Goal: Task Accomplishment & Management: Manage account settings

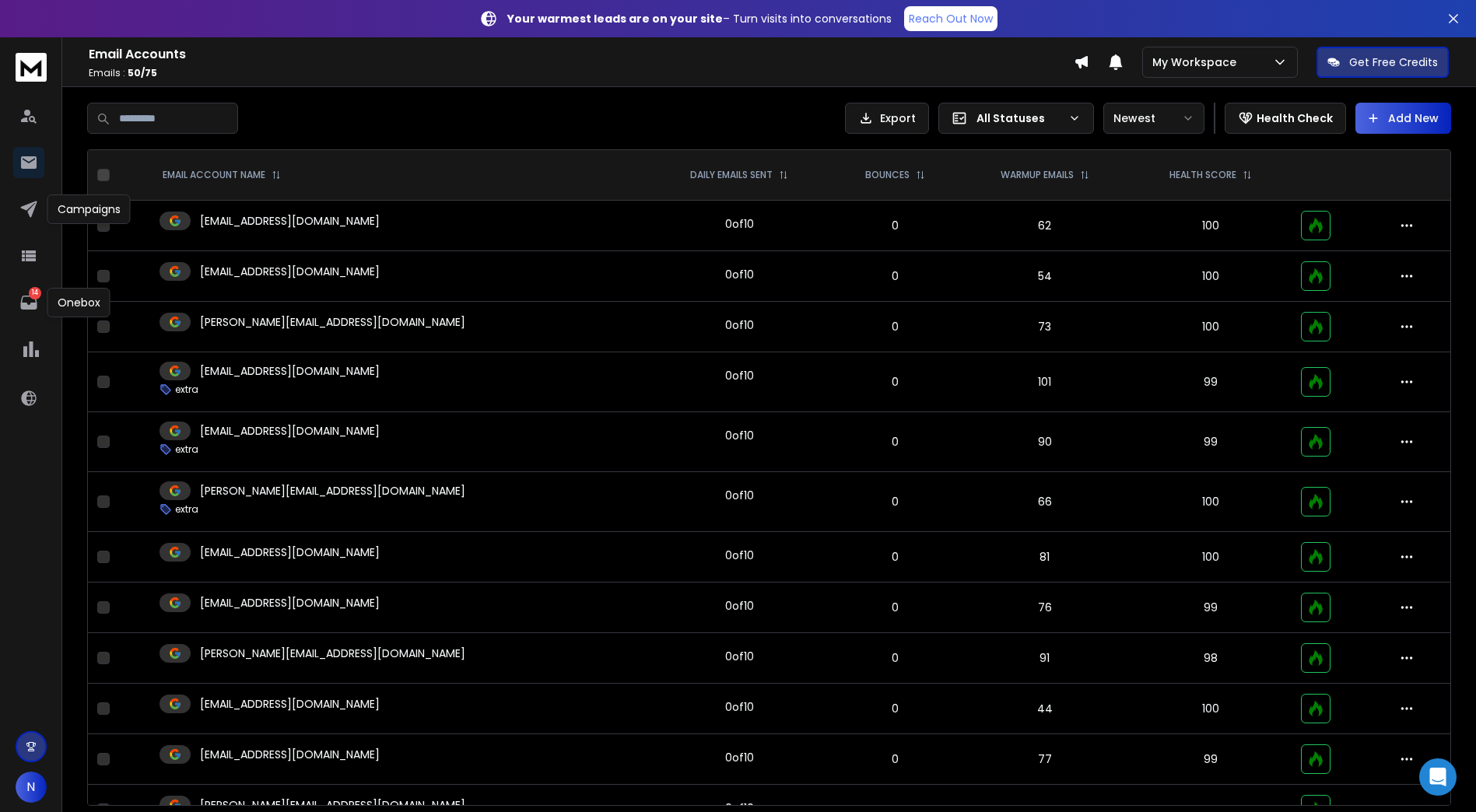
click at [42, 301] on body "Your warmest leads are on your site – Turn visits into conversations Reach Out …" at bounding box center [738, 406] width 1476 height 812
click at [31, 303] on icon at bounding box center [28, 303] width 17 height 14
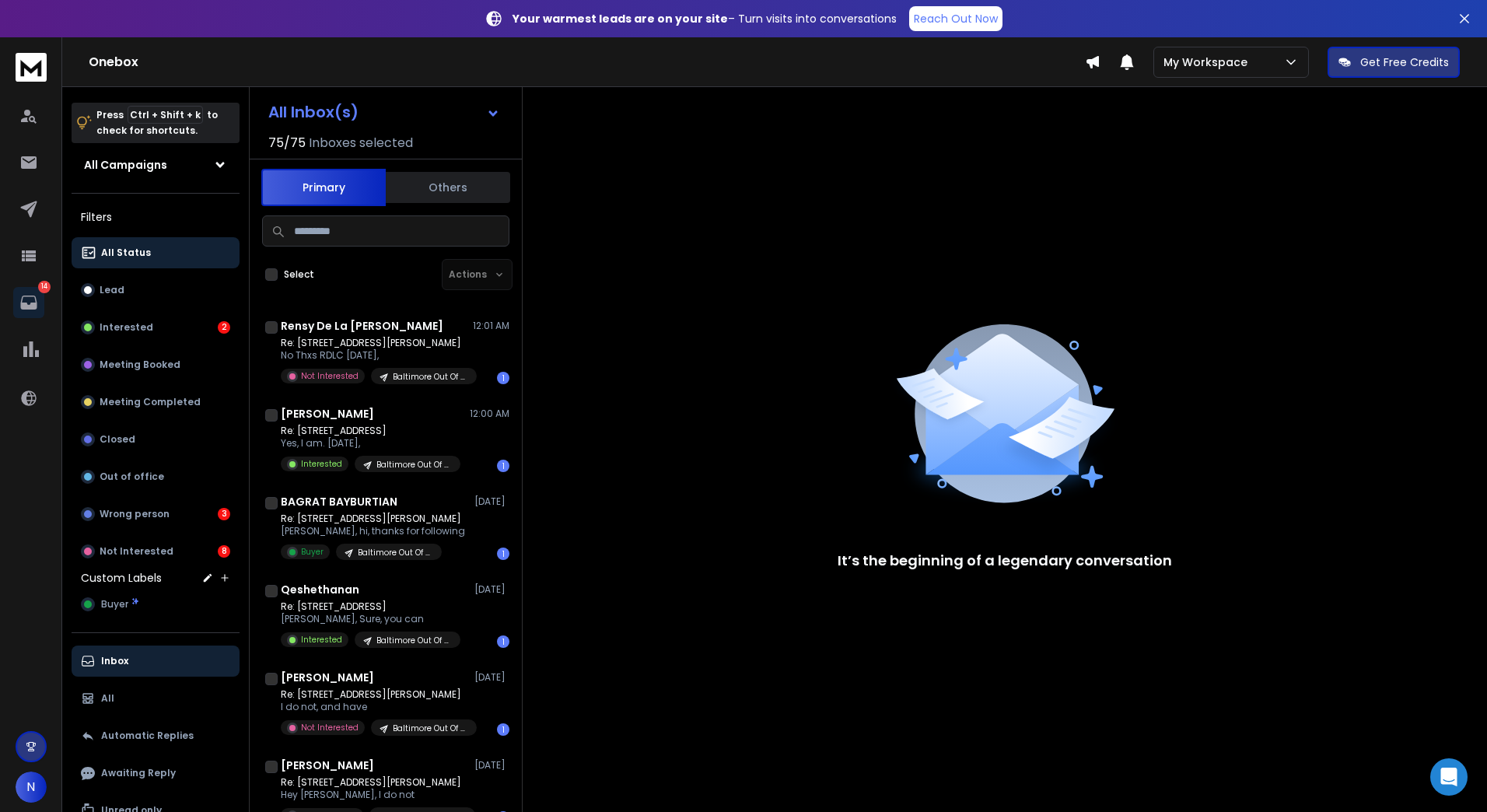
click at [387, 235] on input at bounding box center [386, 230] width 248 height 31
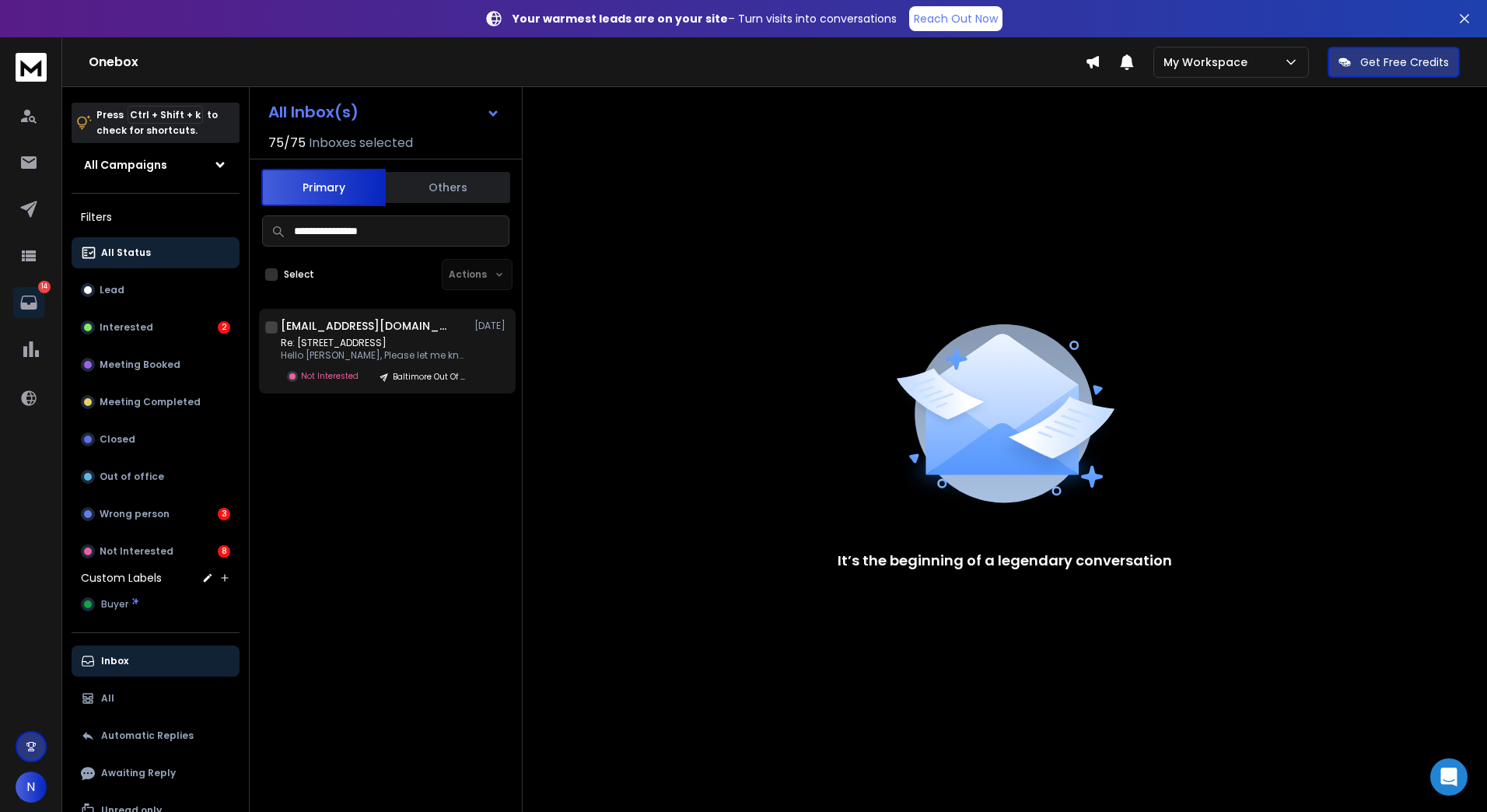
type input "**********"
click at [355, 333] on h1 "[EMAIL_ADDRESS][DOMAIN_NAME]" at bounding box center [367, 326] width 171 height 16
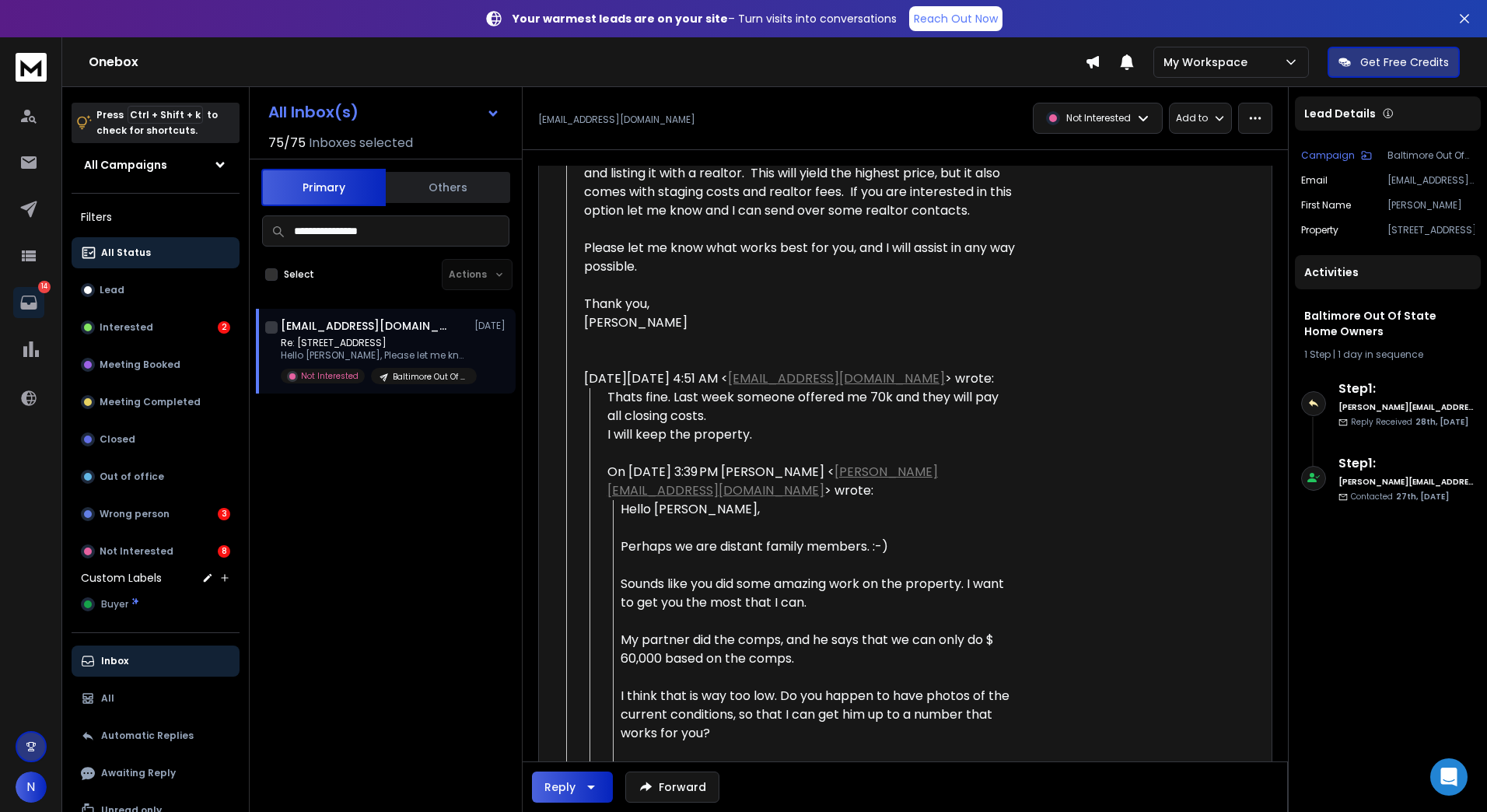
scroll to position [700, 0]
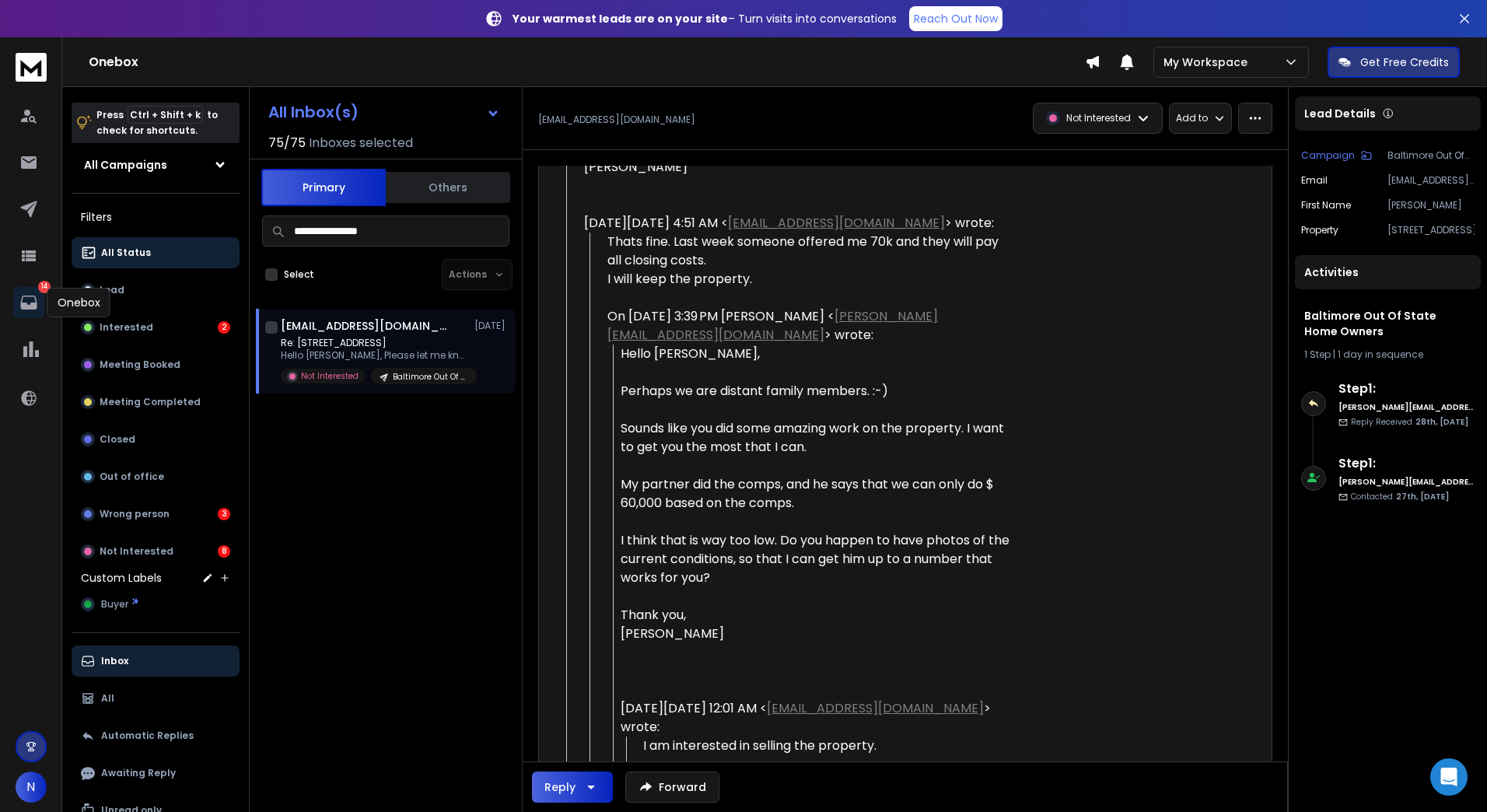
click at [35, 298] on icon at bounding box center [28, 303] width 17 height 14
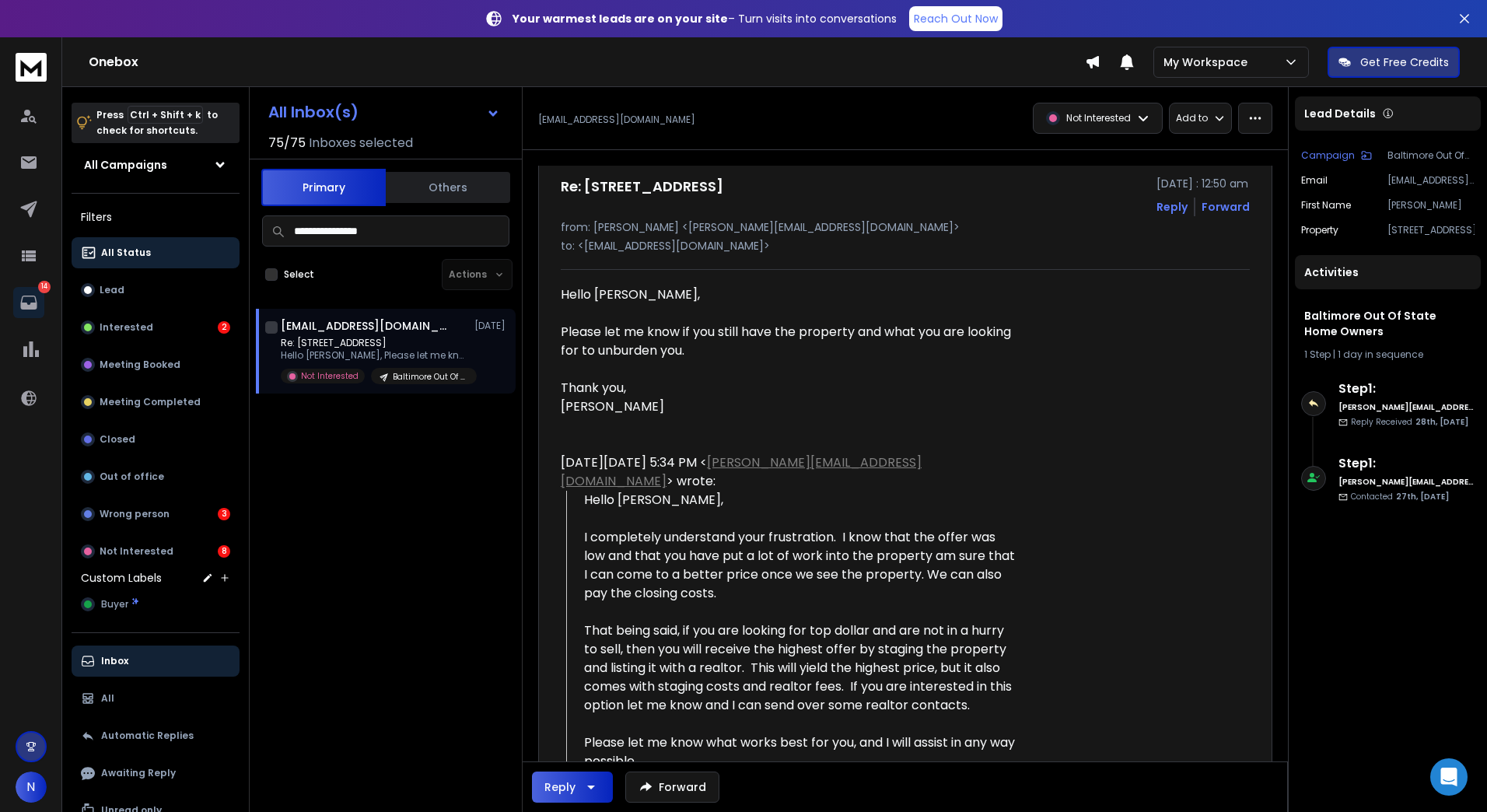
scroll to position [0, 0]
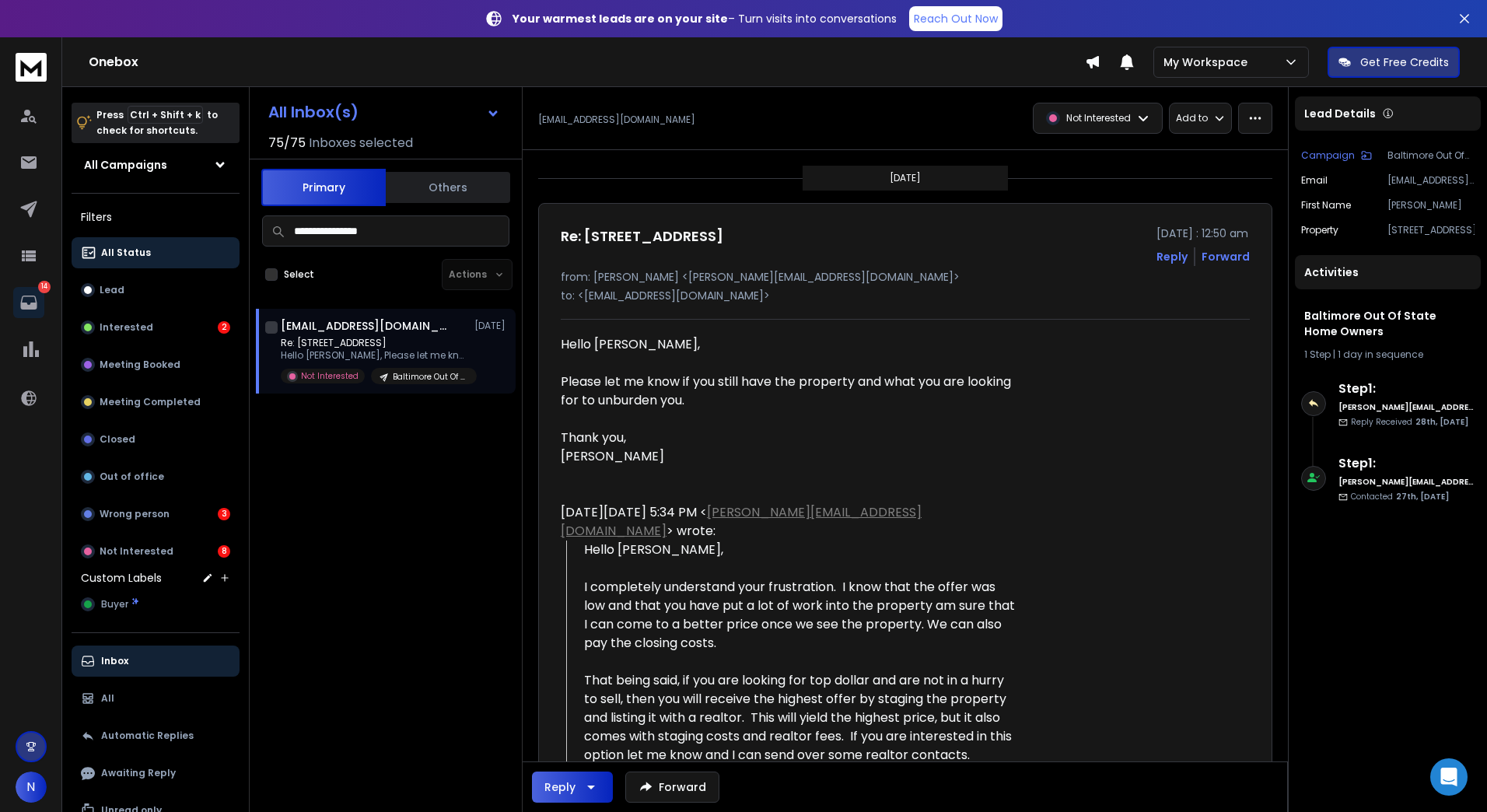
click at [435, 236] on input "**********" at bounding box center [386, 230] width 248 height 31
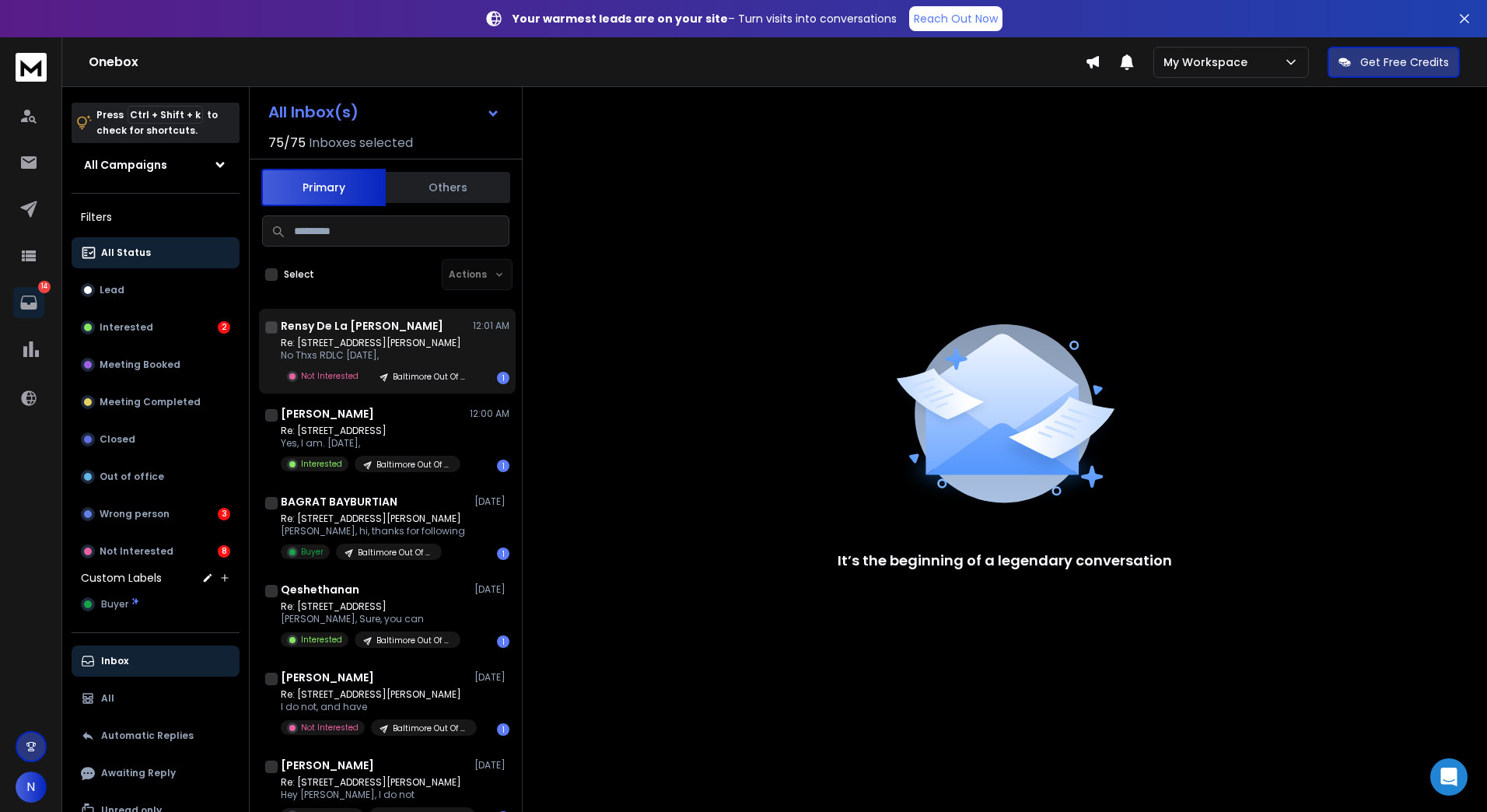
click at [450, 347] on p "Re: [STREET_ADDRESS][PERSON_NAME]" at bounding box center [374, 342] width 187 height 12
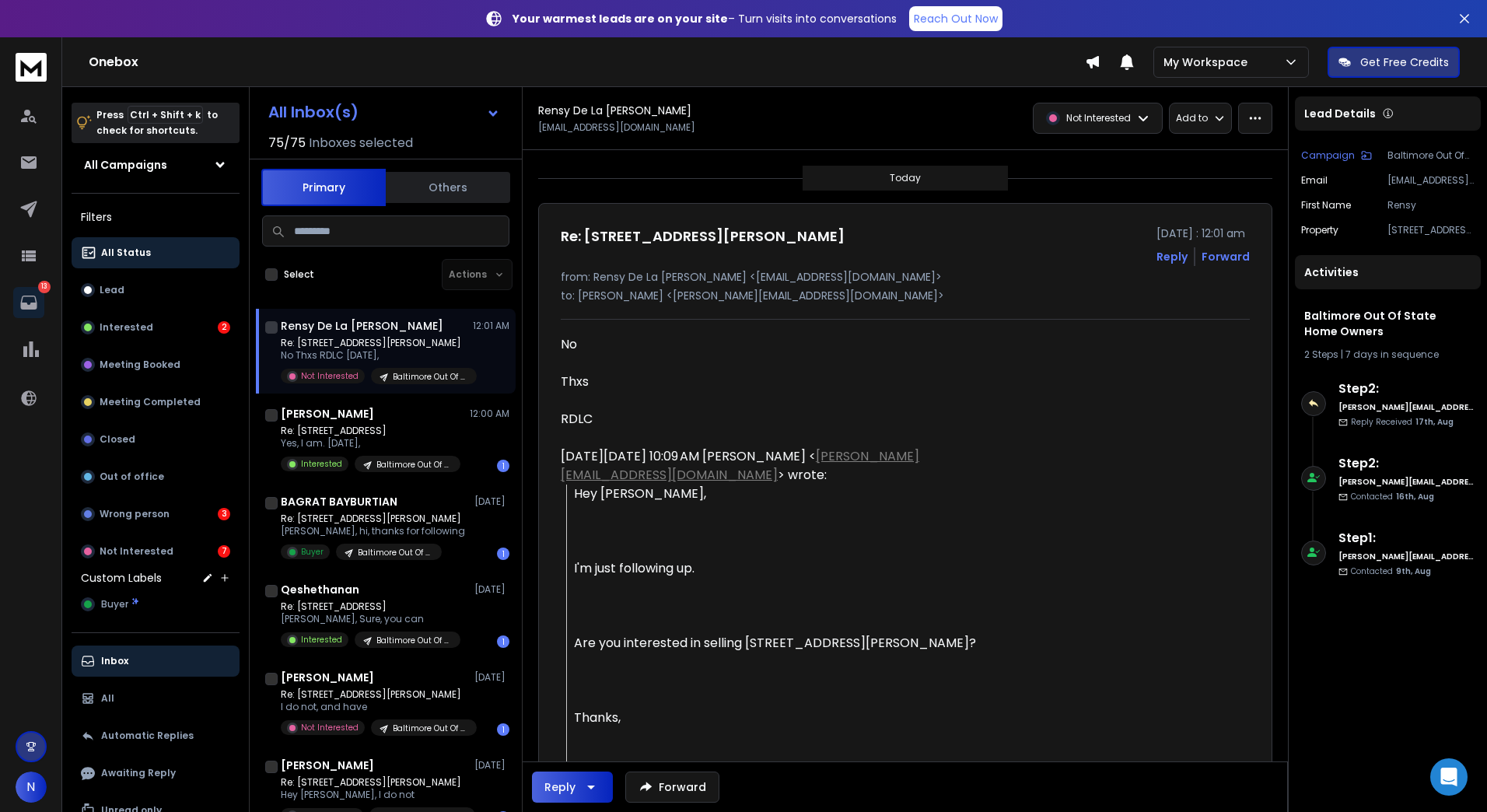
click at [1265, 116] on button "button" at bounding box center [1255, 118] width 34 height 31
click at [1242, 180] on div "Delete email" at bounding box center [1202, 178] width 90 height 16
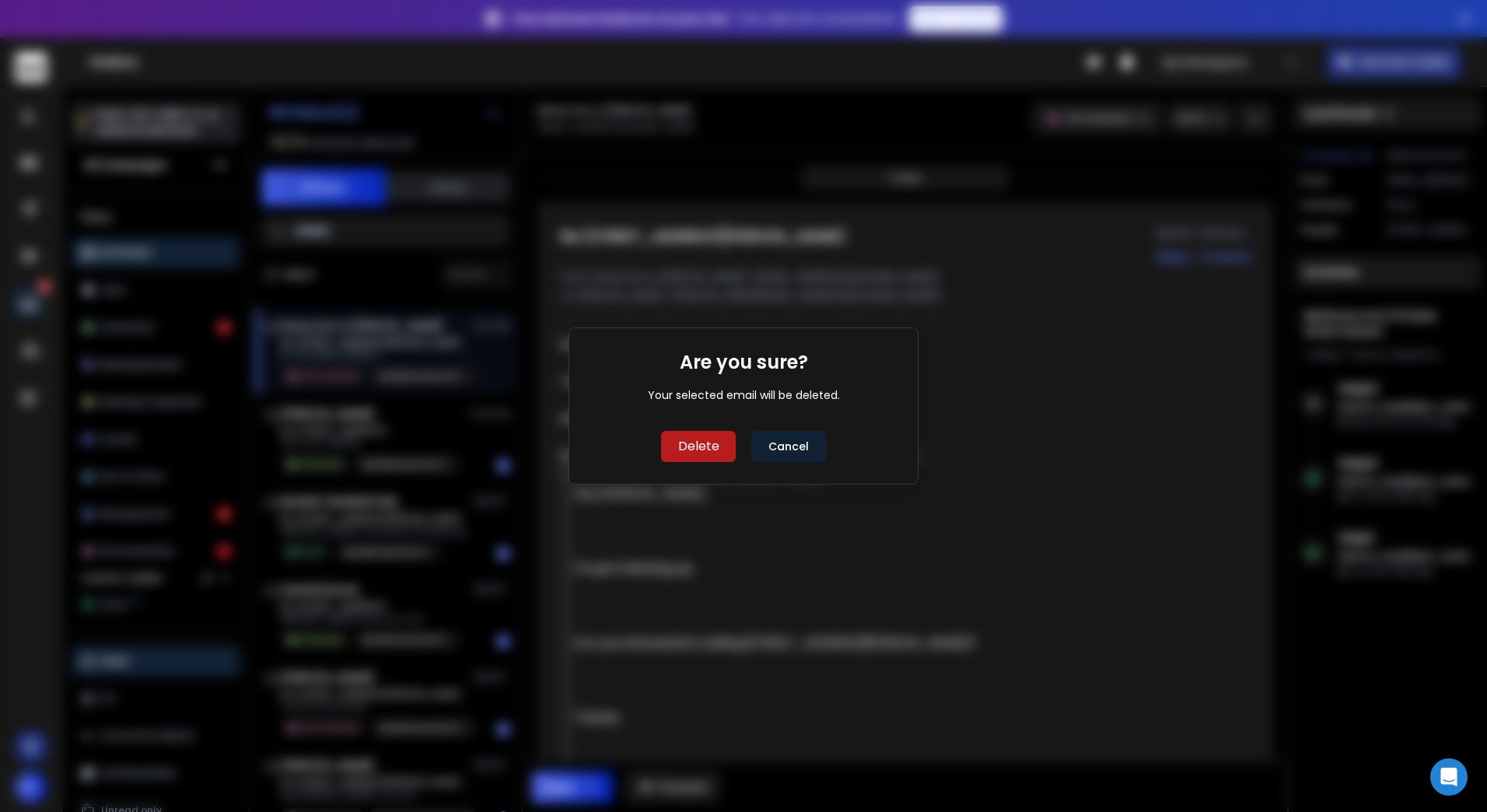
click at [695, 450] on button "Delete" at bounding box center [698, 445] width 75 height 31
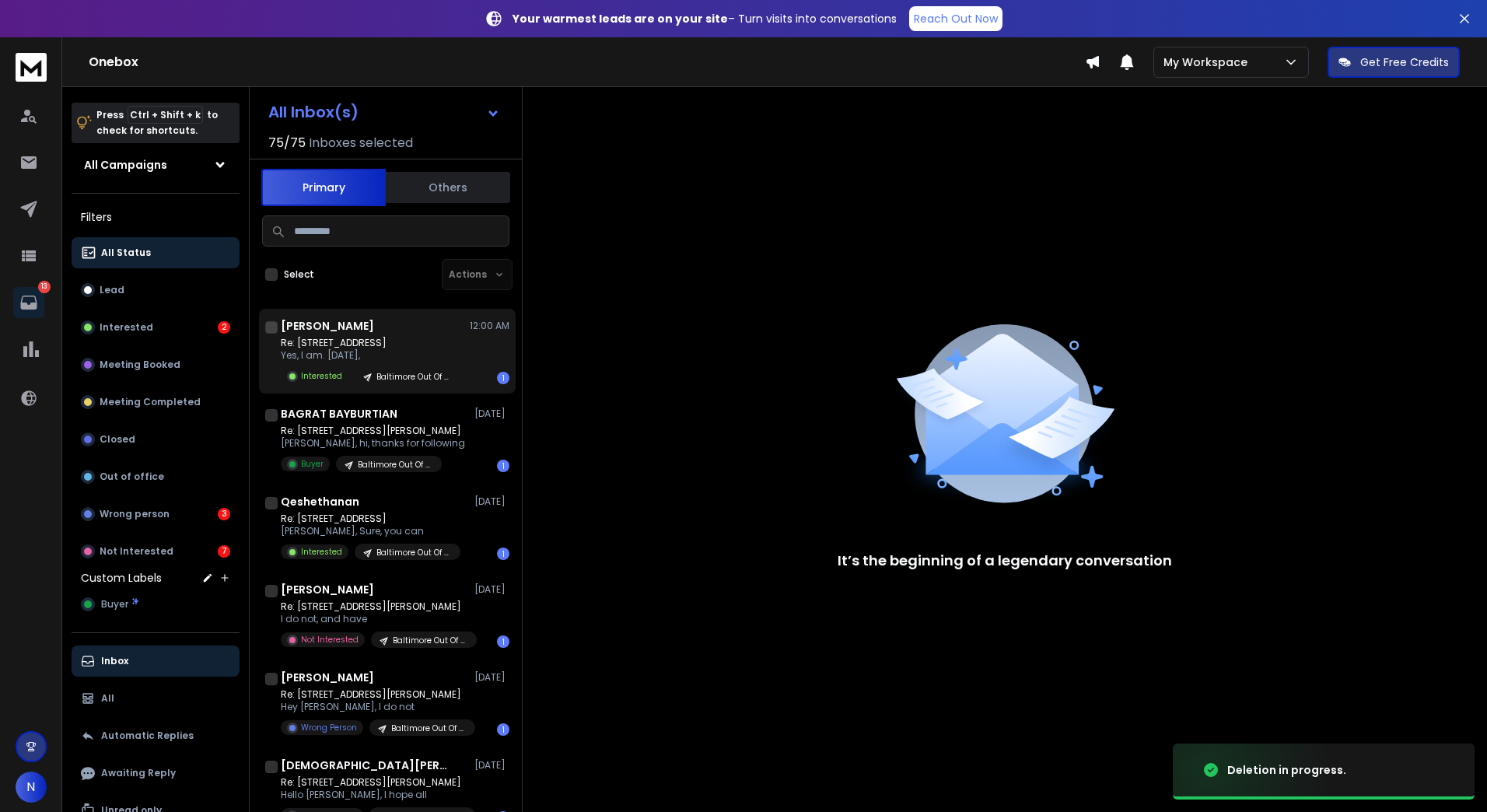
click at [454, 342] on p "Re: [STREET_ADDRESS]" at bounding box center [371, 342] width 180 height 12
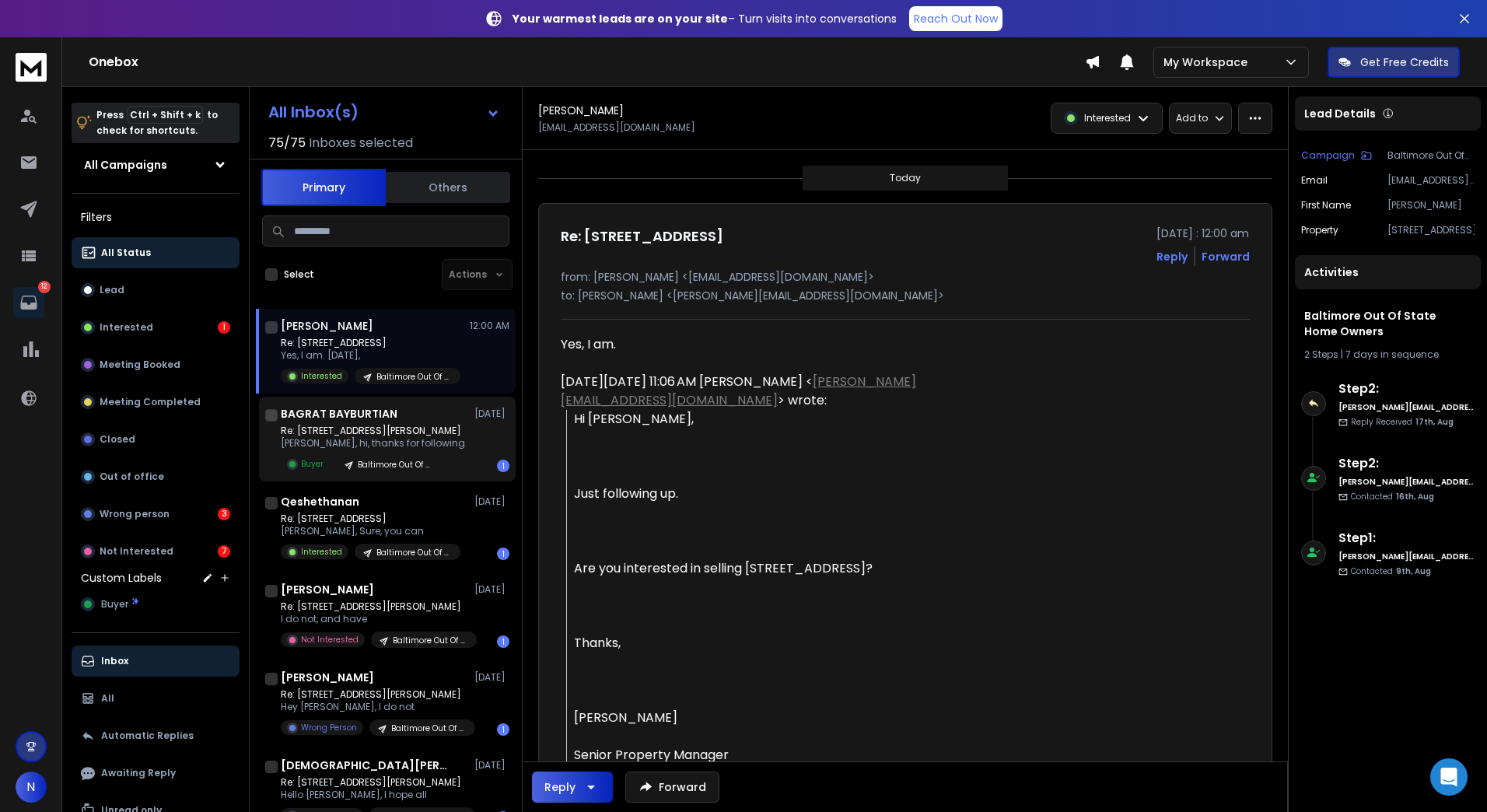
click at [441, 422] on div "BAGRAT BAYBURTIAN [DATE] Re: [STREET_ADDRESS][PERSON_NAME] [PERSON_NAME], hi, t…" at bounding box center [395, 439] width 229 height 66
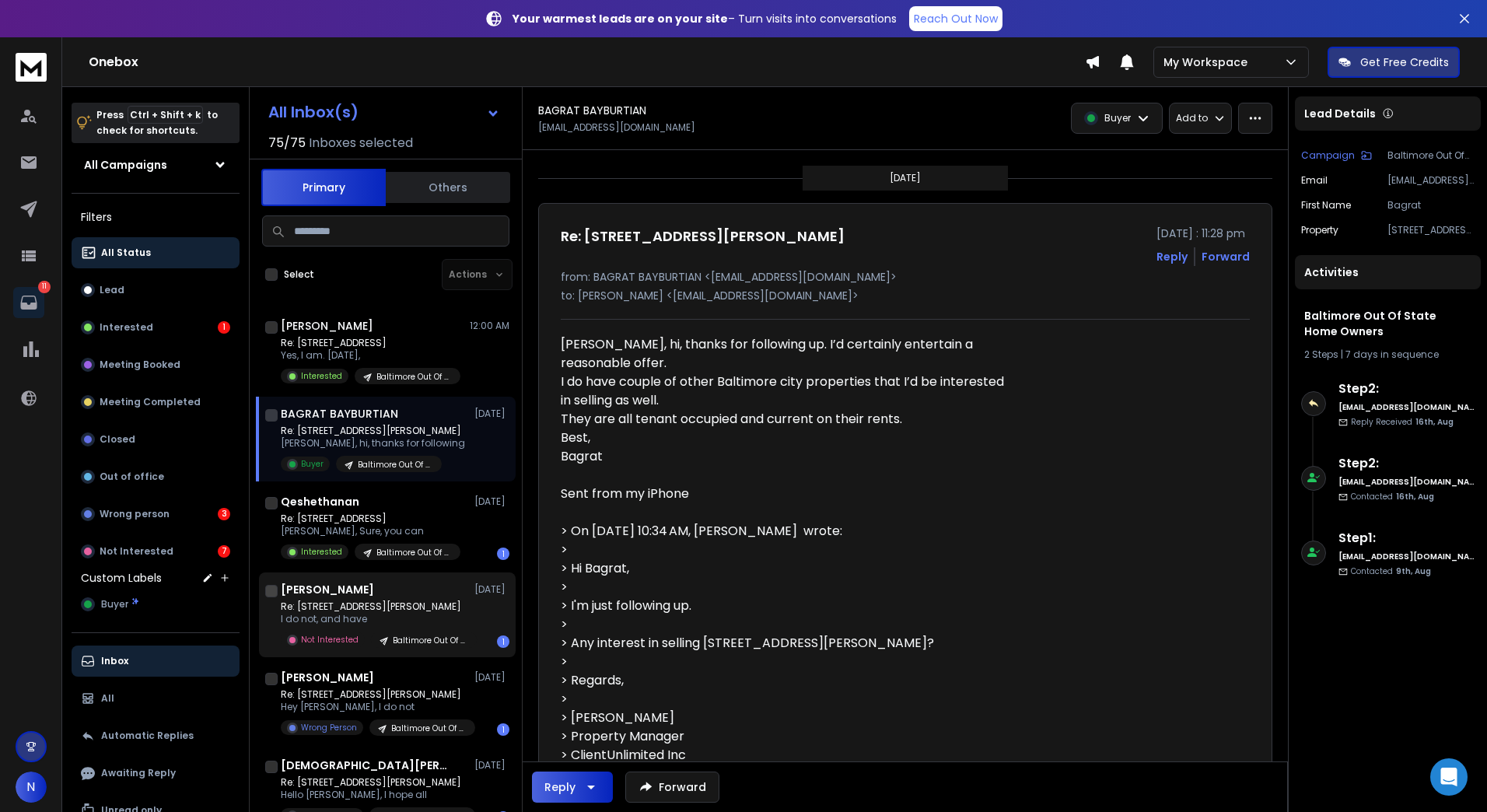
click at [419, 608] on p "Re: [STREET_ADDRESS][PERSON_NAME]" at bounding box center [374, 606] width 187 height 12
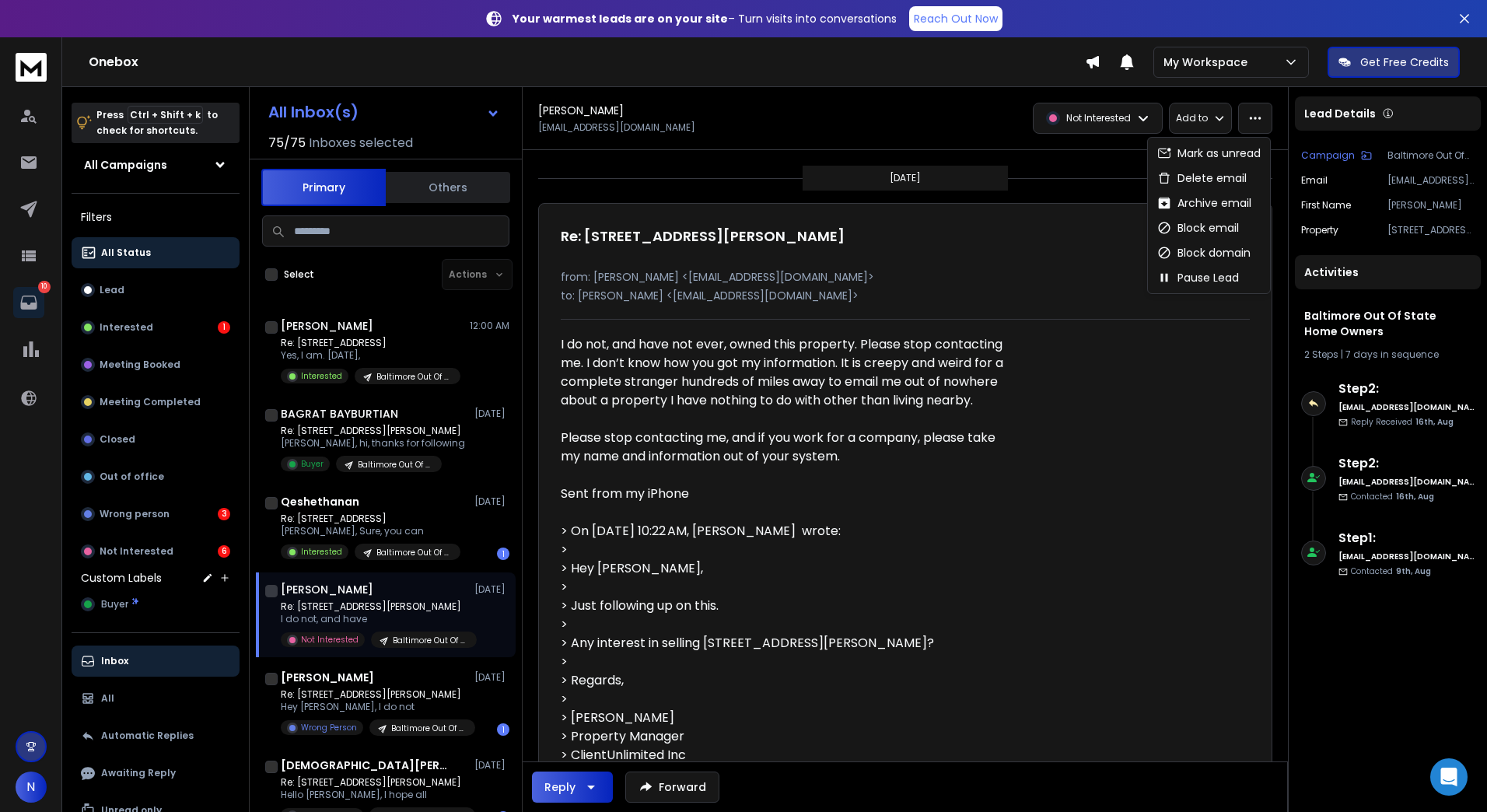
click at [1243, 121] on button "button" at bounding box center [1255, 118] width 34 height 31
click at [1238, 229] on div "Block email" at bounding box center [1198, 228] width 81 height 16
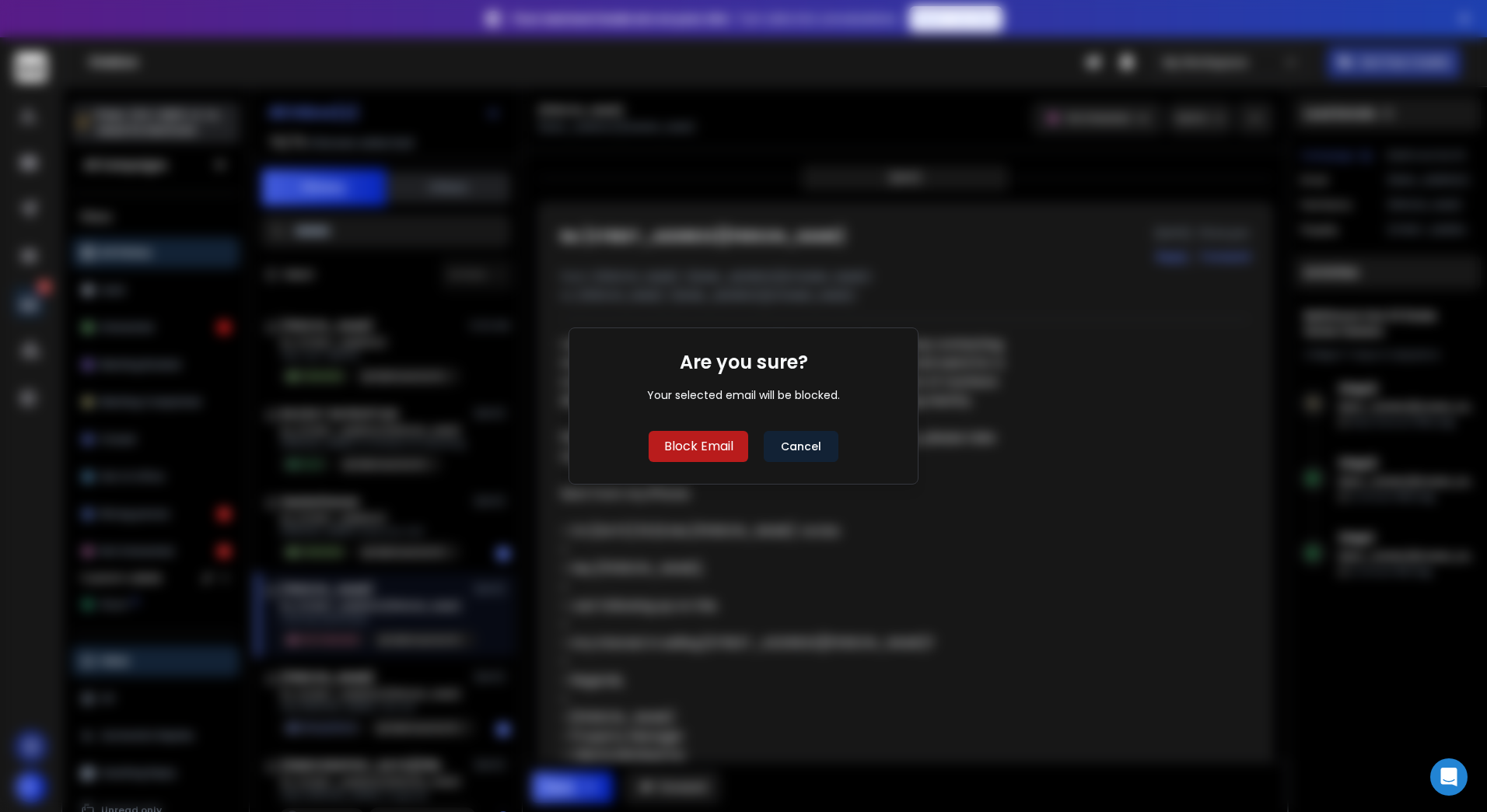
click at [682, 450] on button "Block Email" at bounding box center [698, 445] width 100 height 31
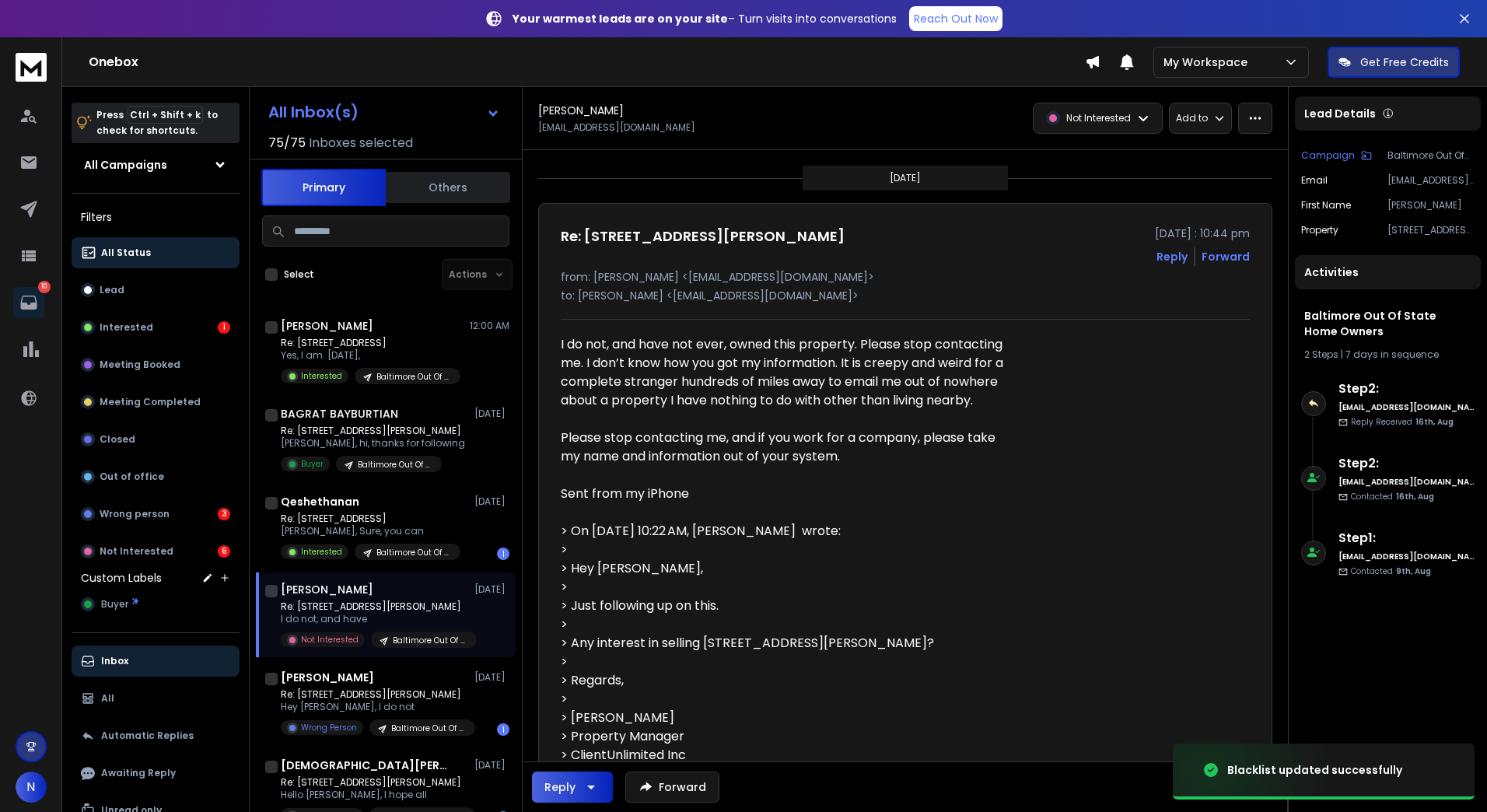
click at [1261, 115] on icon "button" at bounding box center [1255, 118] width 14 height 14
click at [1229, 177] on div "Delete email" at bounding box center [1202, 178] width 90 height 16
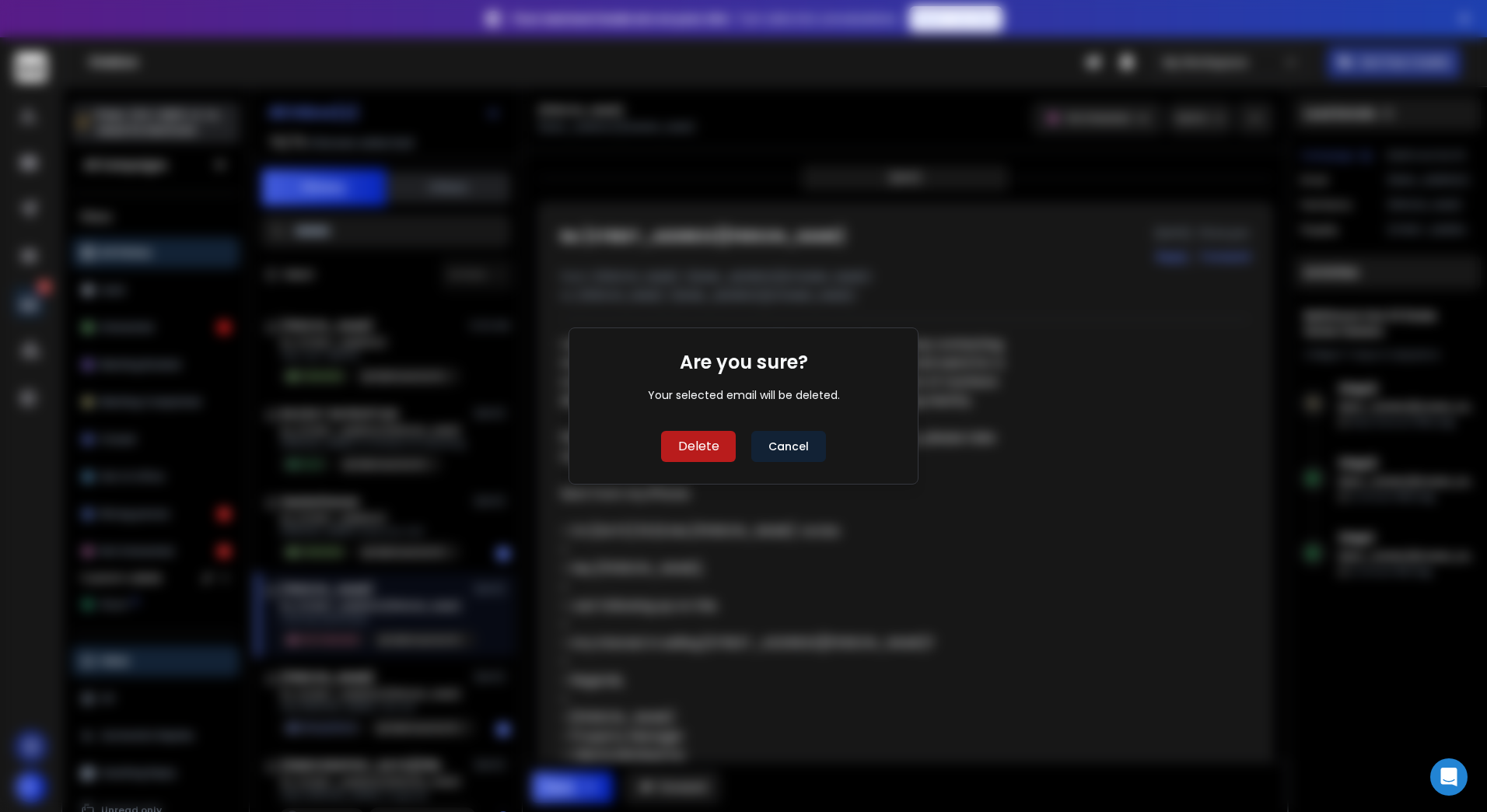
click at [721, 442] on button "Delete" at bounding box center [698, 445] width 75 height 31
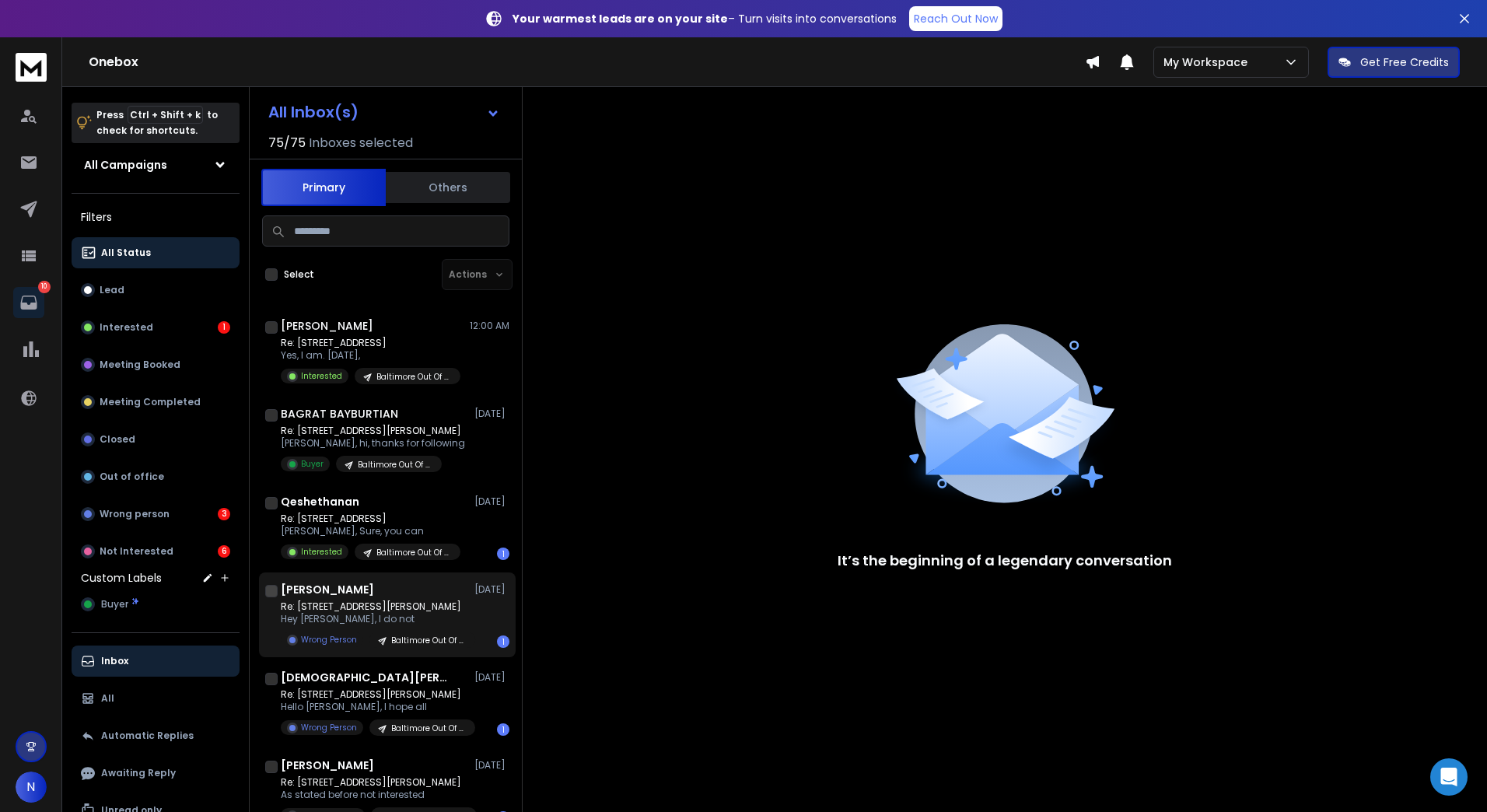
click at [411, 607] on p "Re: [STREET_ADDRESS][PERSON_NAME]" at bounding box center [374, 606] width 187 height 12
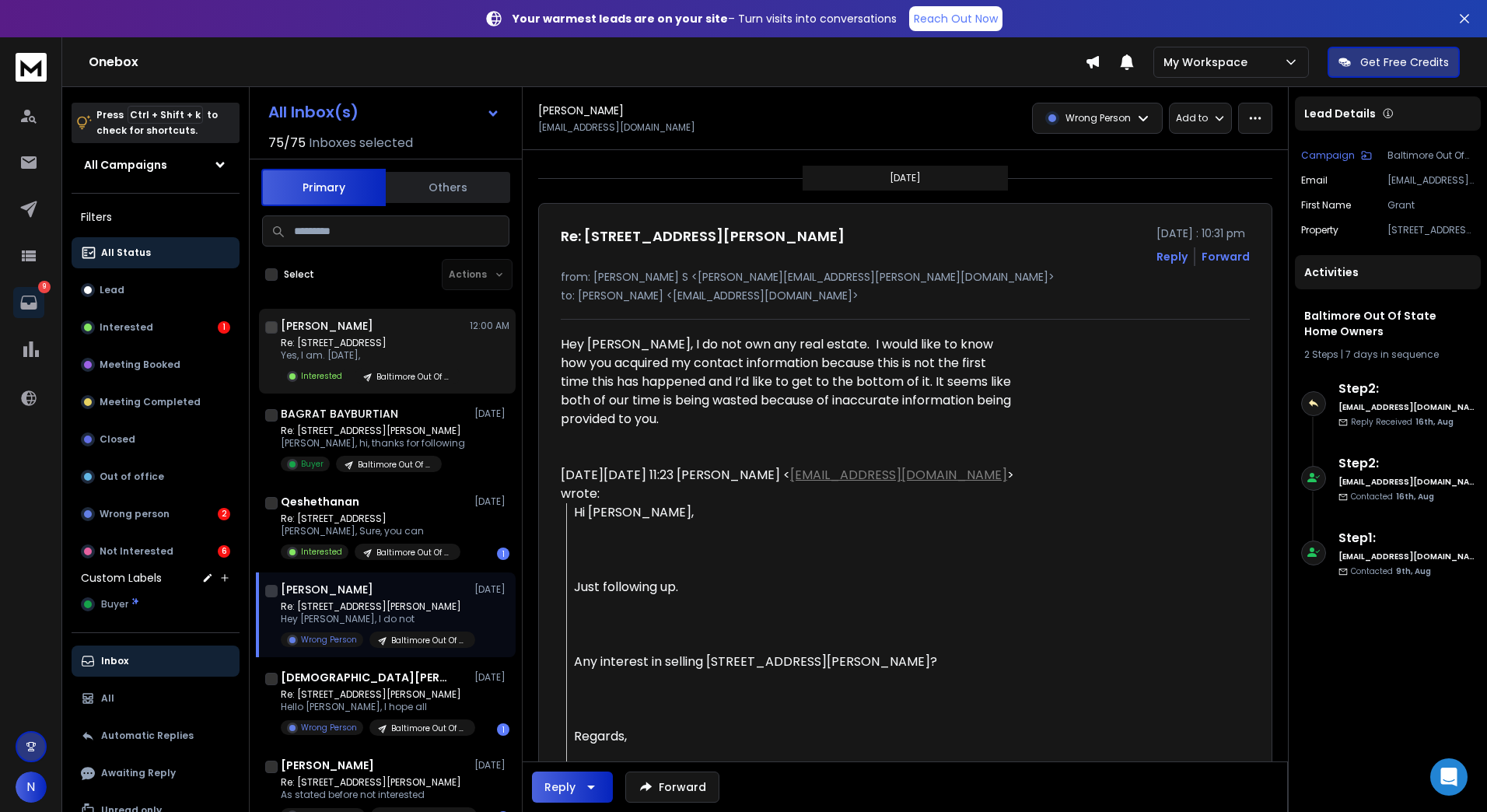
click at [411, 342] on p "Re: [STREET_ADDRESS]" at bounding box center [371, 342] width 180 height 12
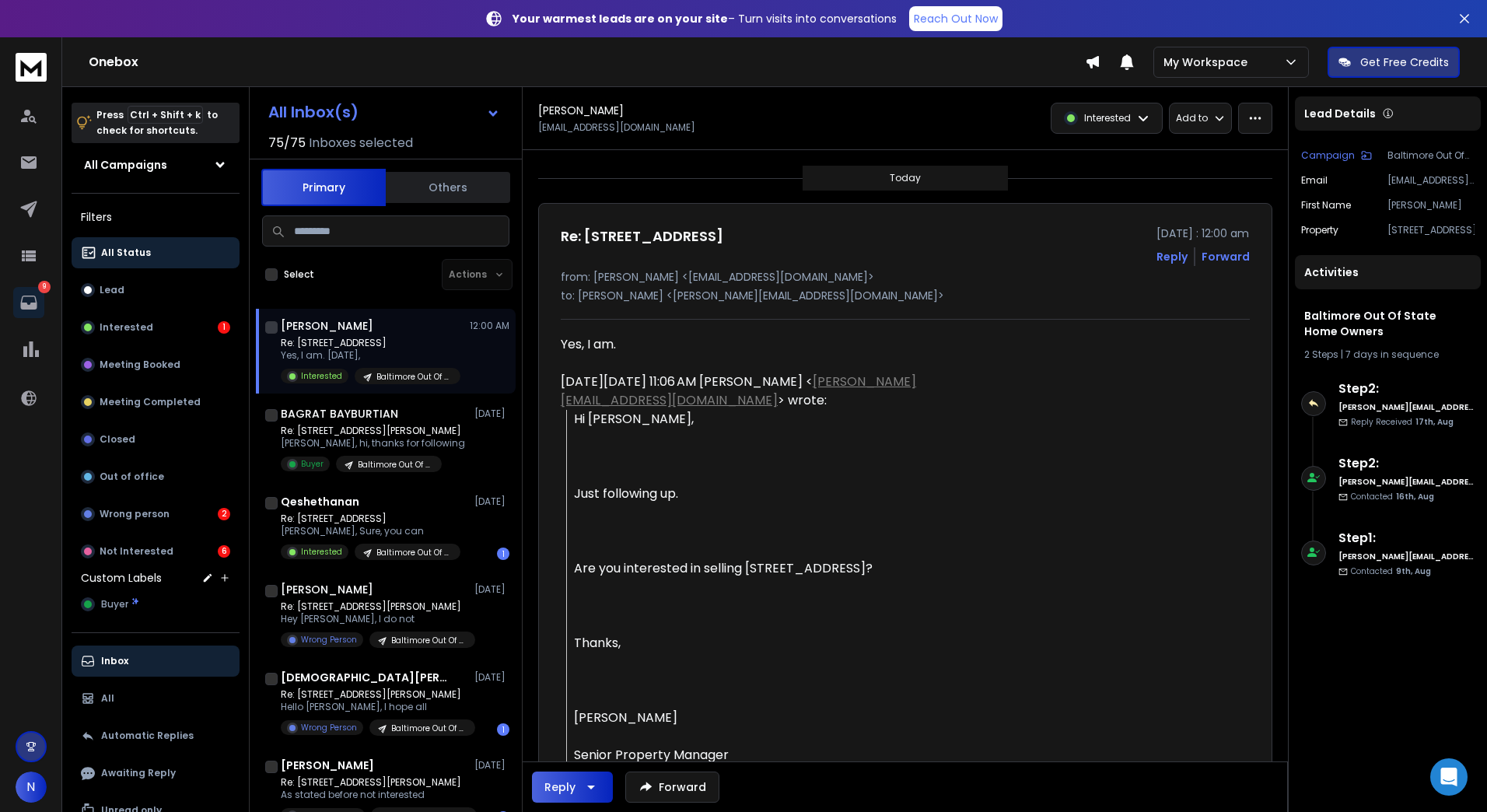
click at [1168, 262] on button "Reply" at bounding box center [1172, 256] width 31 height 16
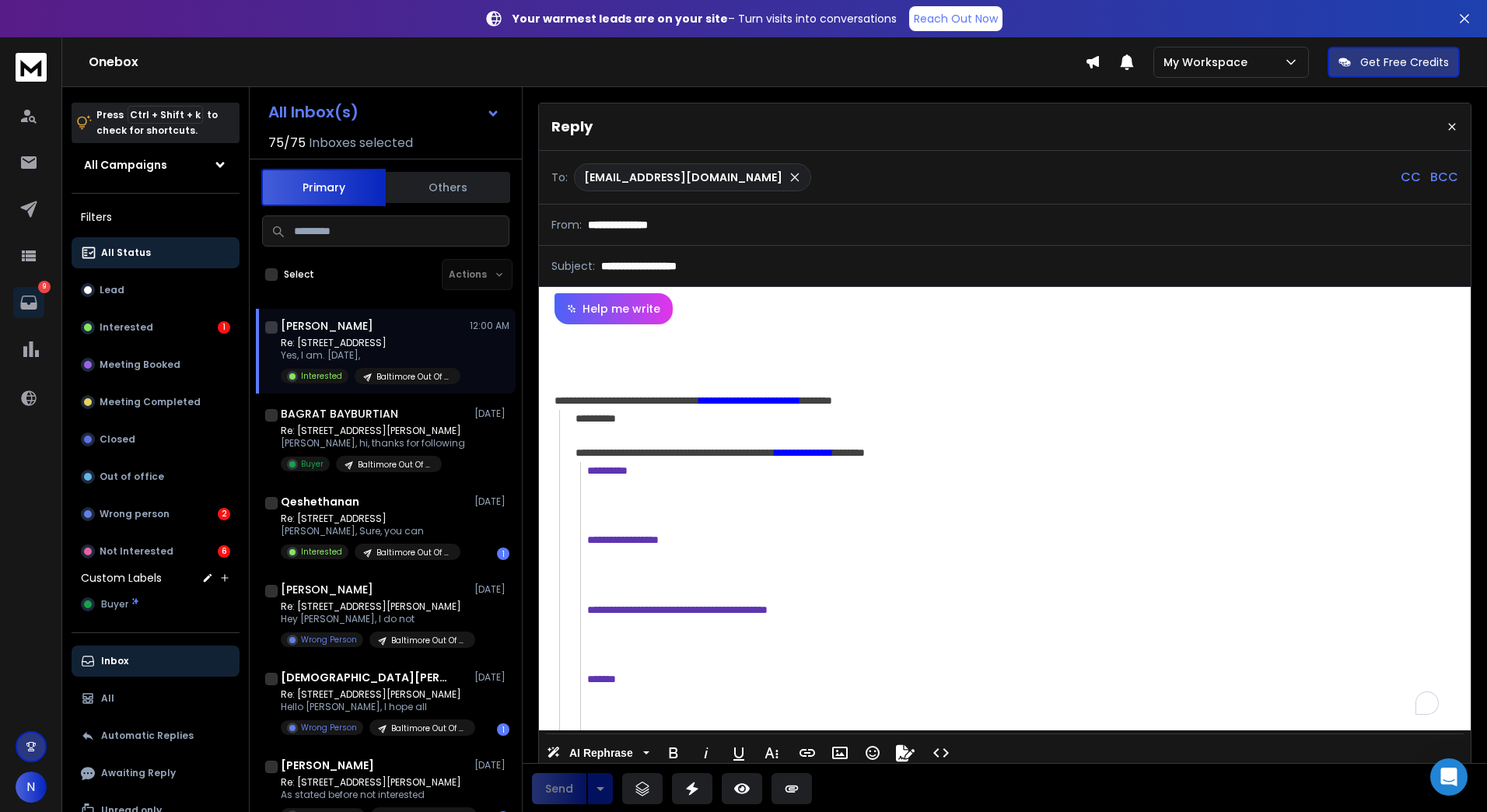
click at [624, 352] on div "To enrich screen reader interactions, please activate Accessibility in Grammarl…" at bounding box center [1005, 348] width 901 height 17
click at [1453, 122] on icon at bounding box center [1452, 126] width 12 height 12
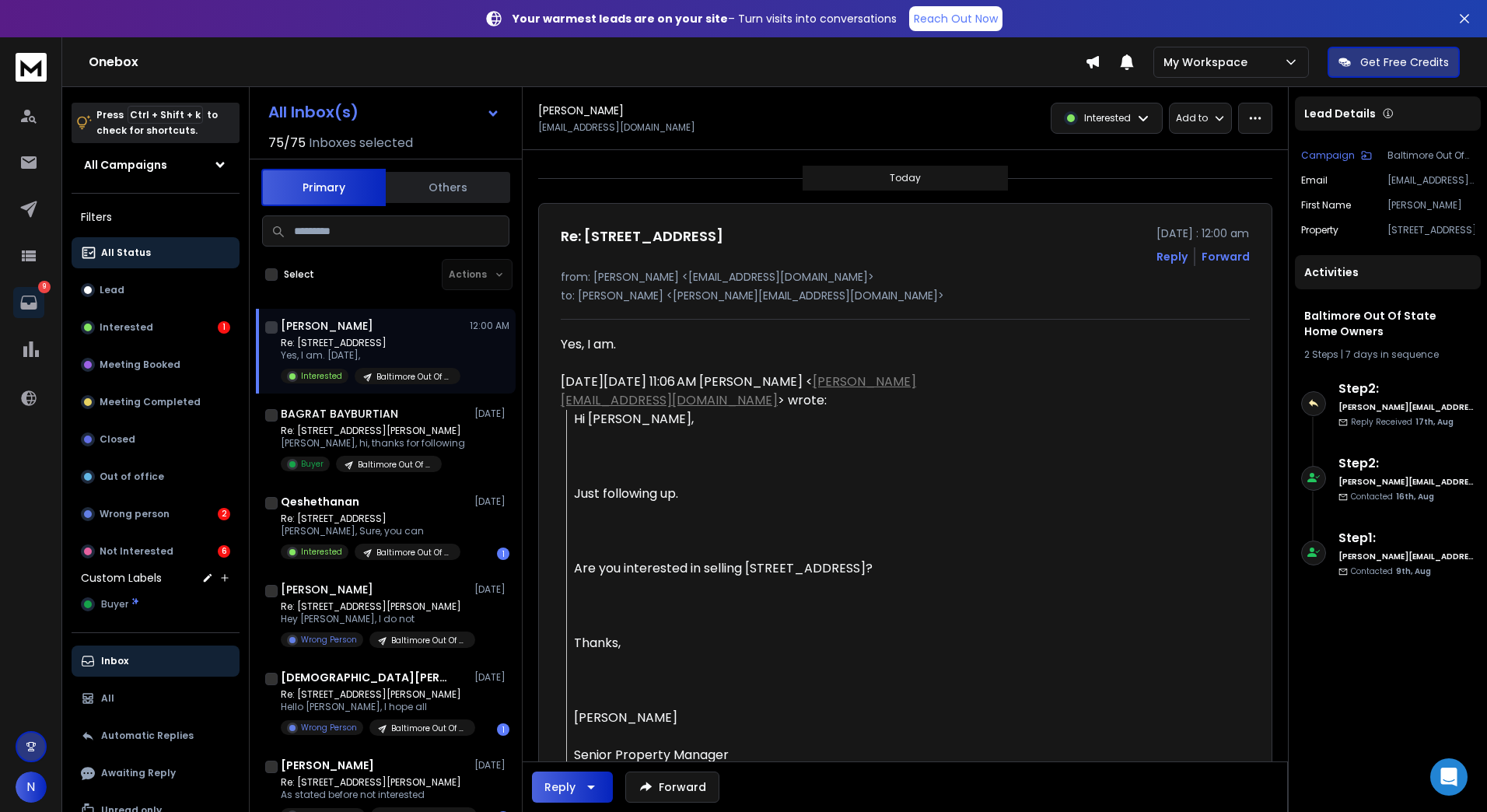
click at [1409, 202] on p "[PERSON_NAME]" at bounding box center [1430, 205] width 87 height 12
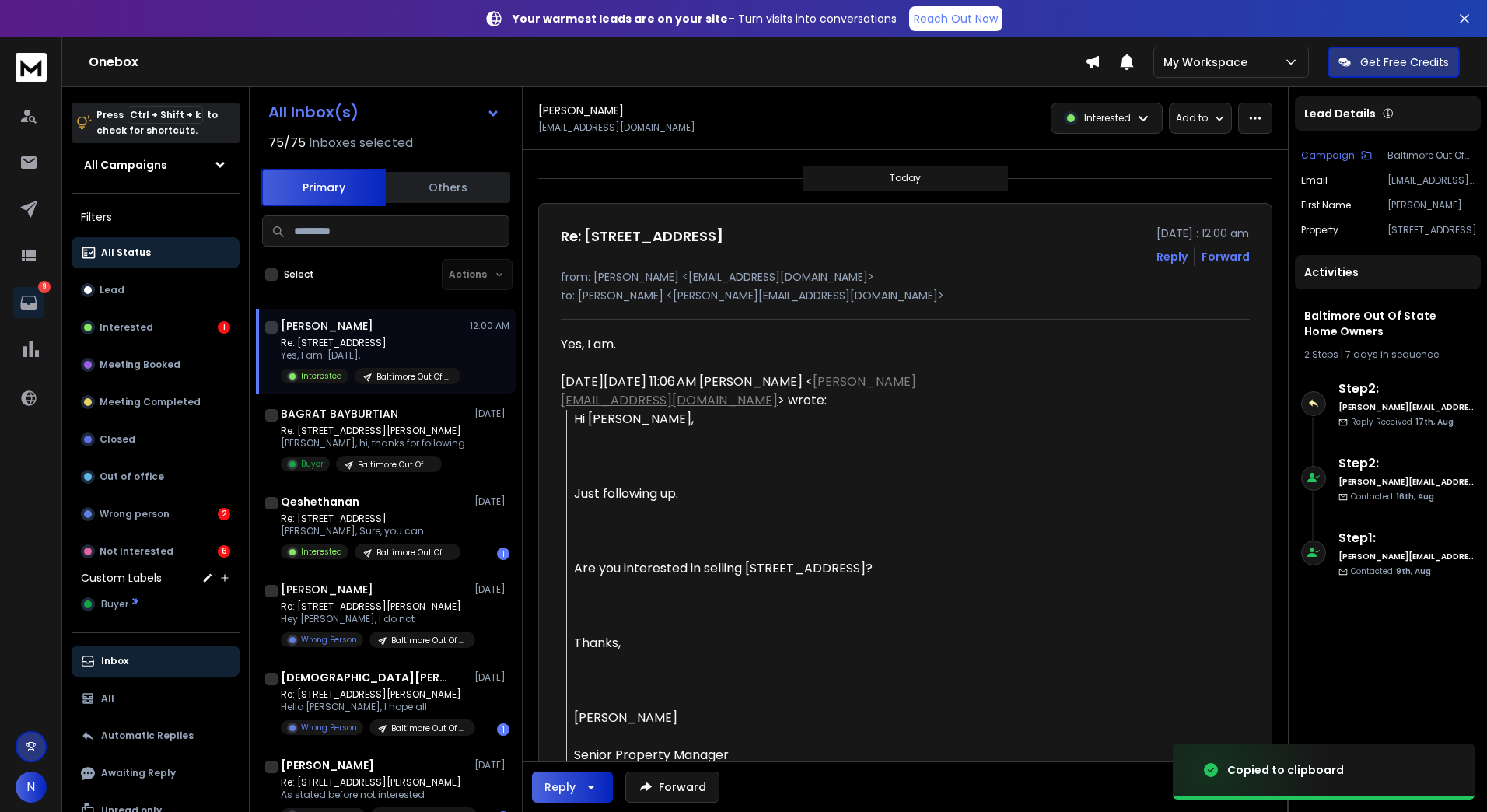
click at [556, 794] on div "Reply" at bounding box center [559, 787] width 31 height 16
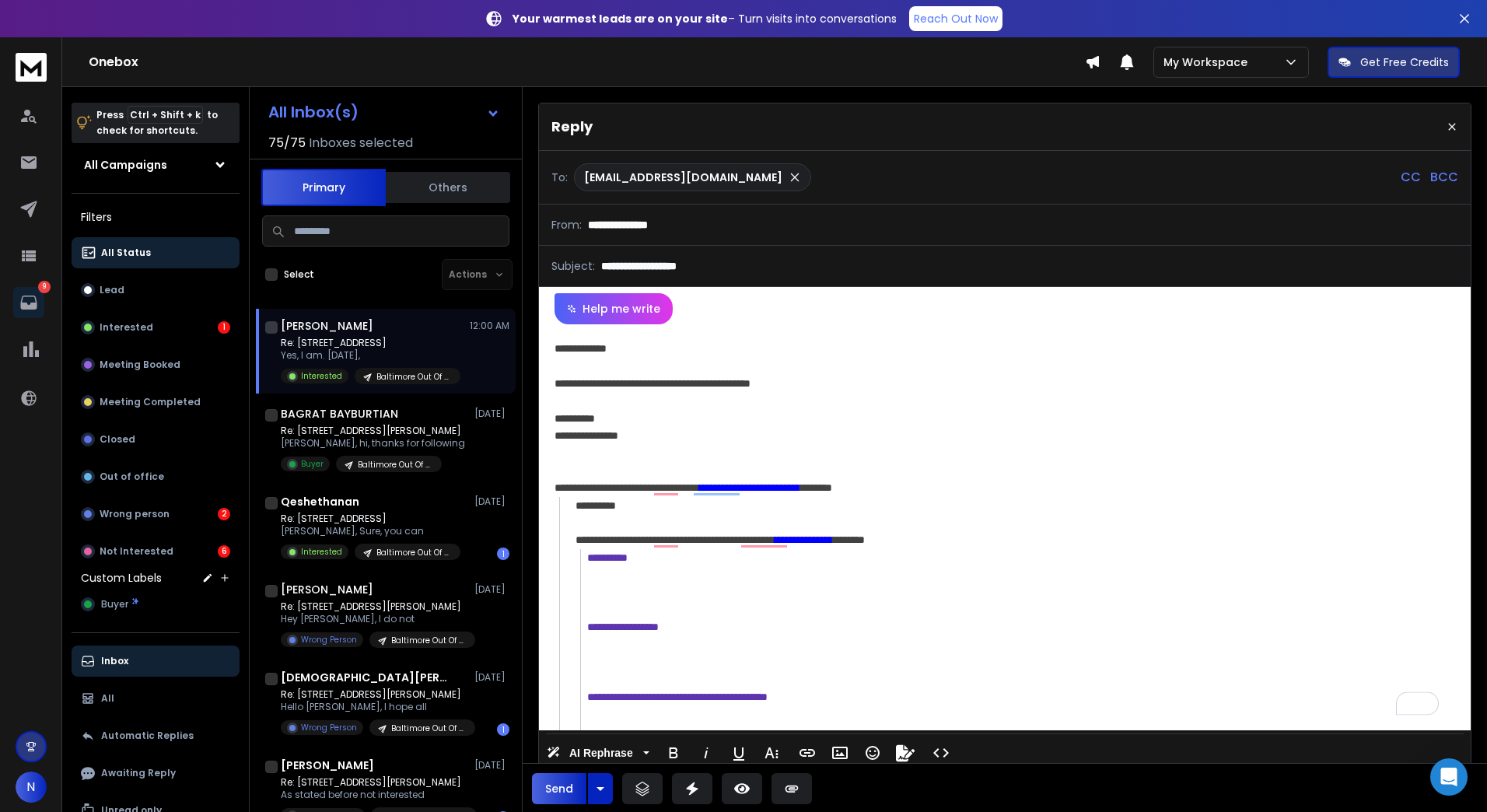
click at [566, 785] on button "Send" at bounding box center [559, 788] width 55 height 31
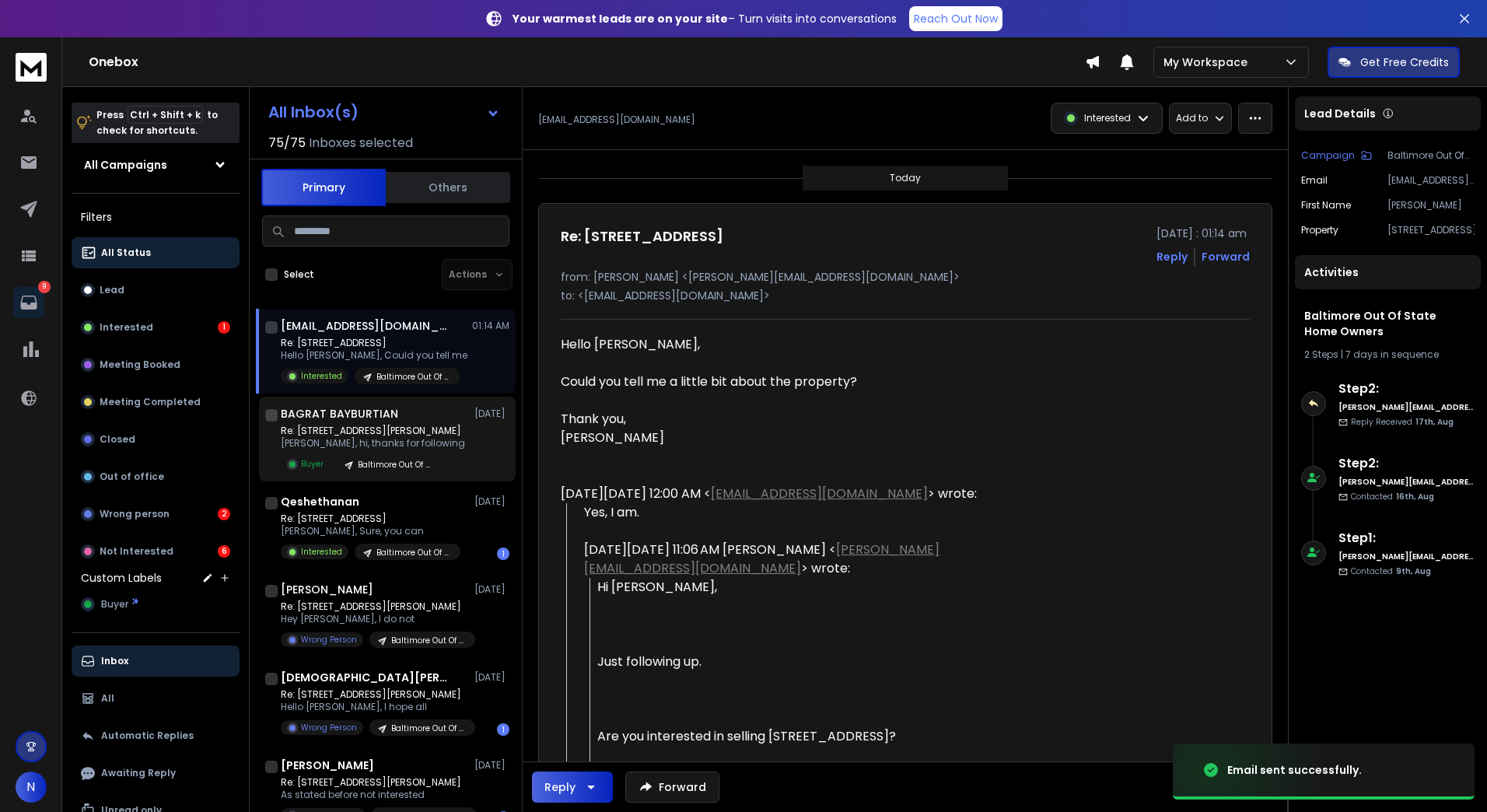
click at [399, 436] on p "Re: [STREET_ADDRESS][PERSON_NAME]" at bounding box center [373, 431] width 185 height 12
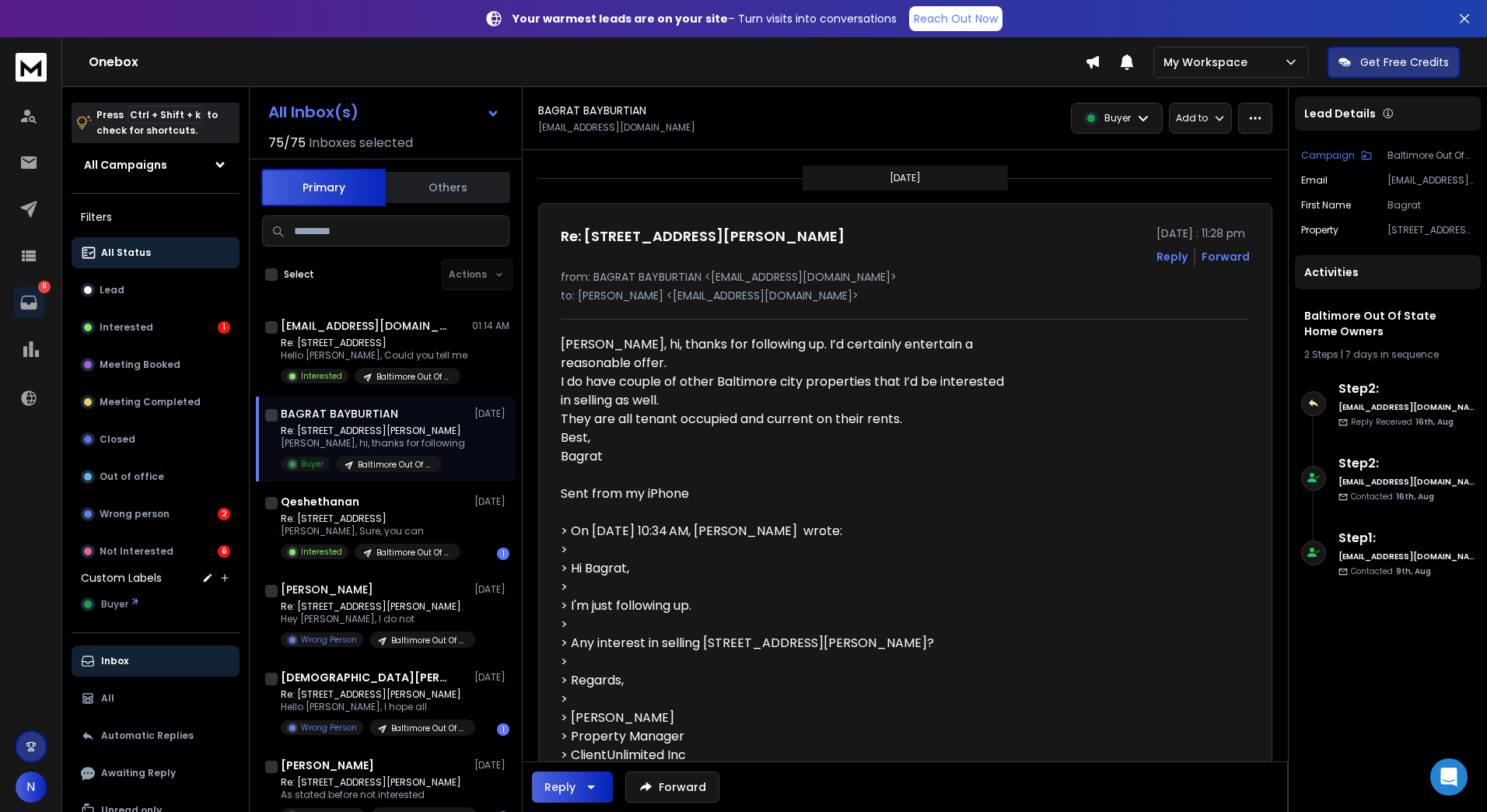
click at [567, 789] on div "Reply" at bounding box center [559, 787] width 31 height 16
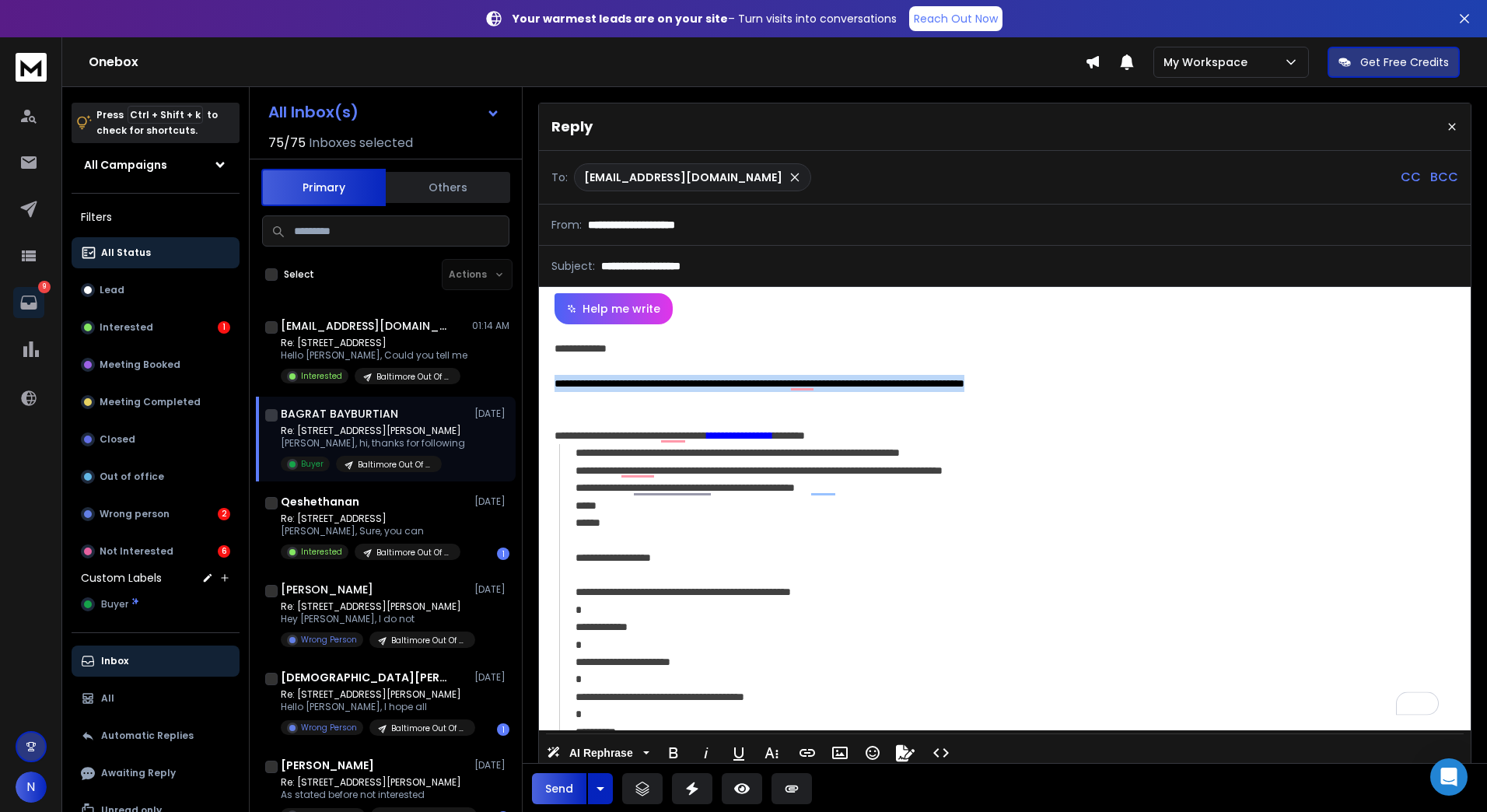
drag, startPoint x: 1074, startPoint y: 379, endPoint x: 556, endPoint y: 382, distance: 518.0
click at [556, 382] on div "**********" at bounding box center [997, 383] width 884 height 17
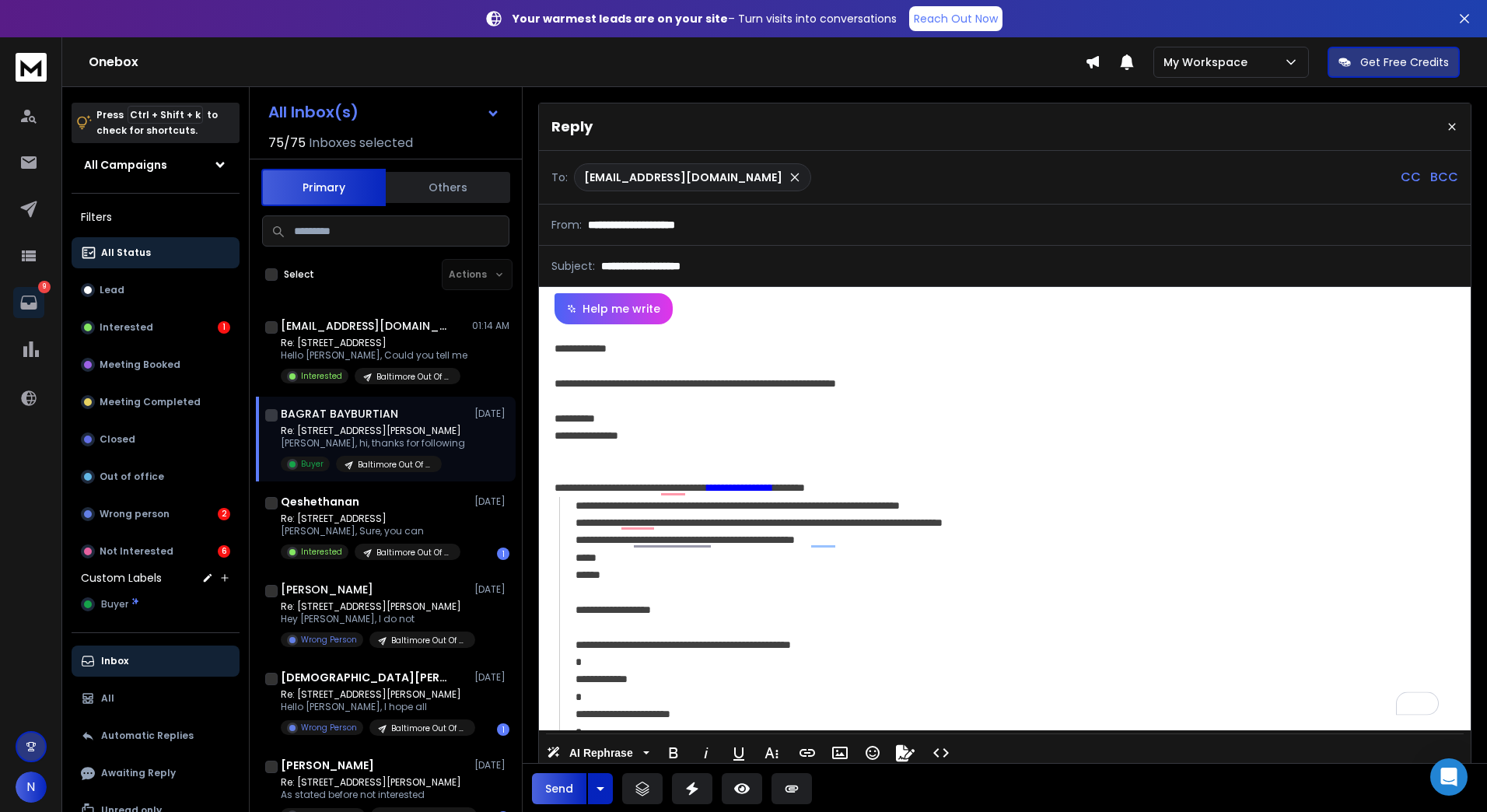
click at [559, 780] on button "Send" at bounding box center [559, 788] width 55 height 31
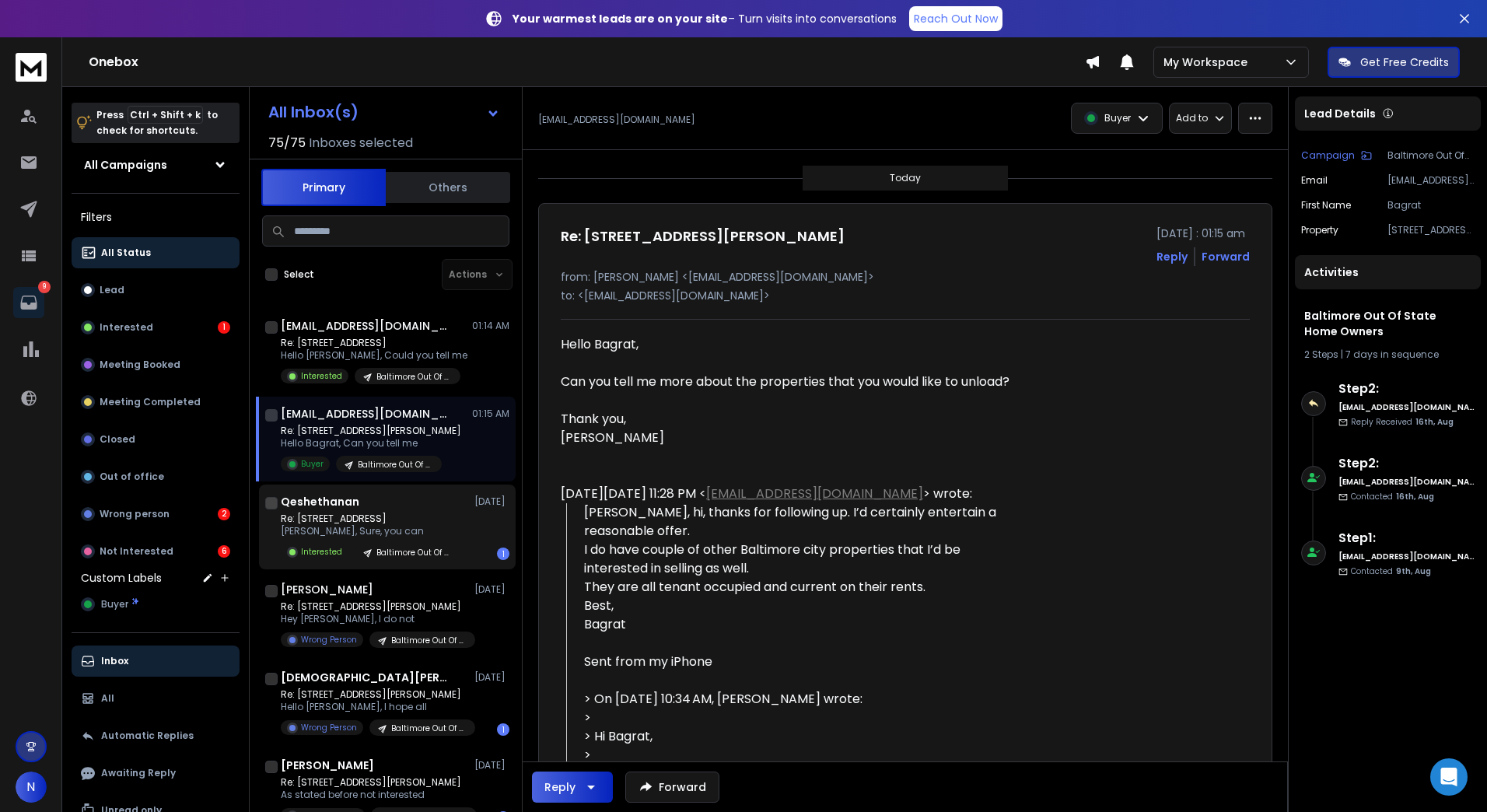
click at [409, 516] on p "Re: [STREET_ADDRESS]" at bounding box center [371, 519] width 180 height 12
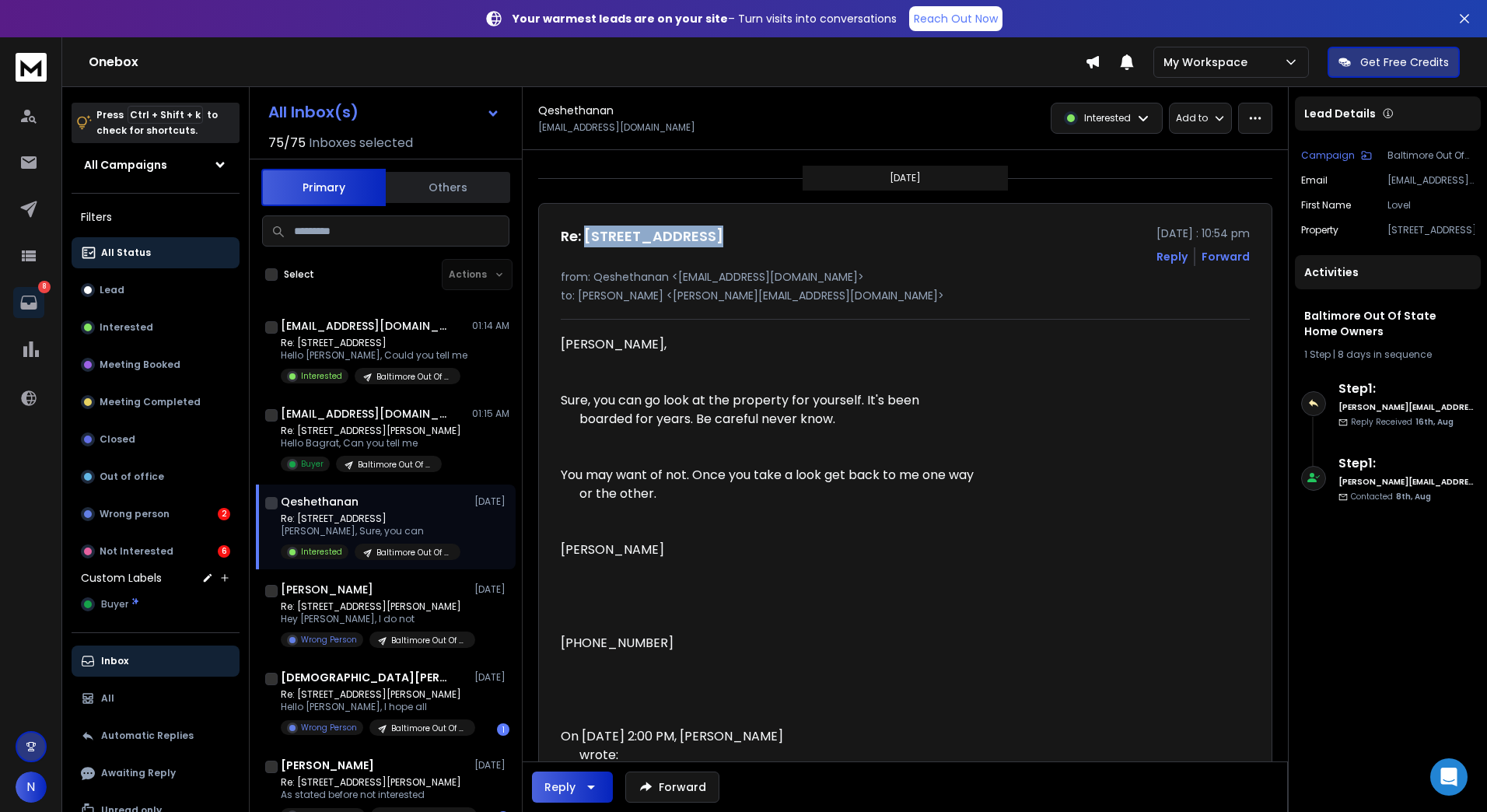
drag, startPoint x: 711, startPoint y: 237, endPoint x: 588, endPoint y: 237, distance: 123.0
click at [588, 237] on div "Re: [STREET_ADDRESS] [DATE] : 10:54 pm Reply Forward" at bounding box center [905, 245] width 689 height 41
copy h1 "[STREET_ADDRESS]"
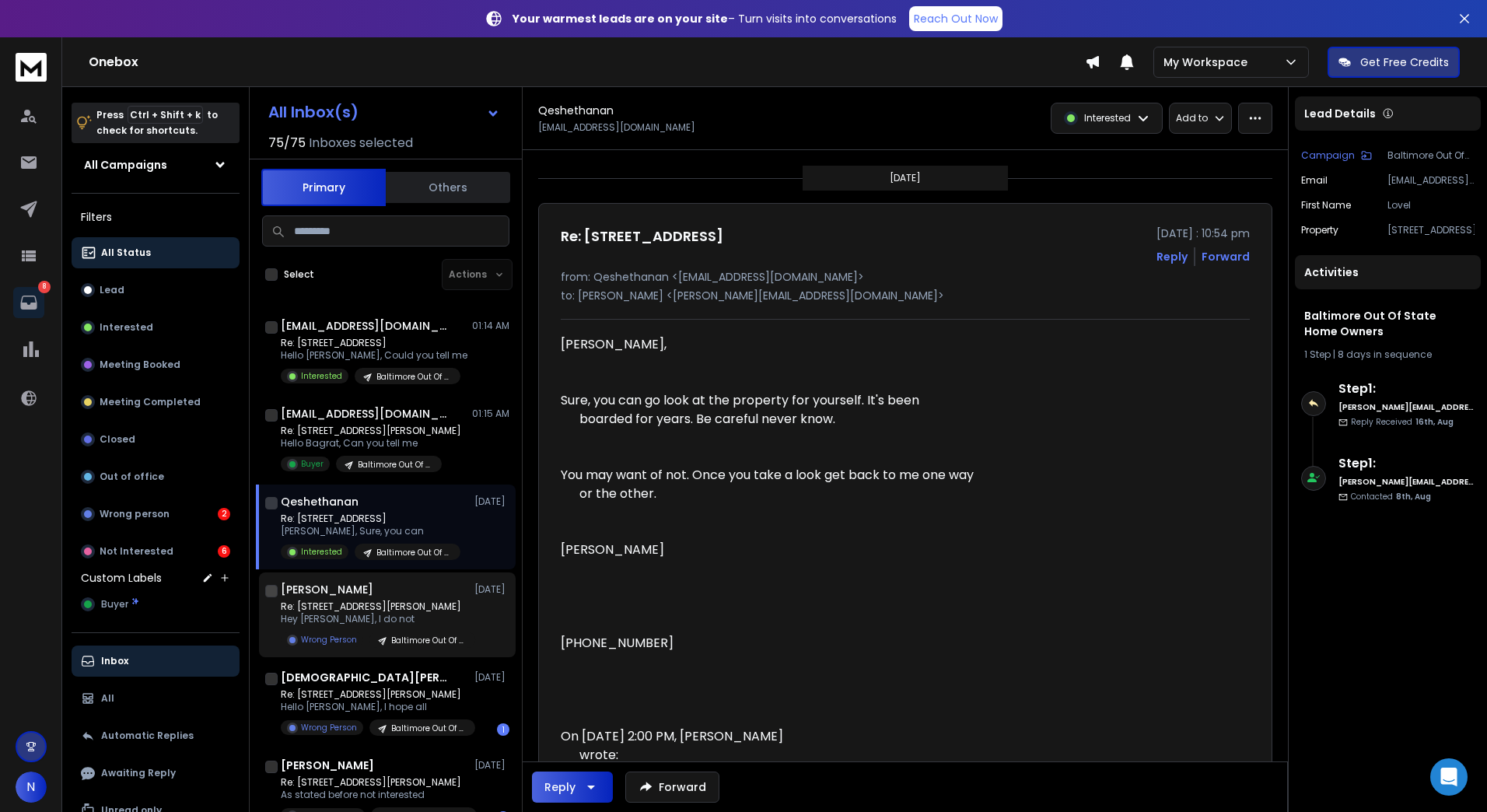
click at [416, 614] on p "Hey [PERSON_NAME], I do not" at bounding box center [374, 618] width 187 height 12
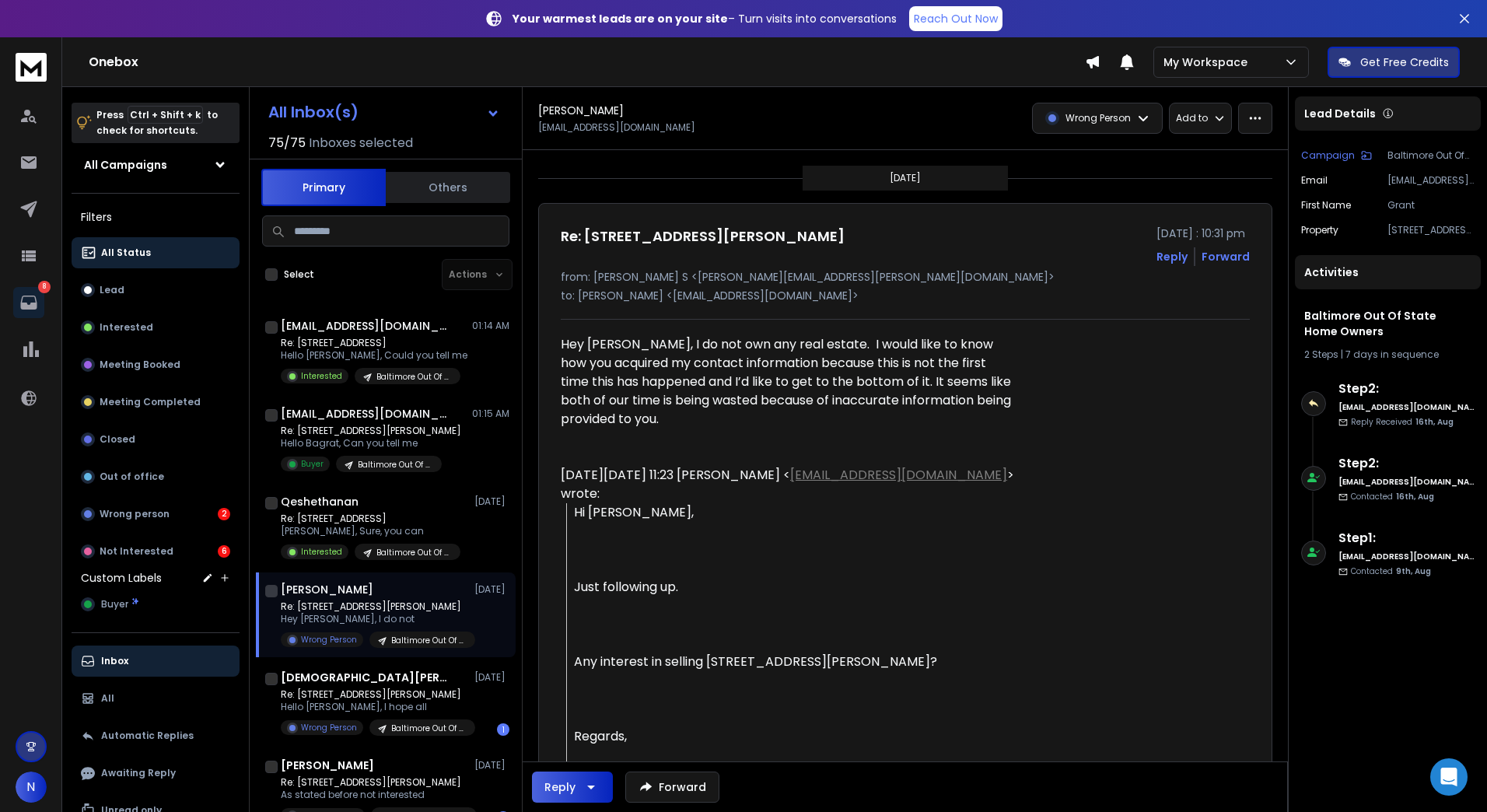
click at [1175, 261] on button "Reply" at bounding box center [1172, 256] width 31 height 16
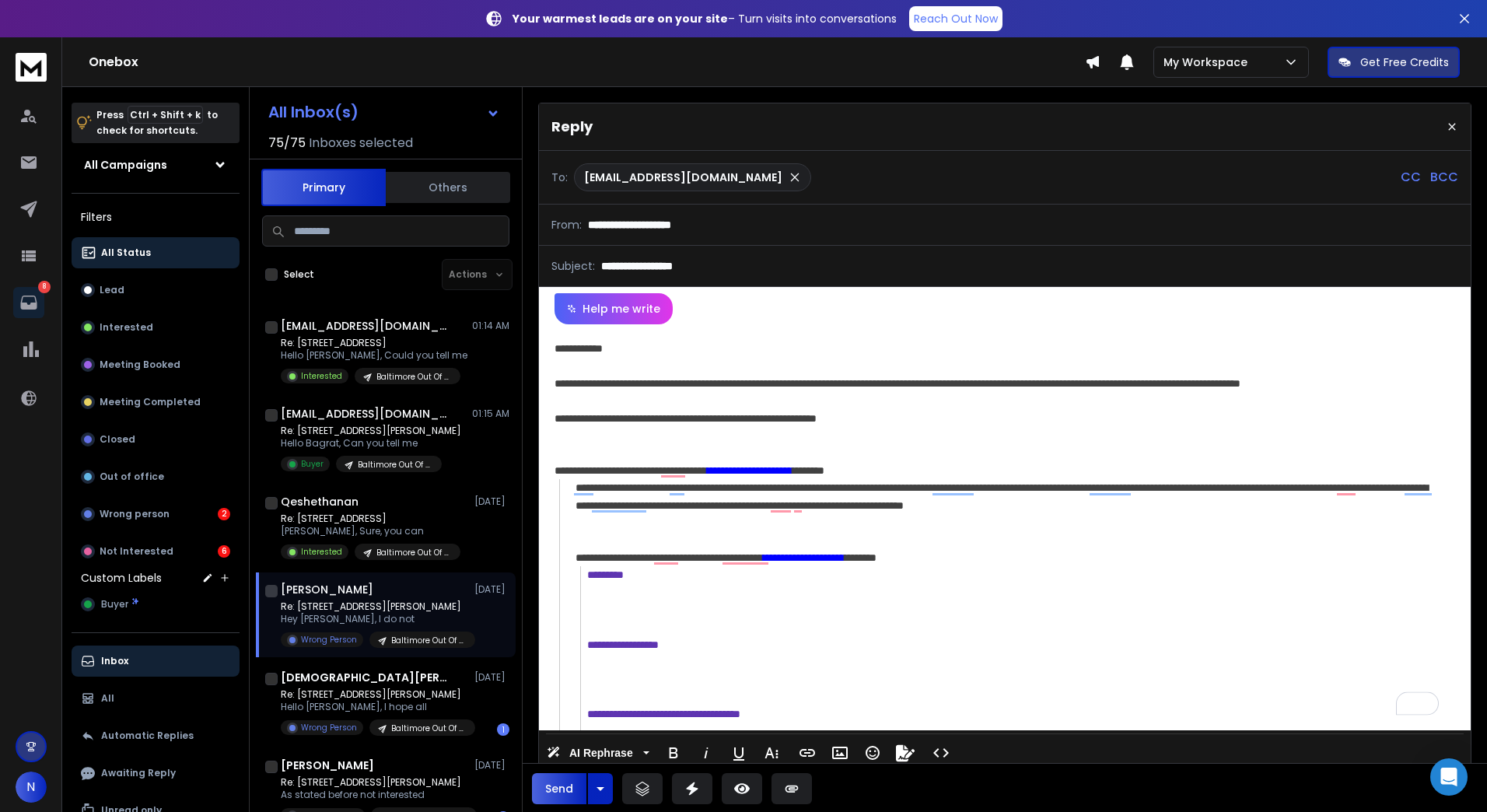
click at [943, 422] on div "**********" at bounding box center [997, 401] width 884 height 52
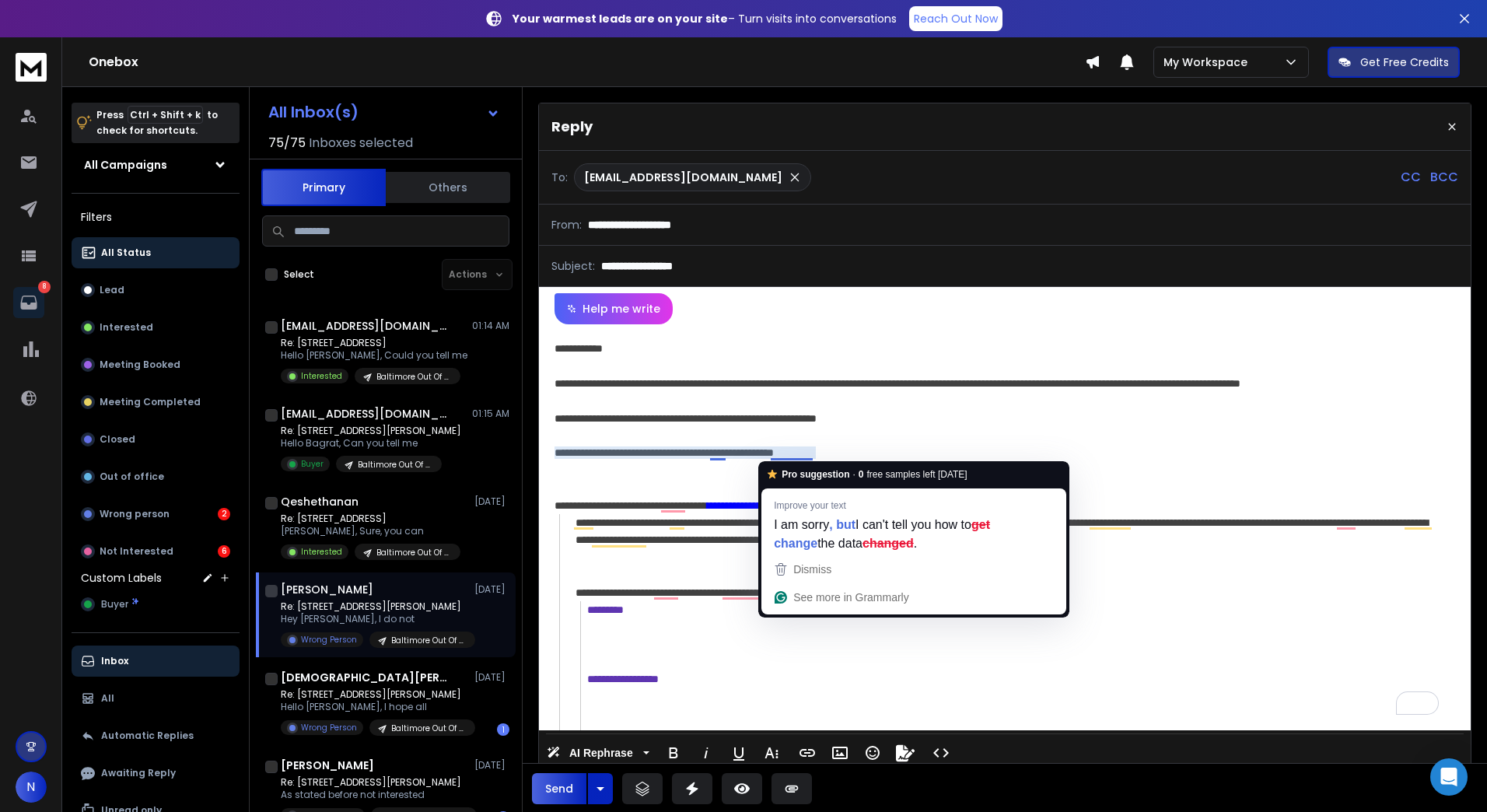
click at [829, 447] on div "**********" at bounding box center [997, 452] width 884 height 17
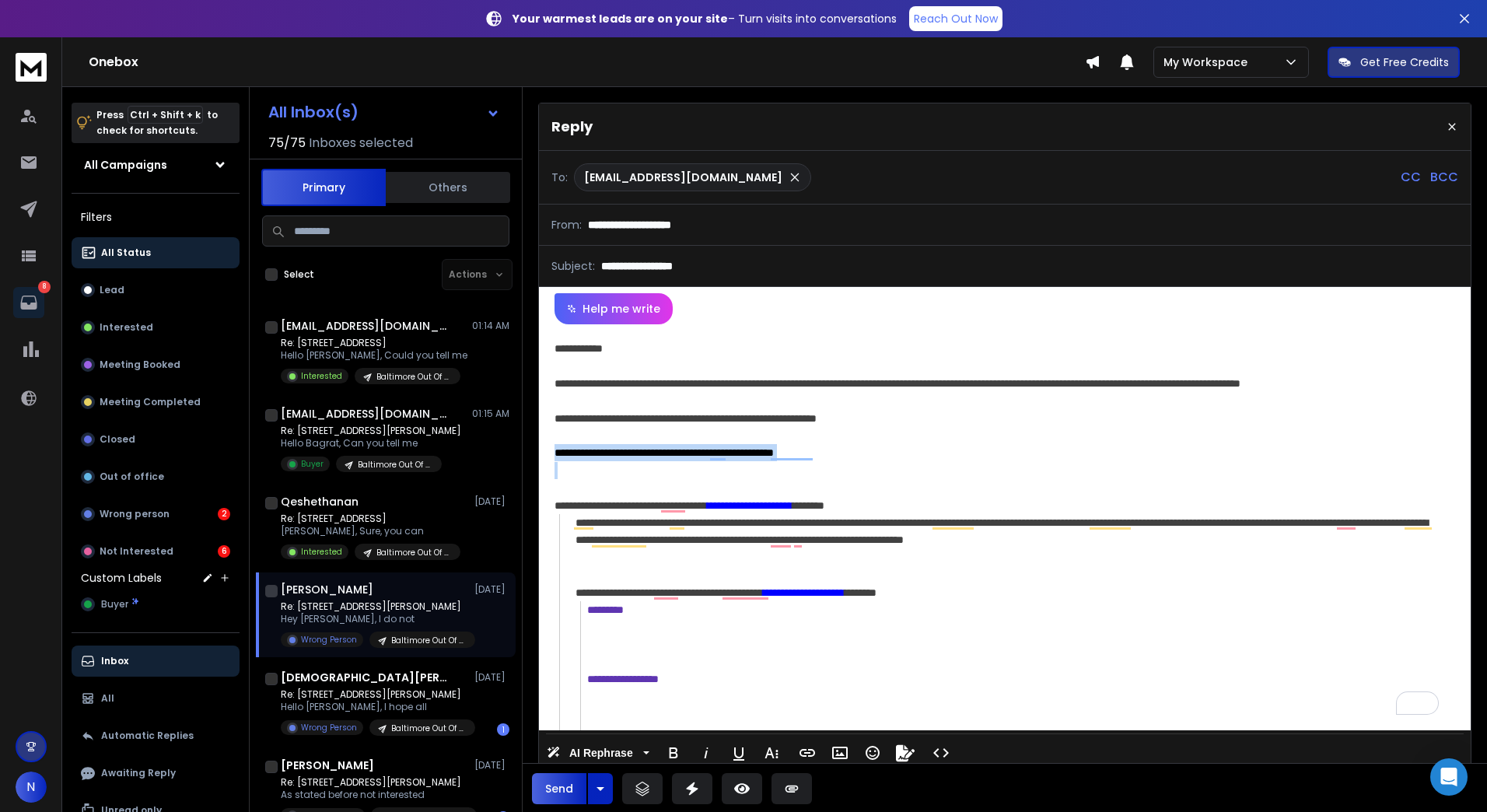
drag, startPoint x: 829, startPoint y: 447, endPoint x: 552, endPoint y: 448, distance: 277.0
click at [552, 448] on div "**********" at bounding box center [1004, 527] width 932 height 406
click at [830, 448] on div "**********" at bounding box center [997, 452] width 884 height 17
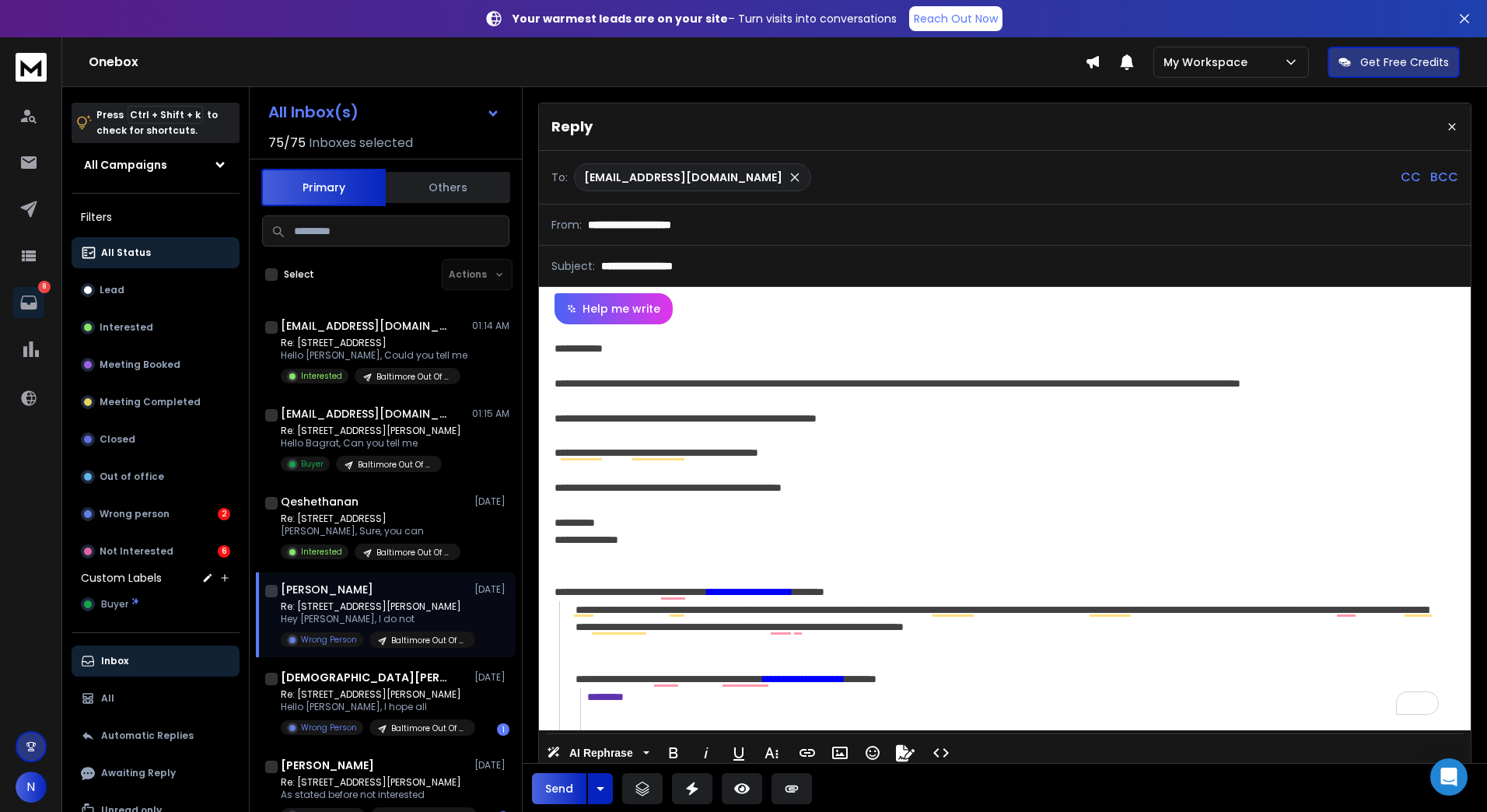
click at [556, 792] on button "Send" at bounding box center [559, 788] width 55 height 31
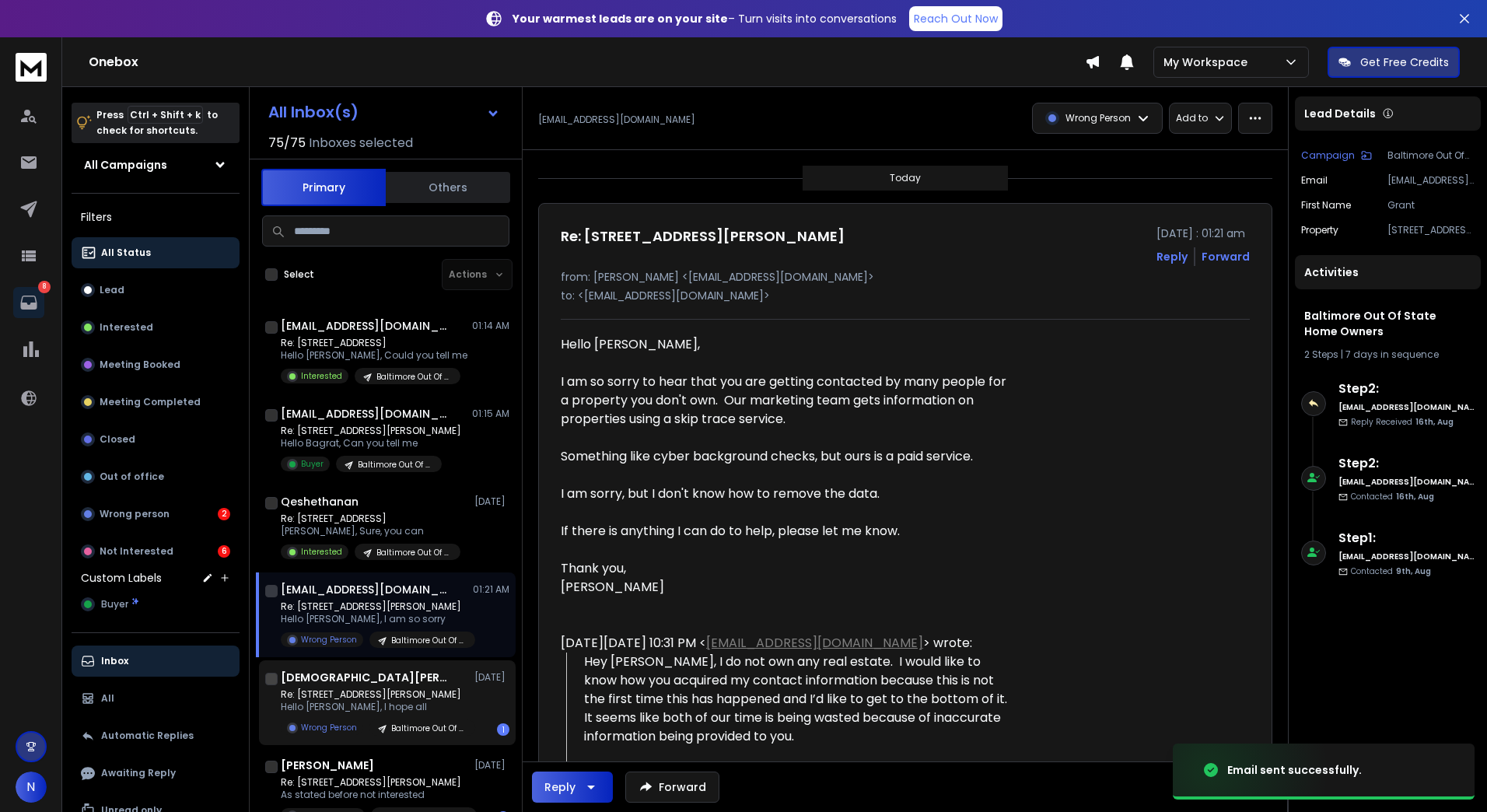
click at [413, 696] on p "Re: [STREET_ADDRESS][PERSON_NAME]" at bounding box center [374, 694] width 187 height 12
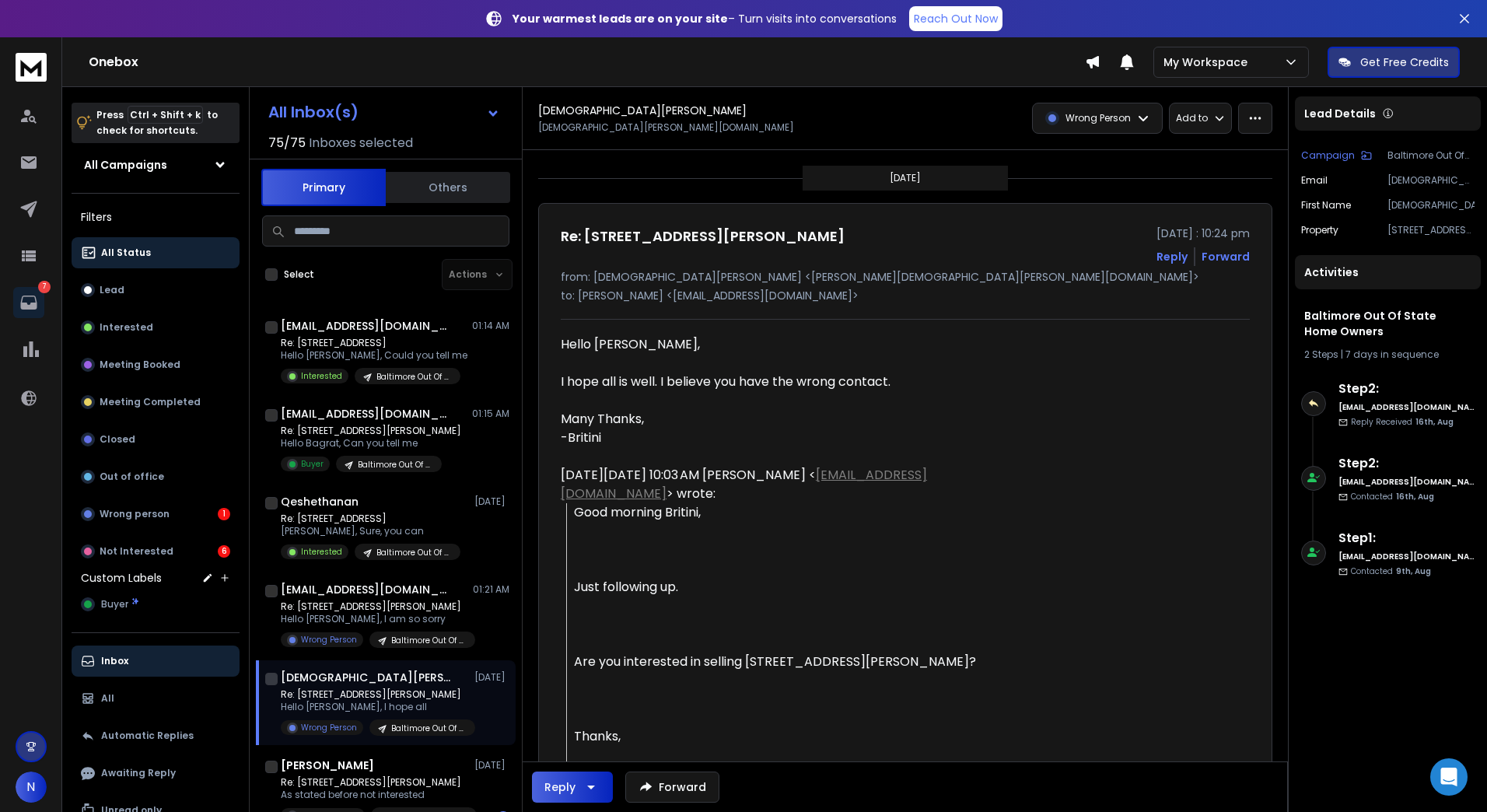
click at [595, 787] on icon "button" at bounding box center [591, 787] width 18 height 18
click at [574, 755] on p "Reply All" at bounding box center [569, 747] width 70 height 22
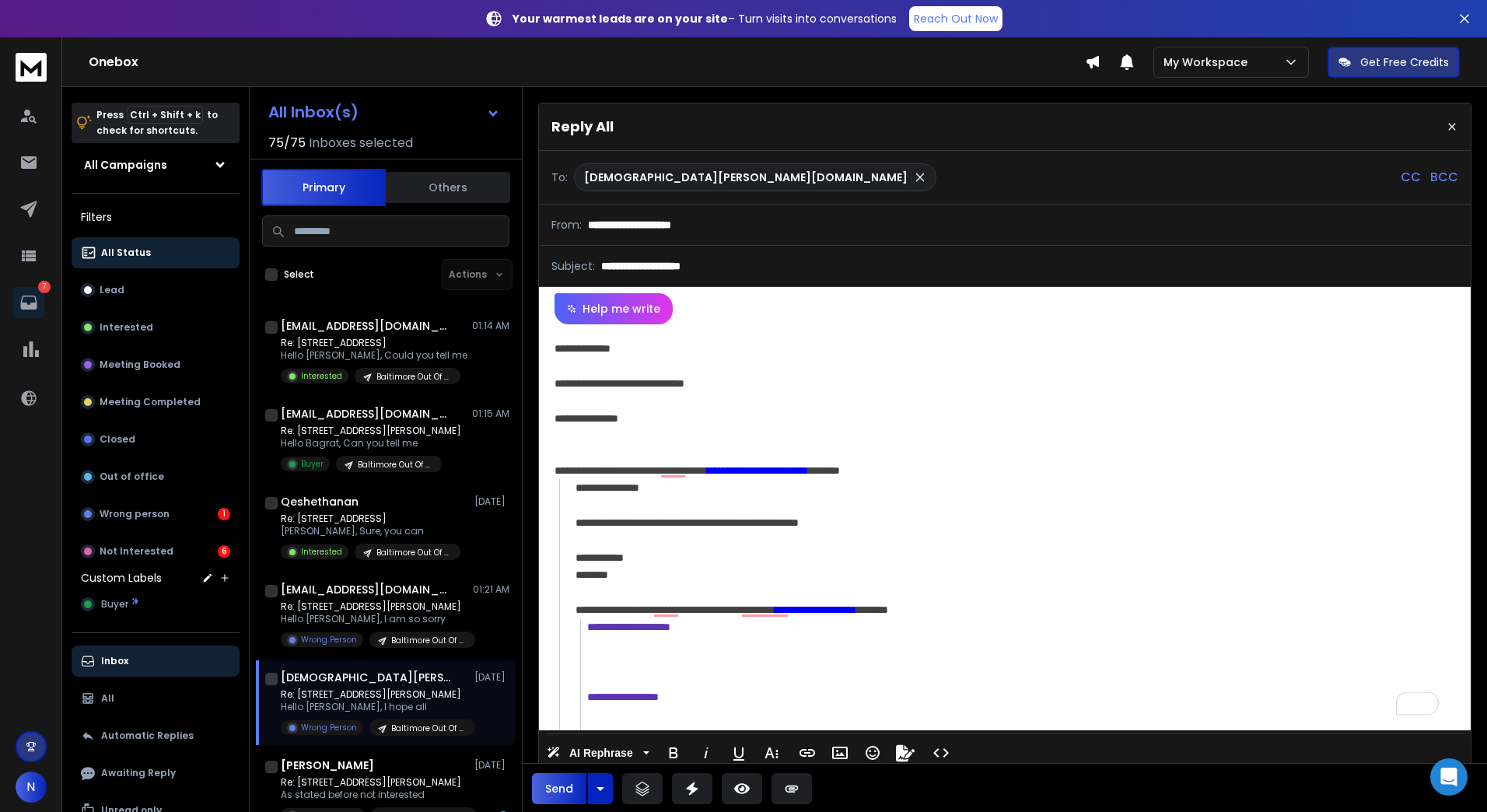
click at [565, 801] on button "Send" at bounding box center [559, 788] width 55 height 31
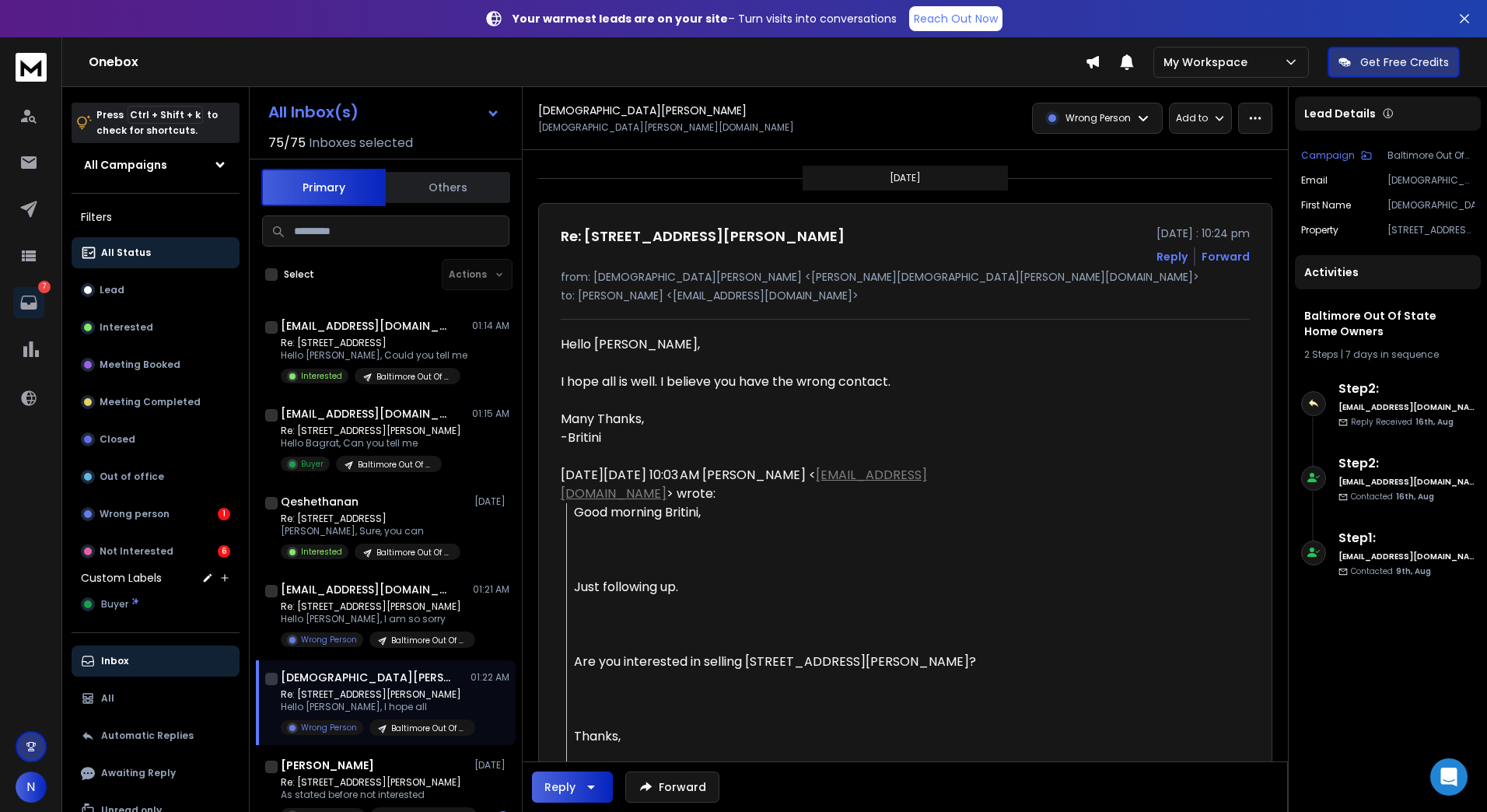
click at [1258, 111] on icon "button" at bounding box center [1255, 118] width 14 height 14
click at [1219, 228] on div "Block email" at bounding box center [1198, 228] width 81 height 16
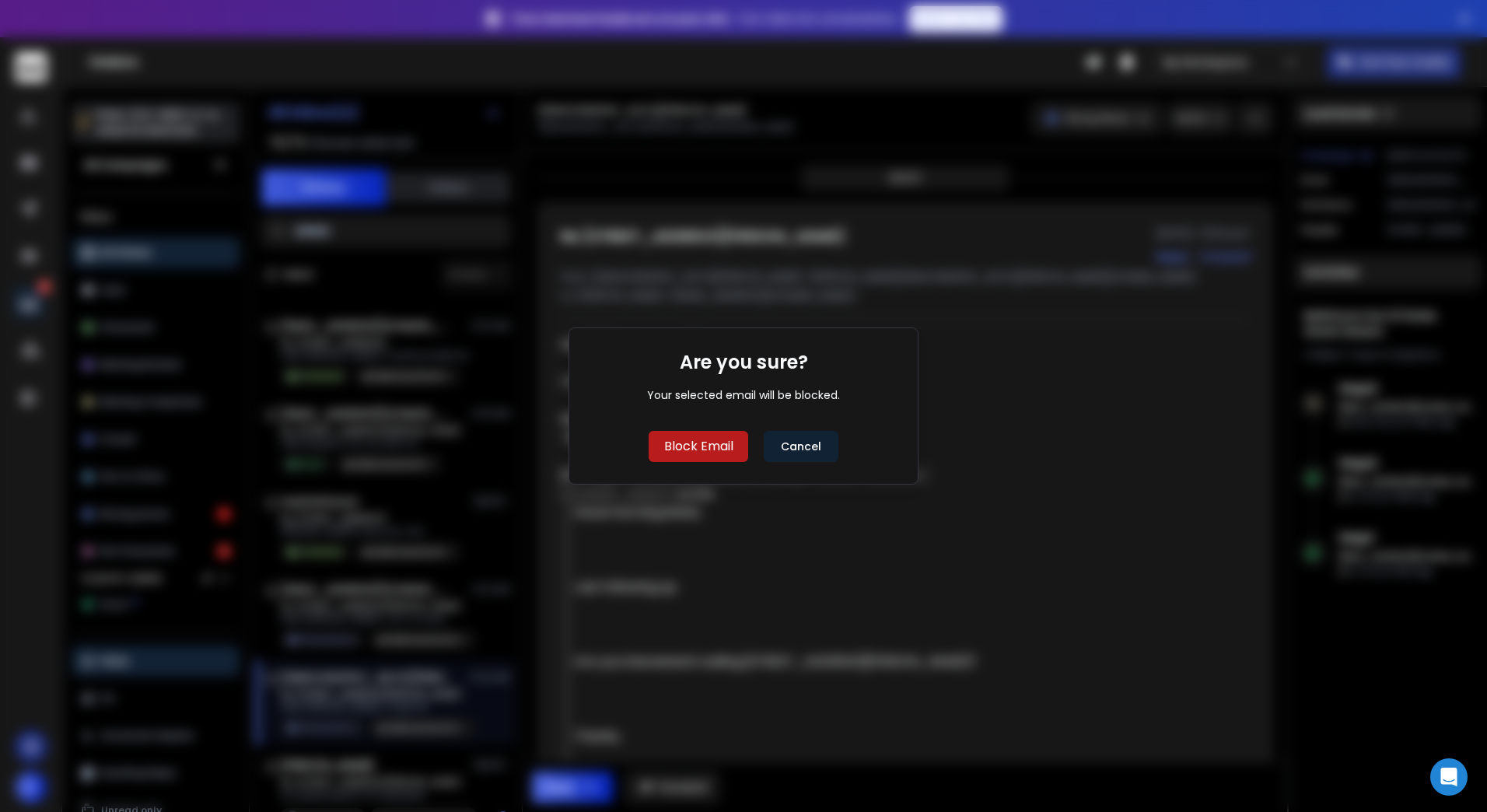
click at [696, 446] on button "Block Email" at bounding box center [698, 445] width 100 height 31
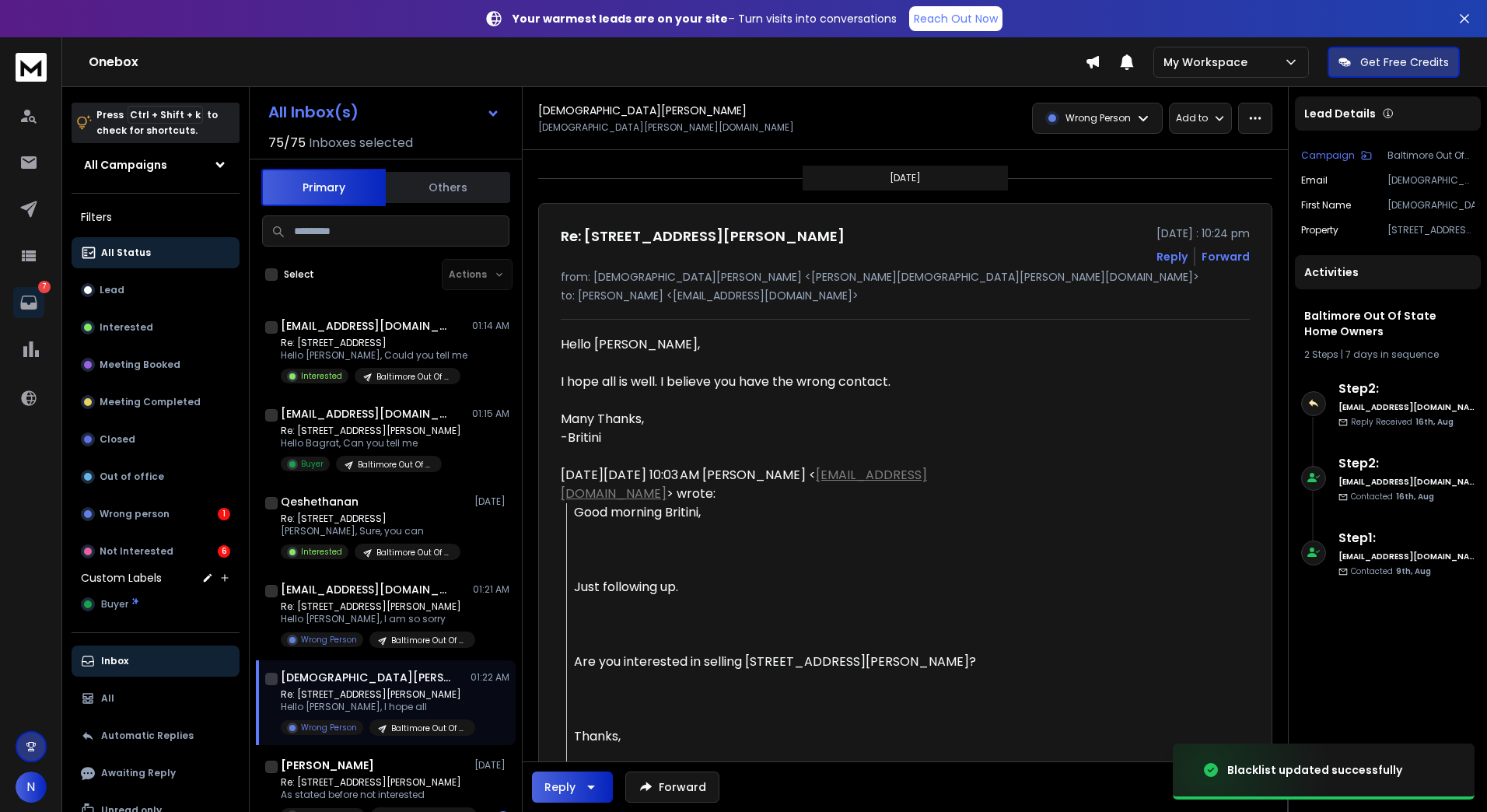
click at [1258, 124] on icon "button" at bounding box center [1255, 118] width 14 height 14
click at [1243, 176] on div "Delete email" at bounding box center [1202, 178] width 90 height 16
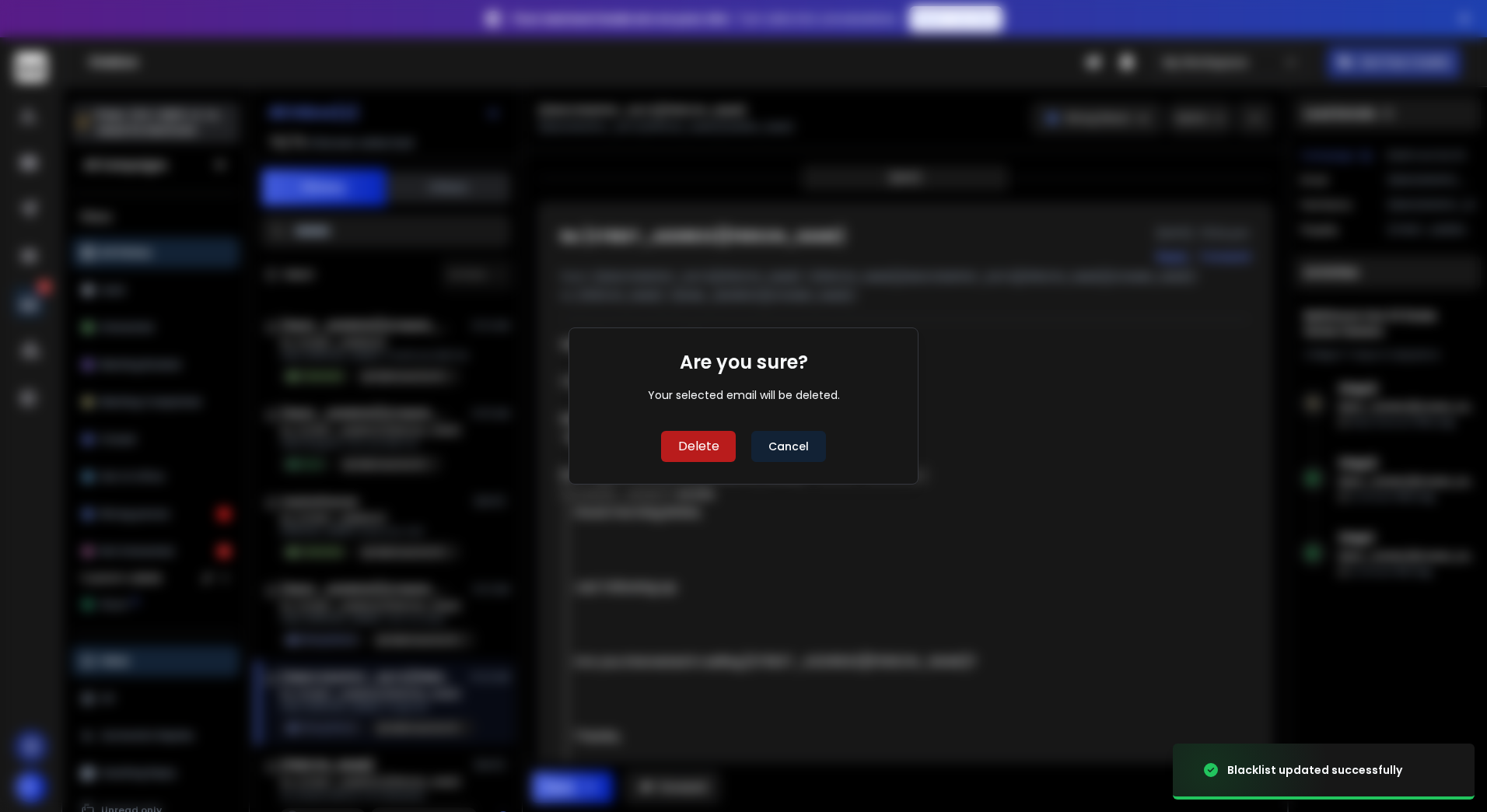
click at [695, 450] on button "Delete" at bounding box center [698, 445] width 75 height 31
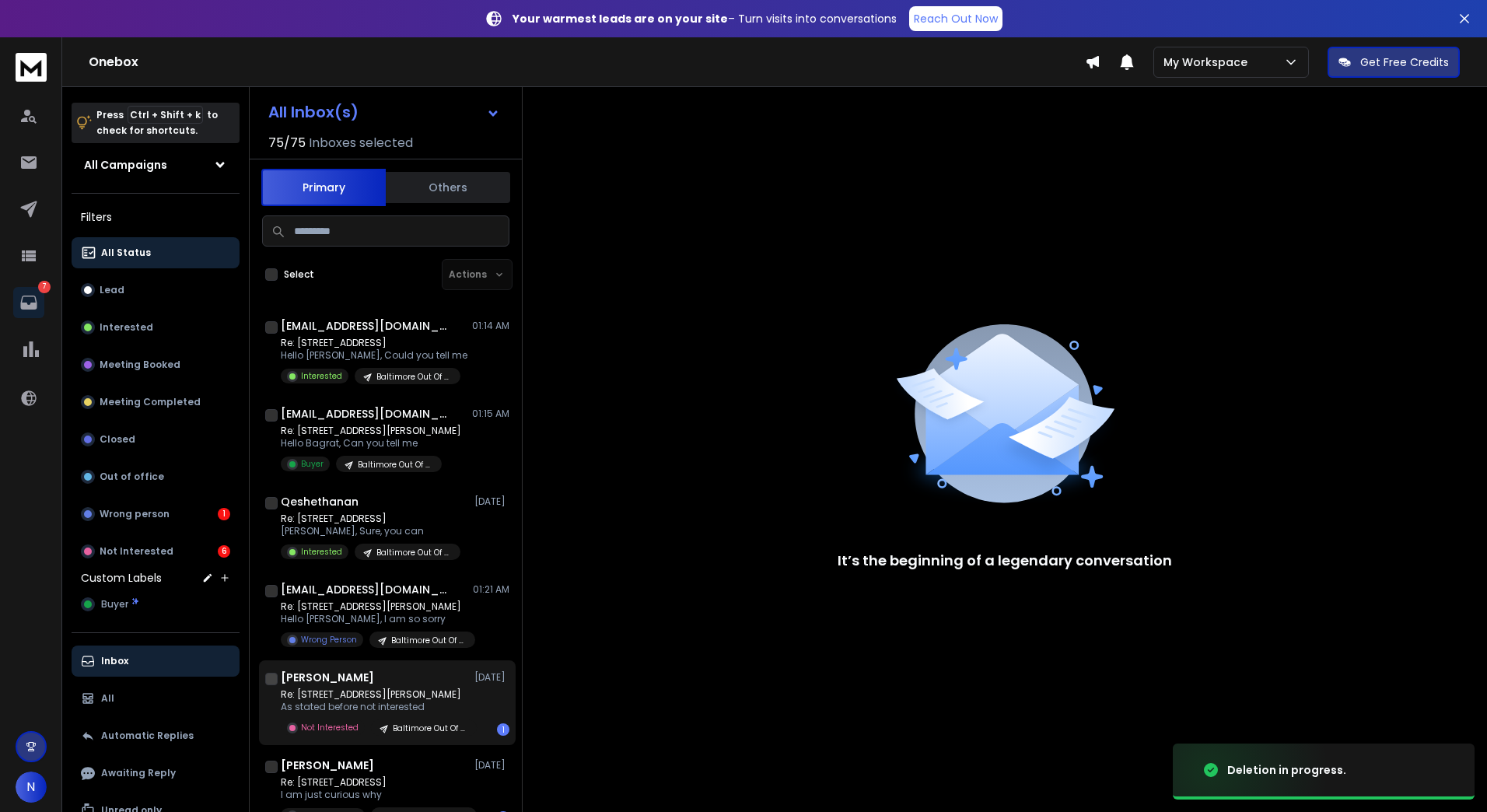
click at [399, 684] on div "[PERSON_NAME] [DATE]" at bounding box center [395, 677] width 229 height 16
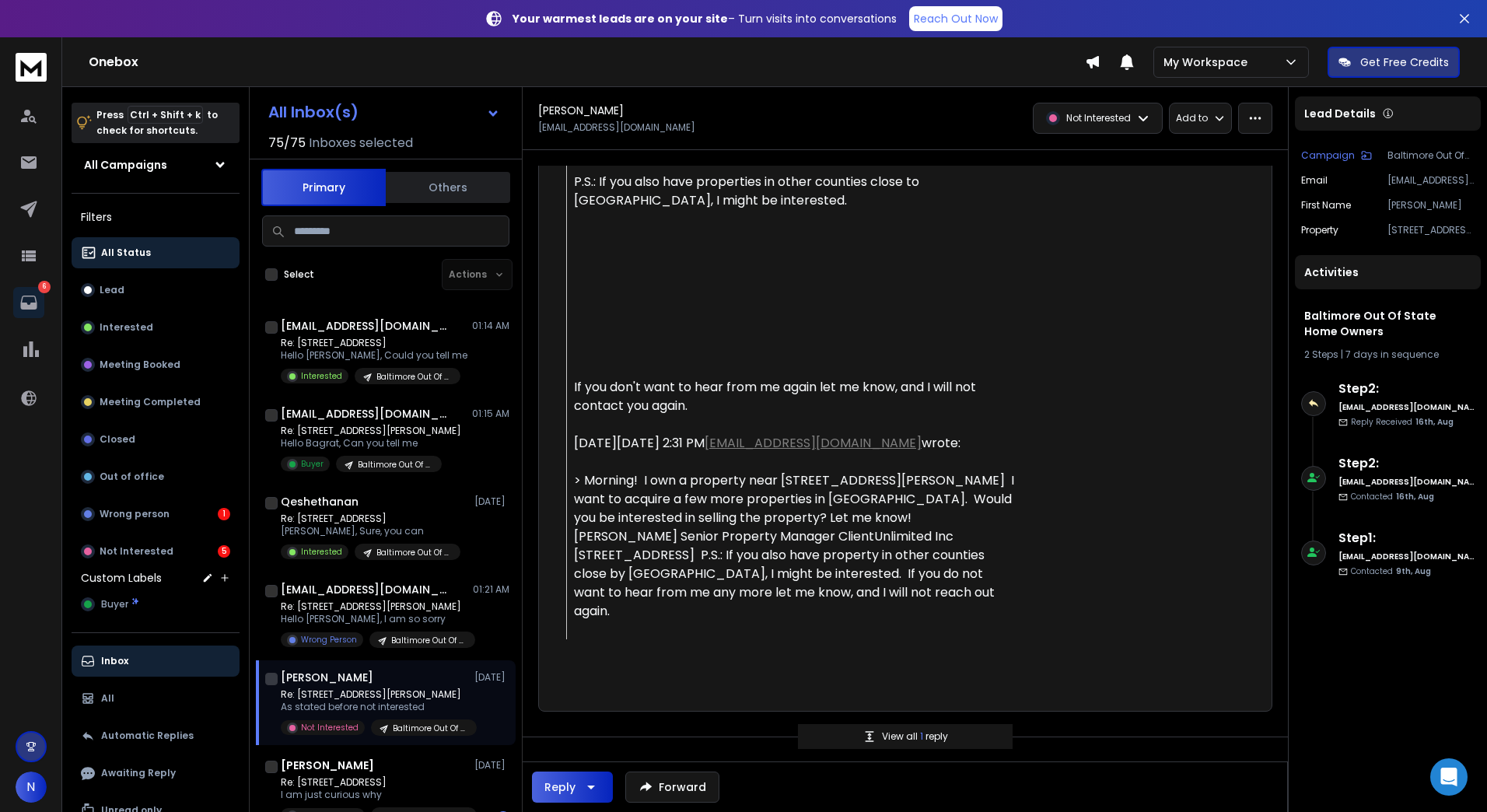
scroll to position [855, 0]
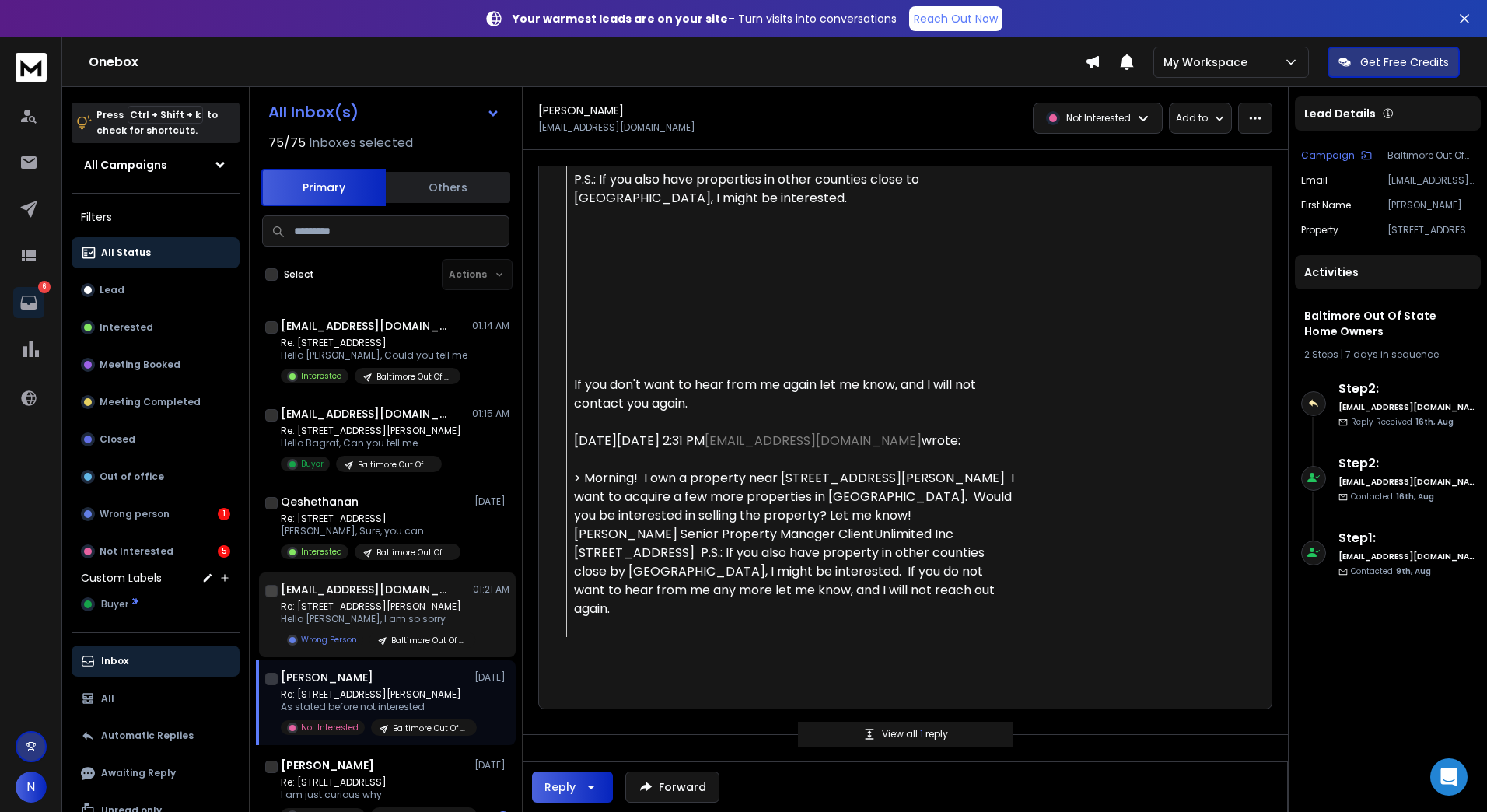
click at [393, 609] on p "Re: [STREET_ADDRESS][PERSON_NAME]" at bounding box center [374, 606] width 187 height 12
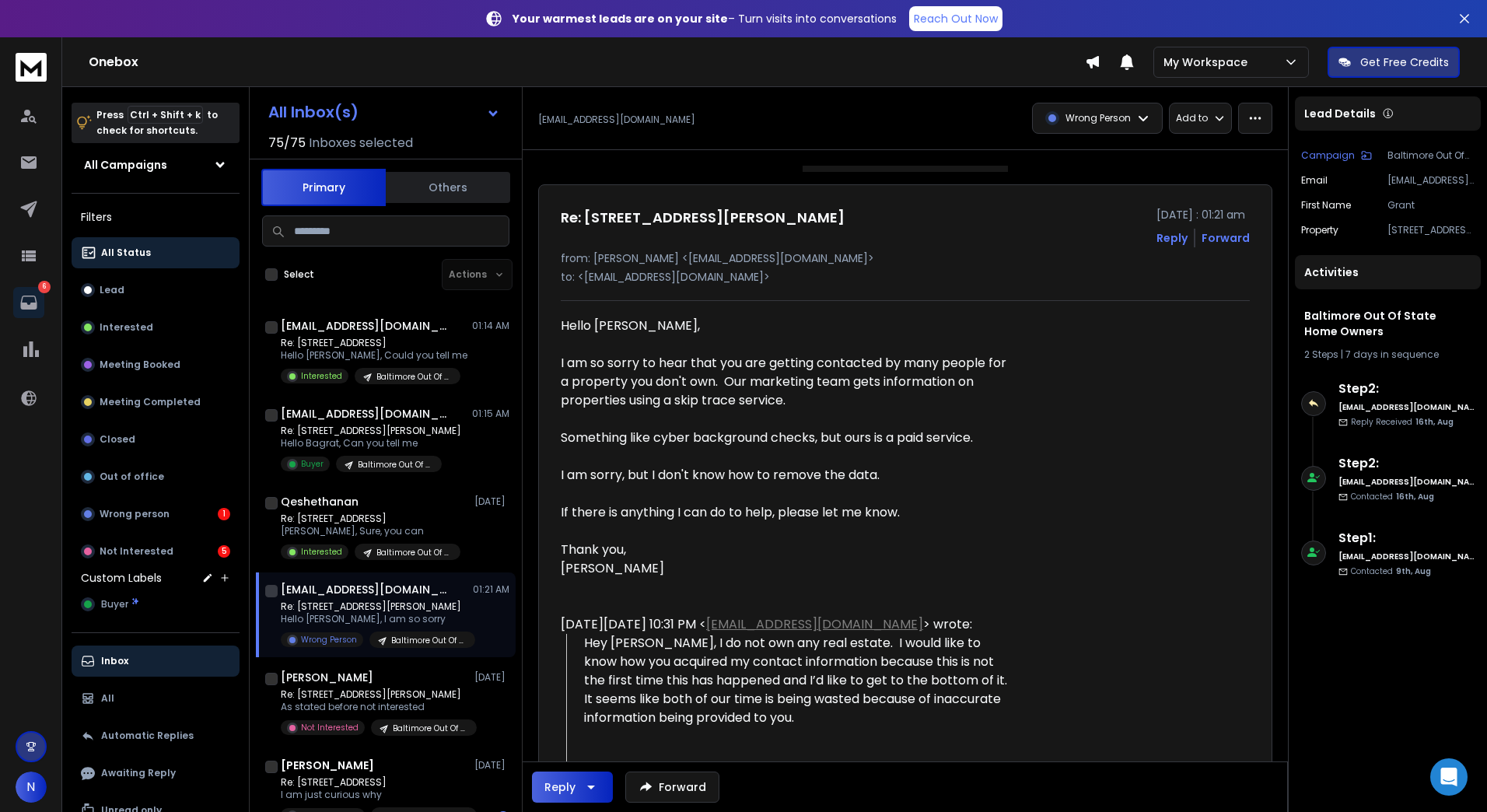
scroll to position [0, 0]
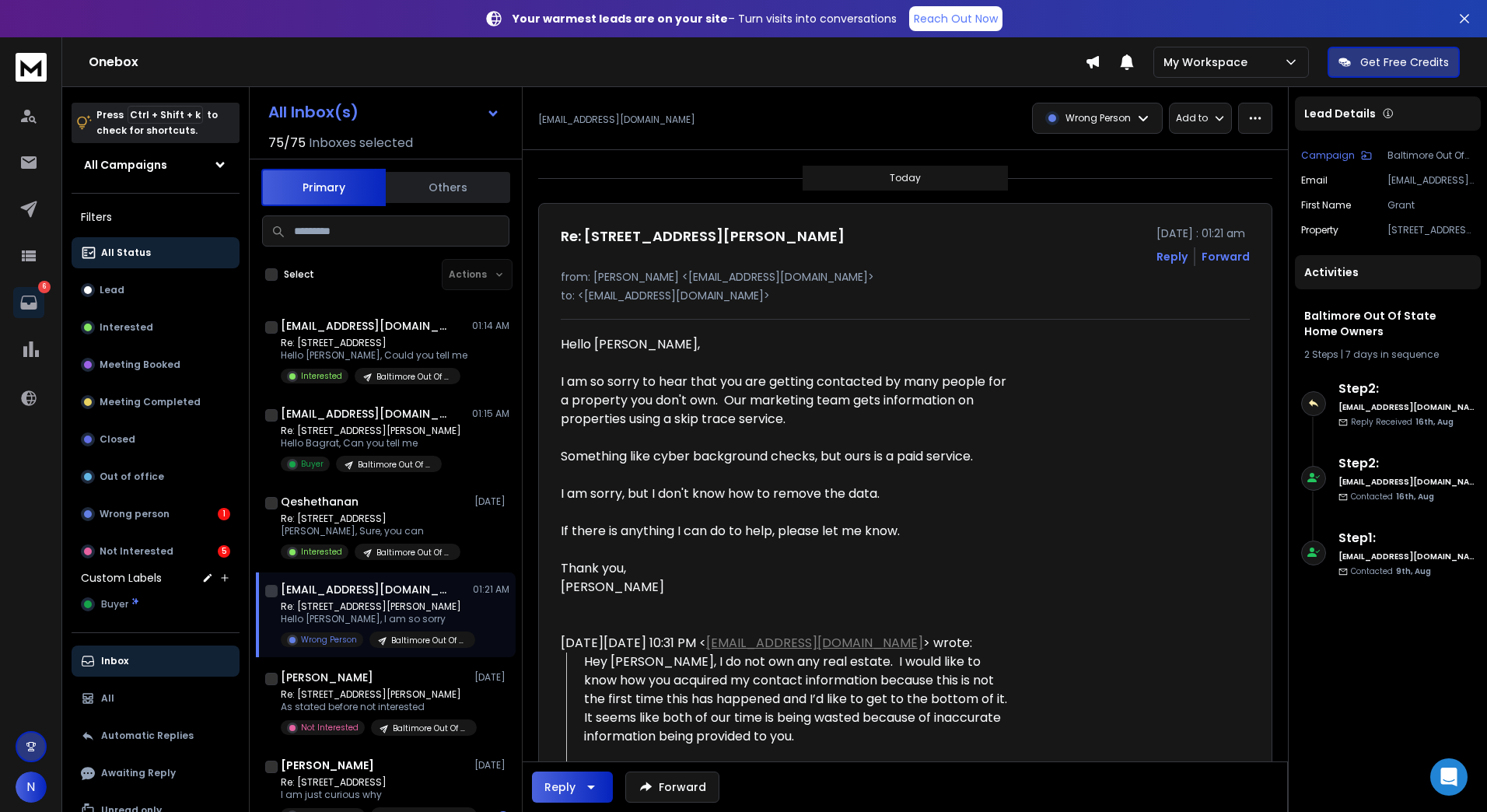
click at [1260, 117] on icon "button" at bounding box center [1256, 117] width 12 height 2
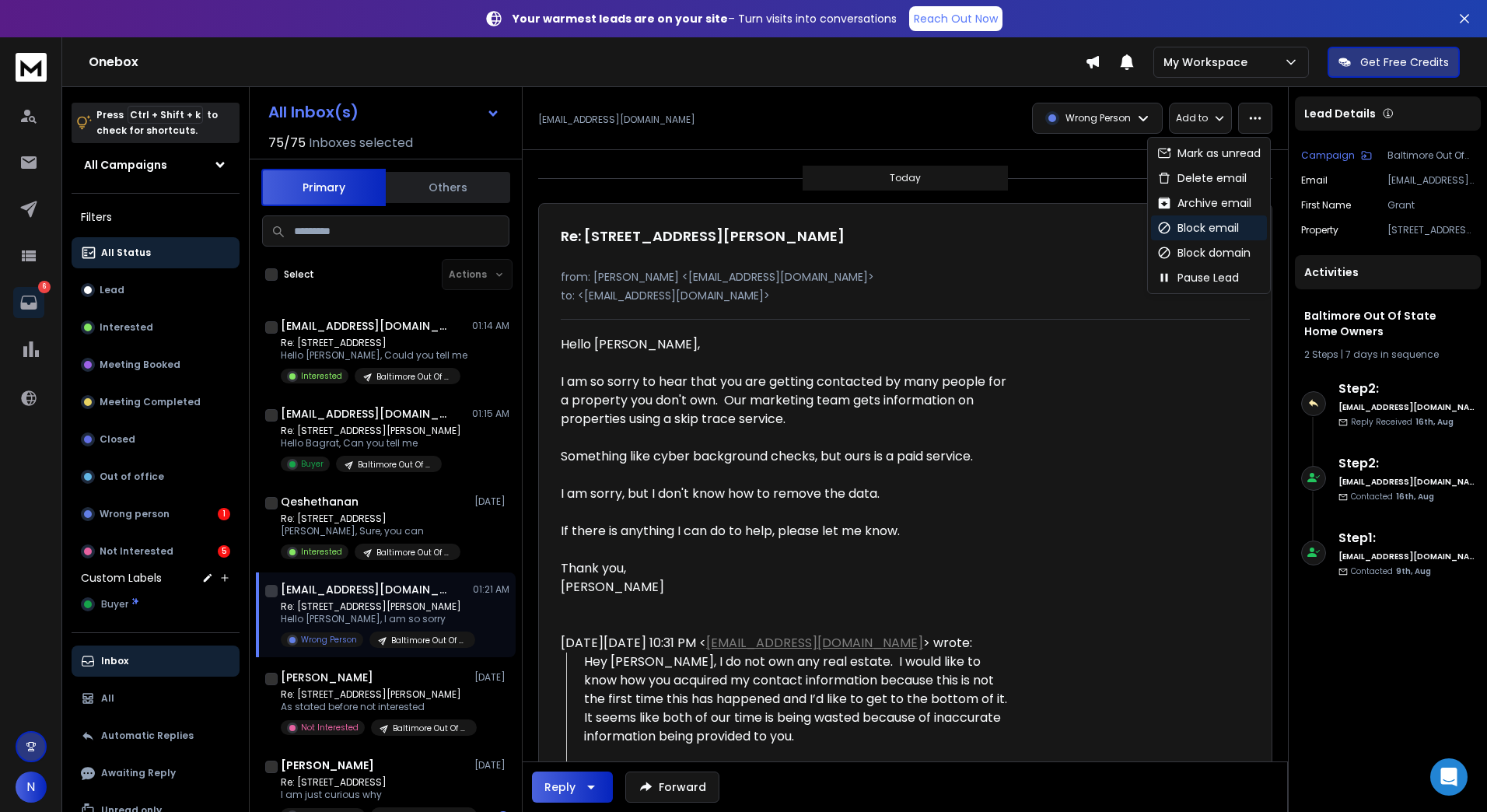
click at [1238, 230] on div "Block email" at bounding box center [1198, 228] width 81 height 16
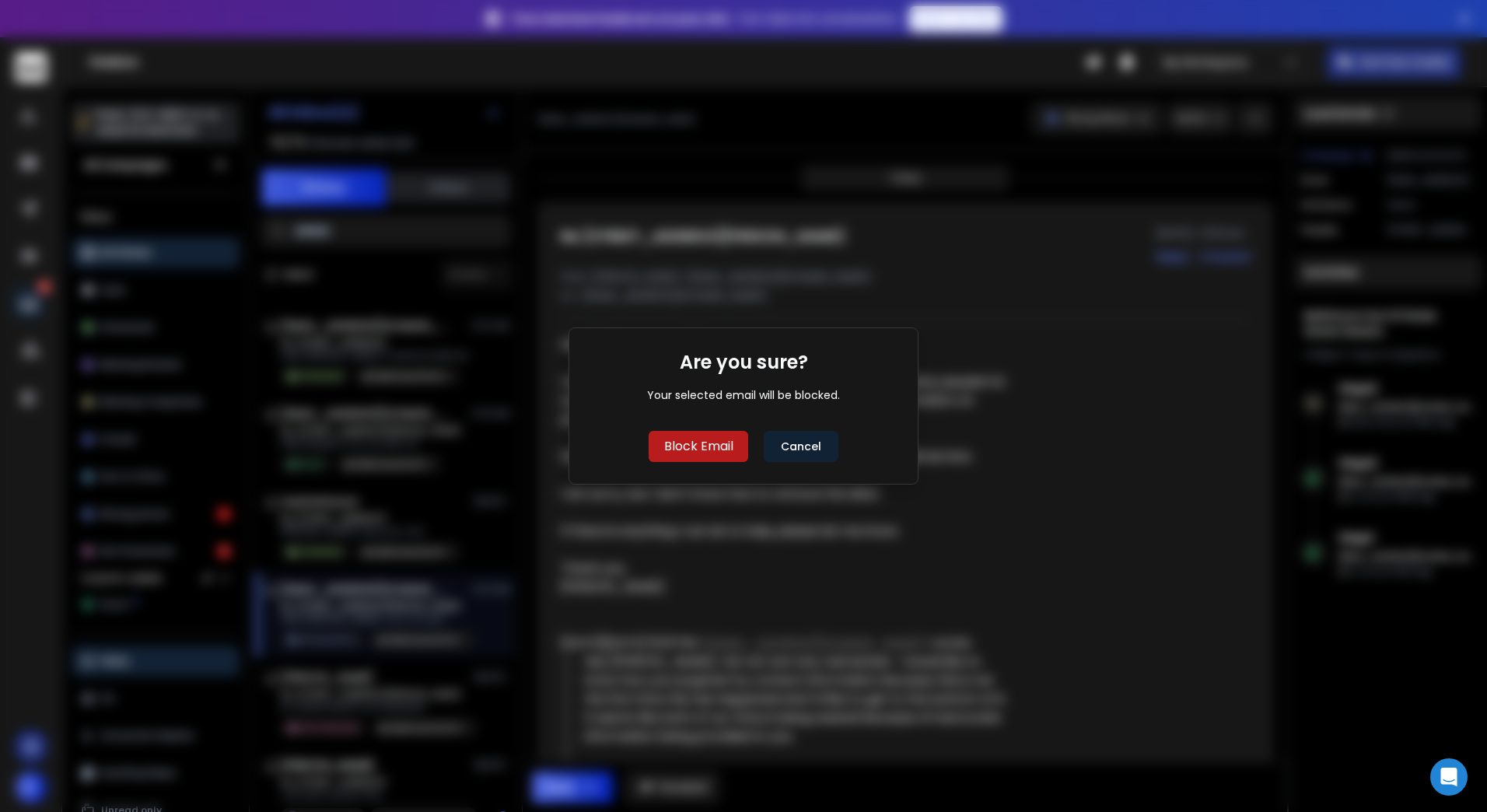
click at [721, 452] on button "Block Email" at bounding box center [698, 445] width 100 height 31
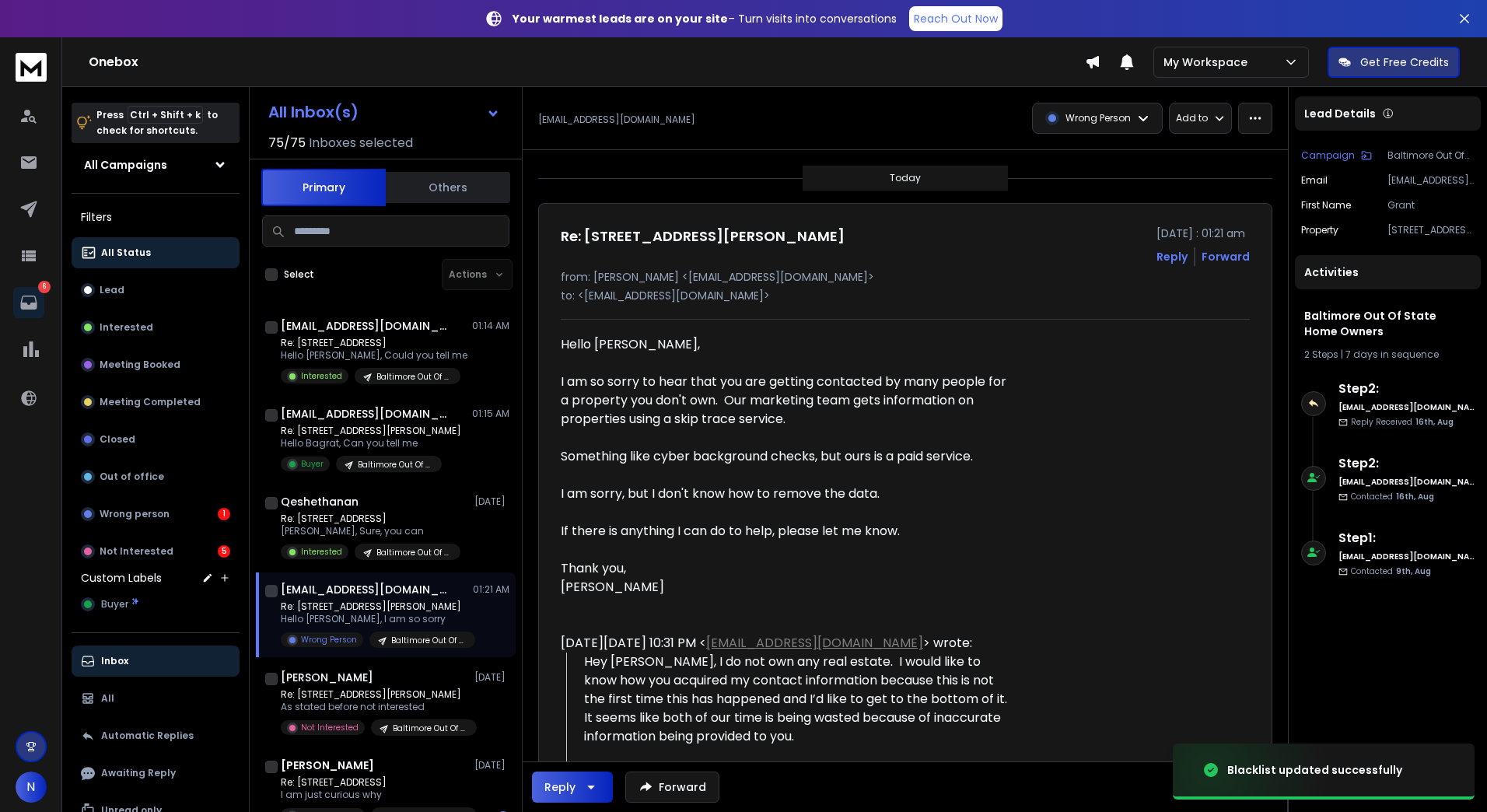
click at [1262, 111] on icon "button" at bounding box center [1255, 118] width 14 height 14
click at [1204, 189] on div "Delete email" at bounding box center [1209, 178] width 116 height 25
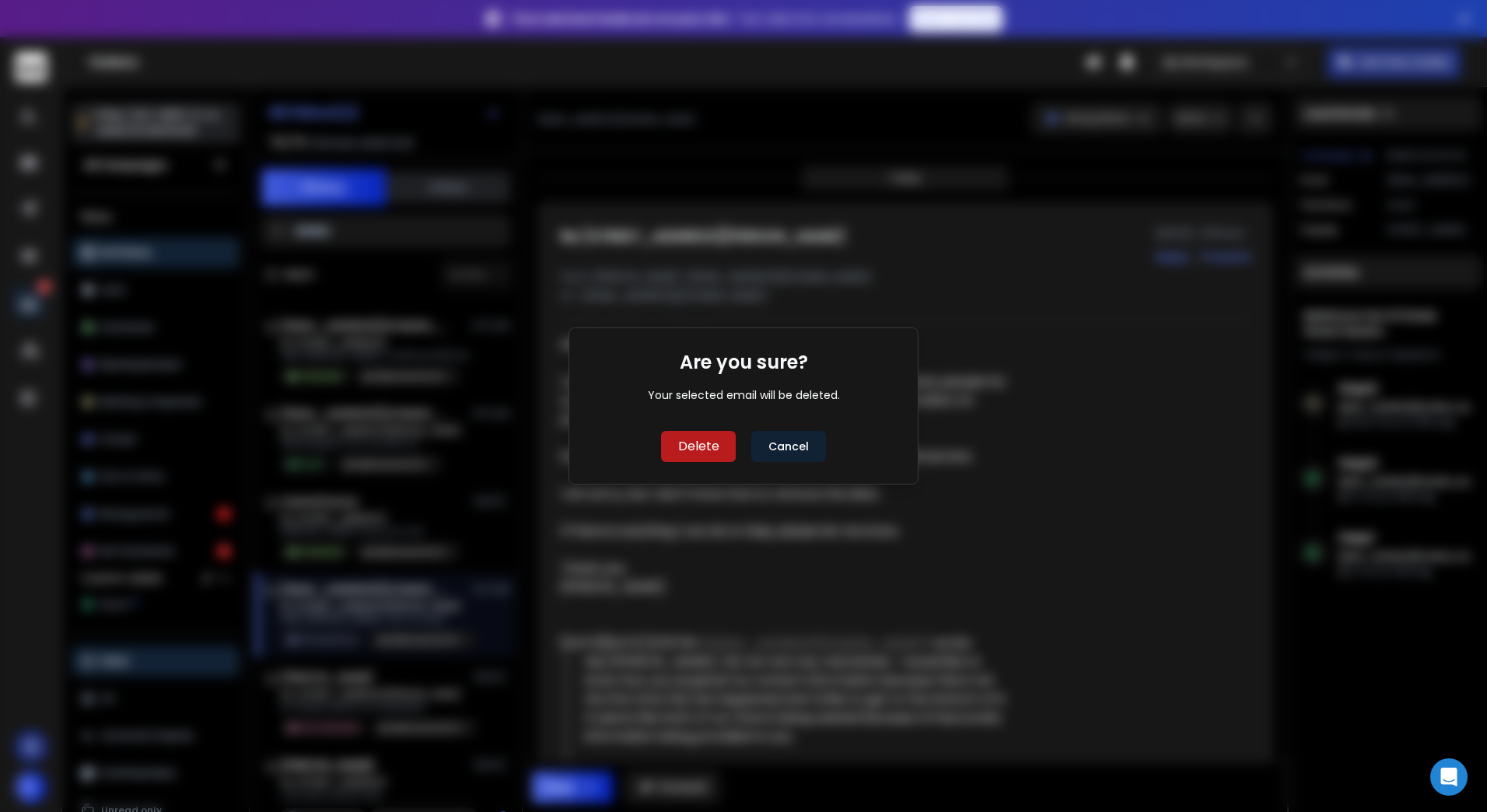
click at [707, 453] on button "Delete" at bounding box center [698, 445] width 75 height 31
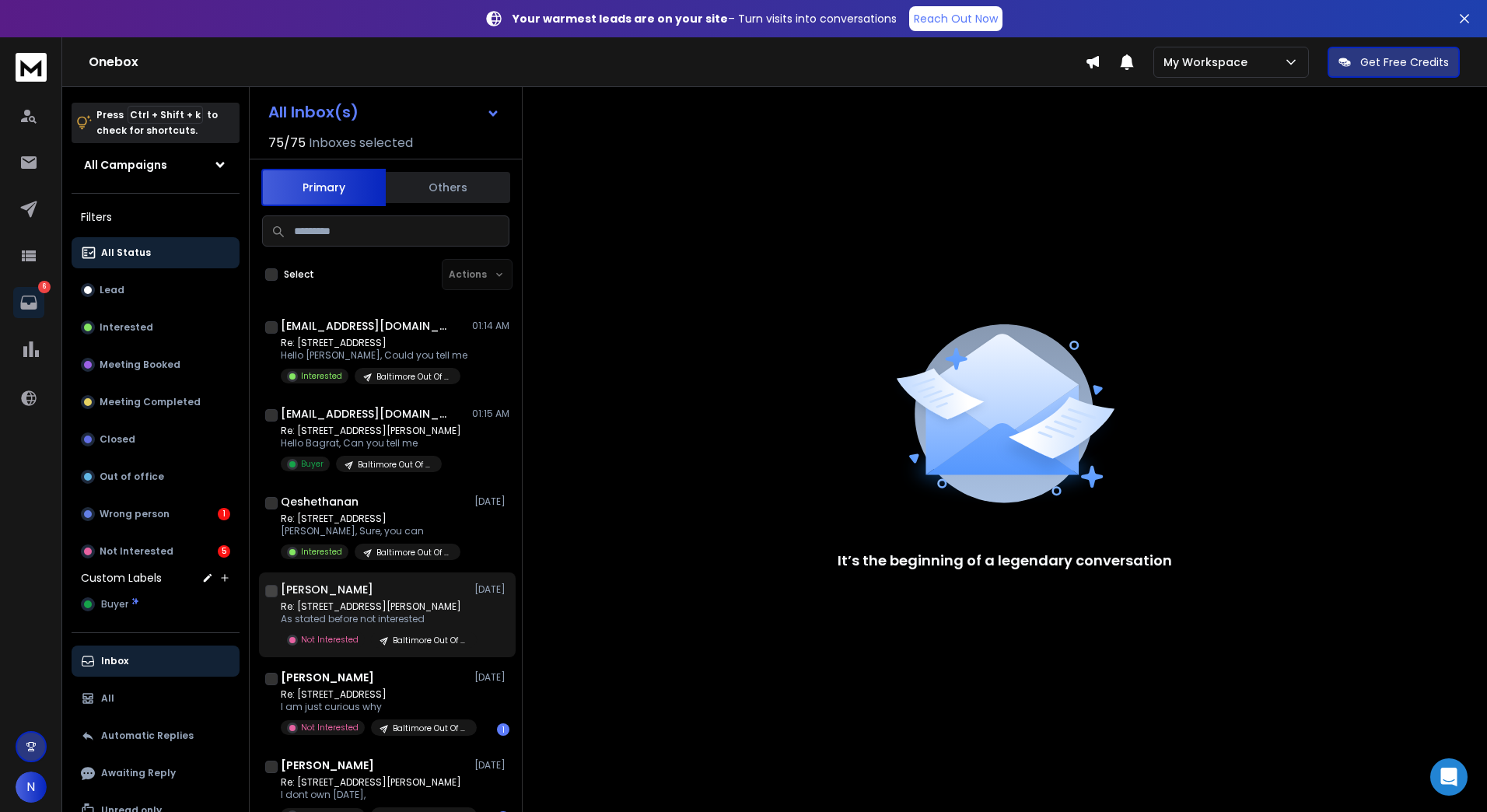
click at [434, 610] on p "Re: [STREET_ADDRESS][PERSON_NAME]" at bounding box center [374, 606] width 187 height 12
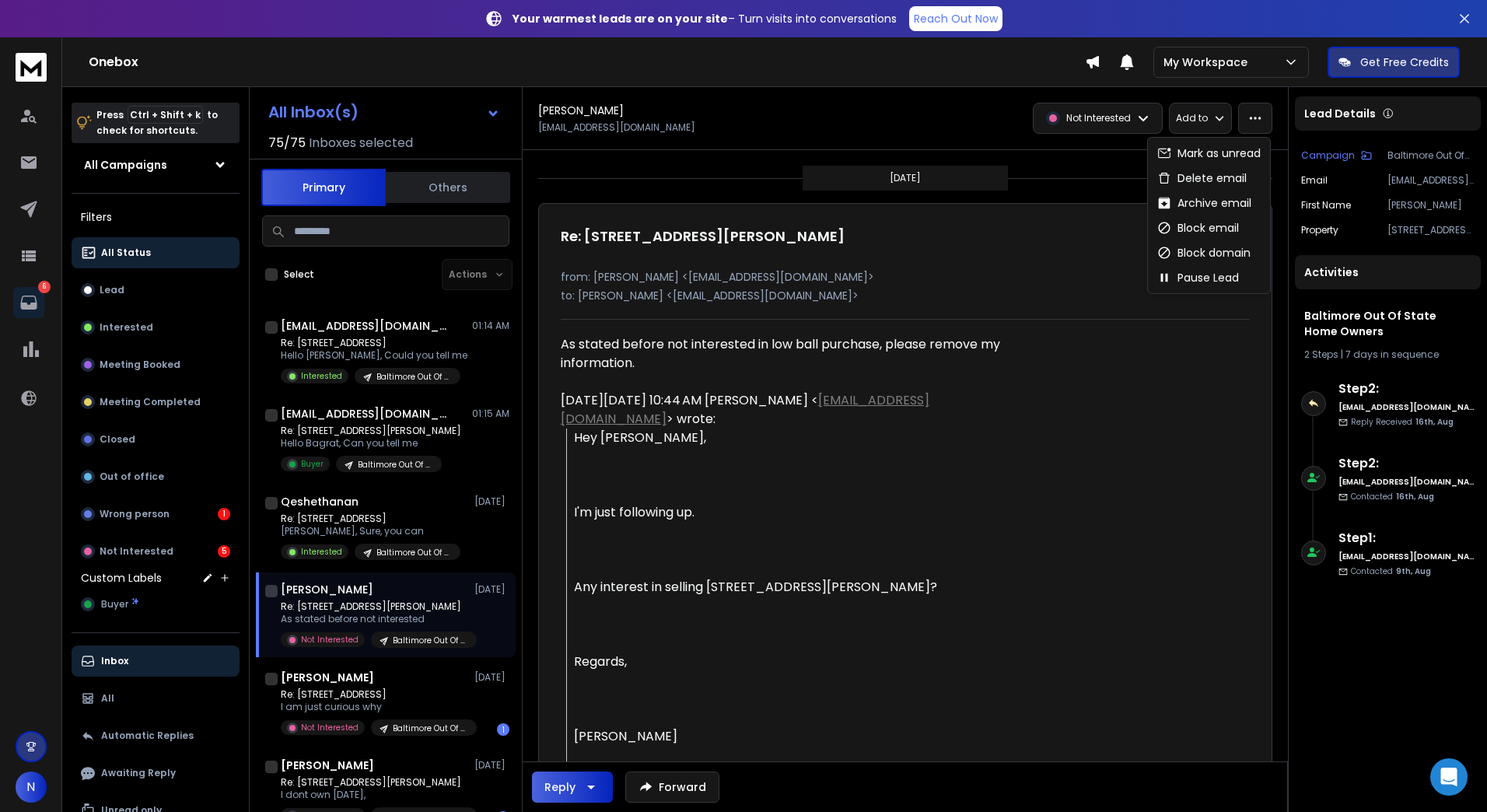
click at [1251, 121] on icon "button" at bounding box center [1255, 118] width 14 height 14
click at [1228, 224] on div "Block email" at bounding box center [1198, 228] width 81 height 16
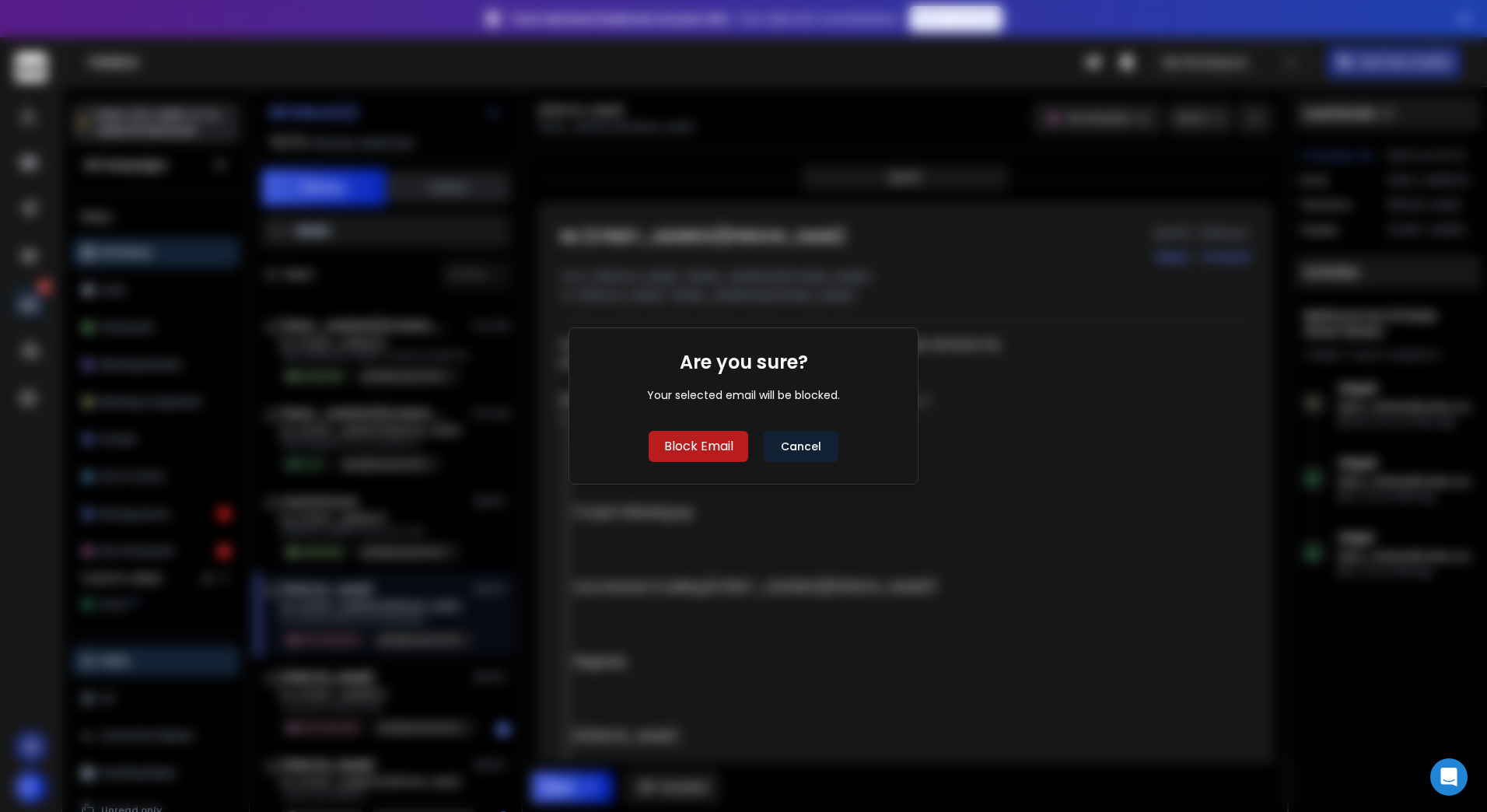
click at [686, 458] on button "Block Email" at bounding box center [698, 445] width 100 height 31
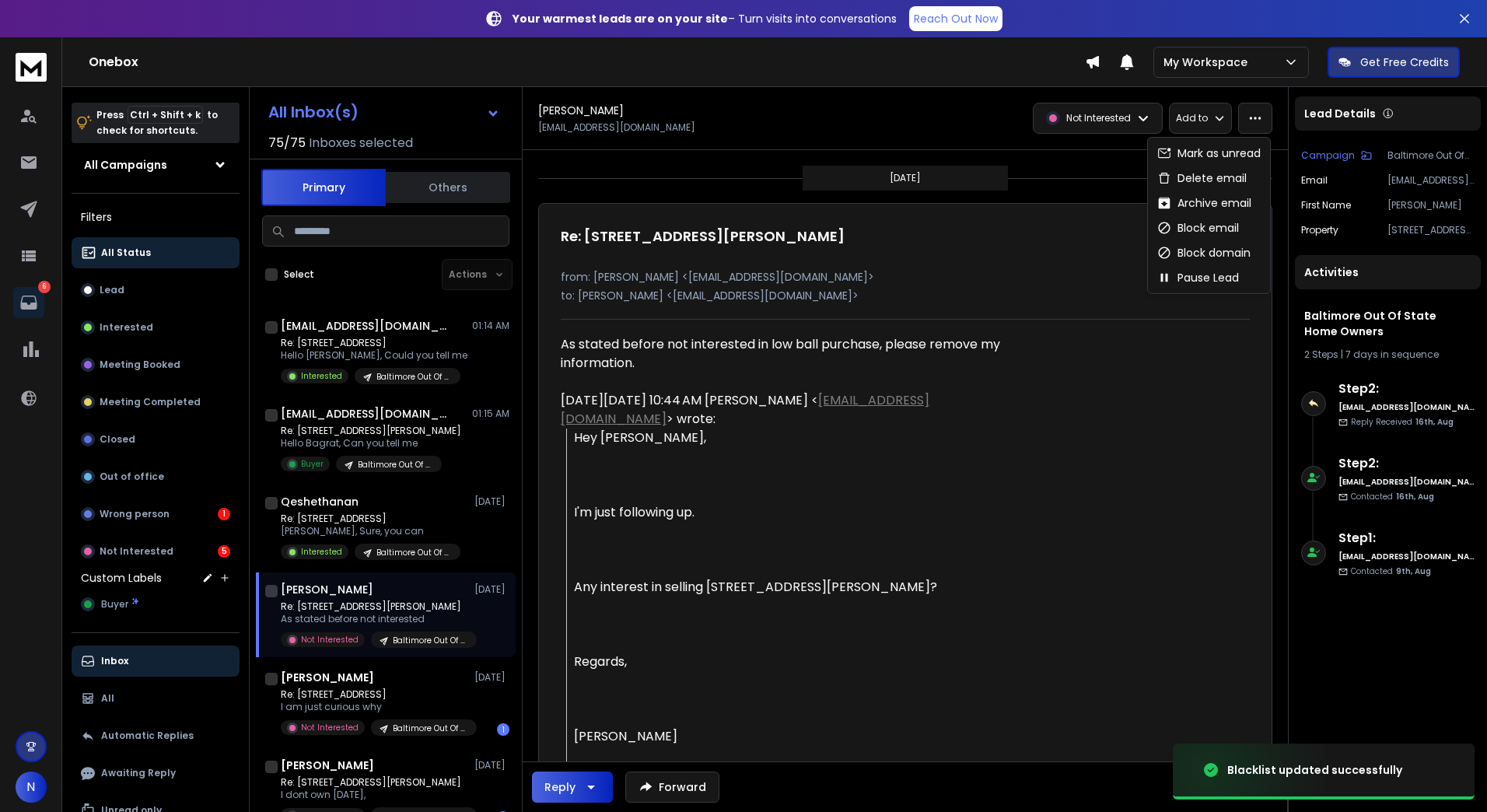
click at [1251, 128] on button "button" at bounding box center [1255, 118] width 34 height 31
click at [1224, 182] on div "Delete email" at bounding box center [1202, 178] width 90 height 16
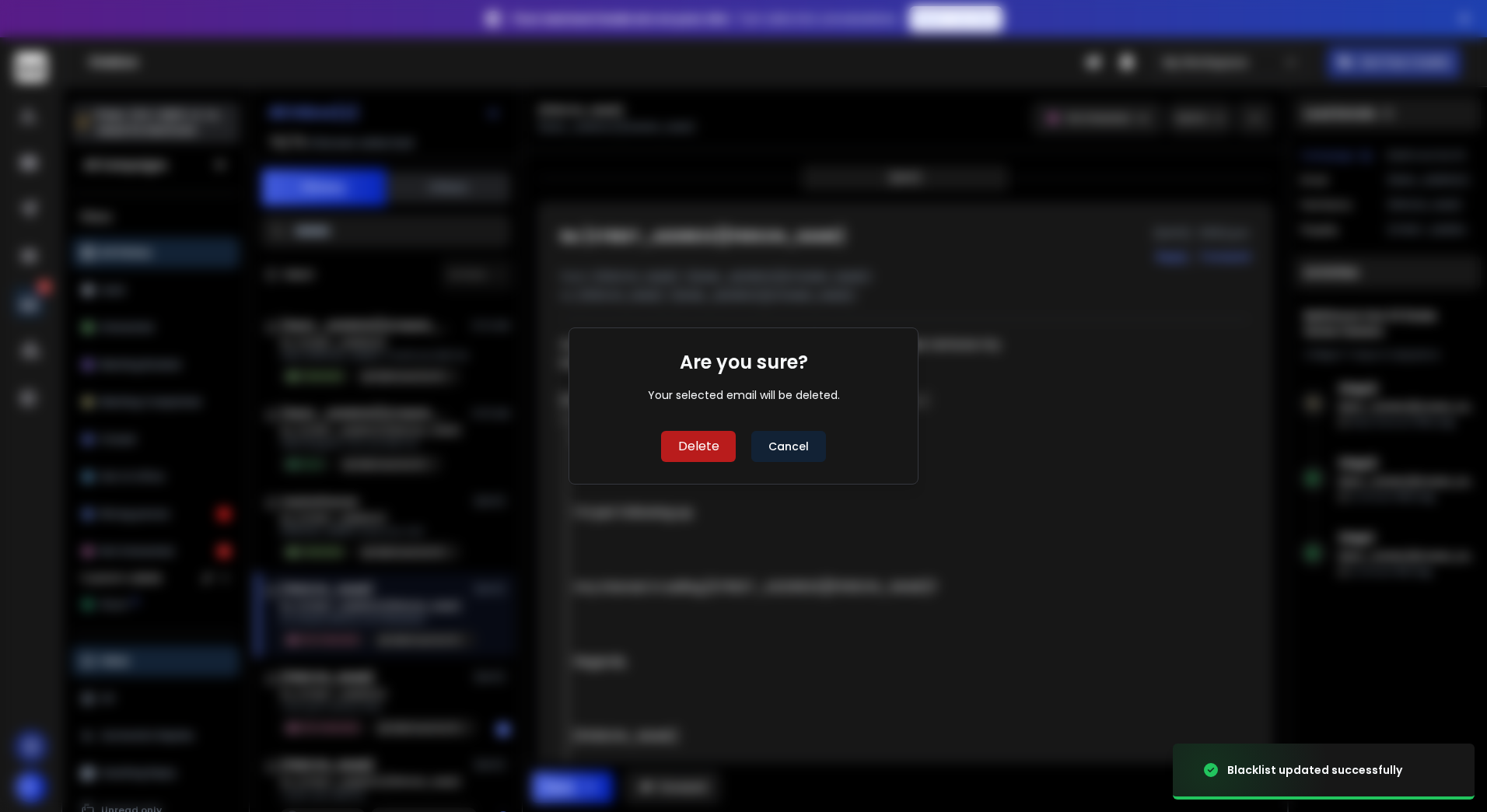
click at [716, 446] on button "Delete" at bounding box center [698, 445] width 75 height 31
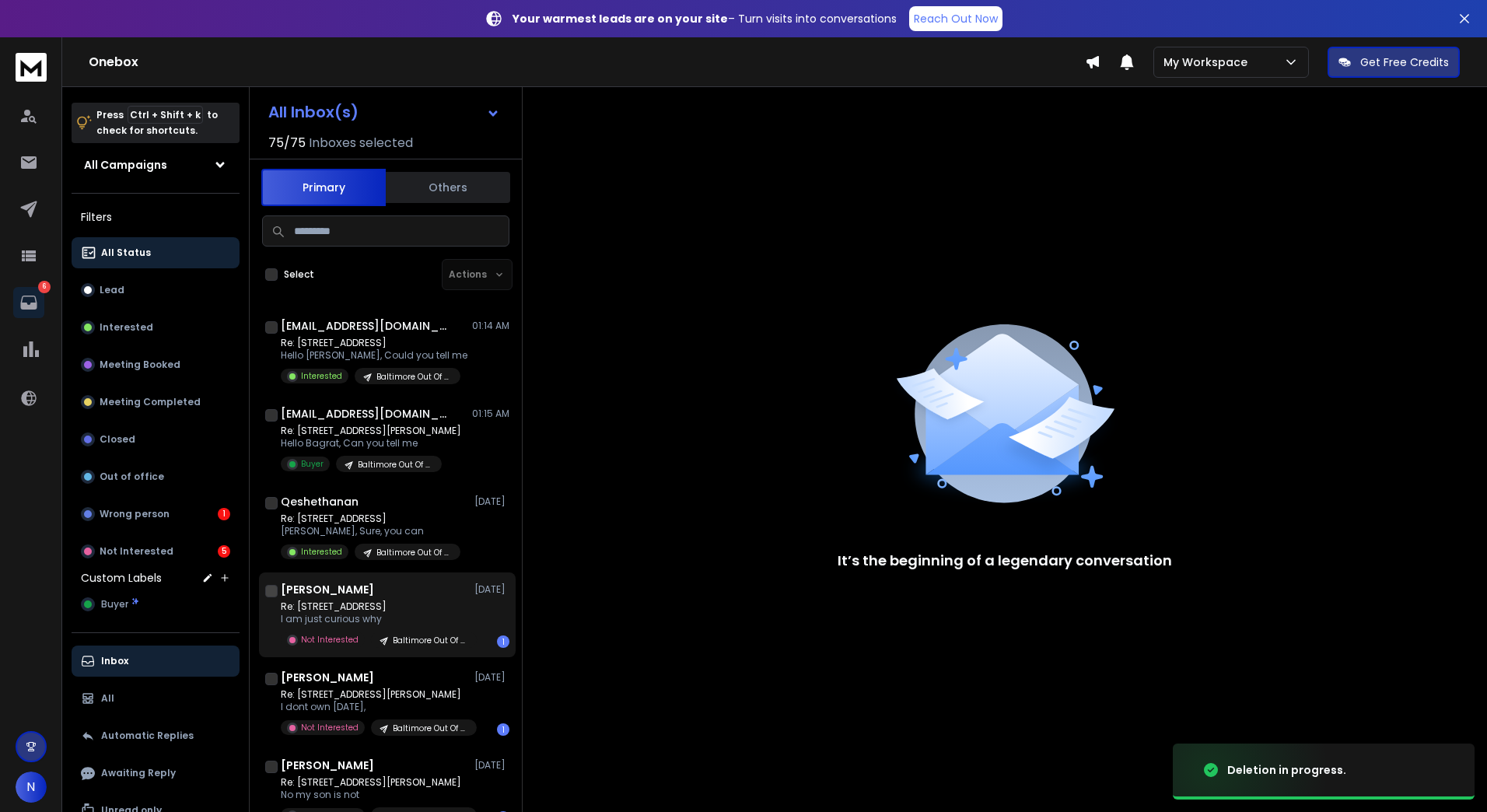
click at [430, 618] on p "I am just curious why" at bounding box center [374, 618] width 187 height 12
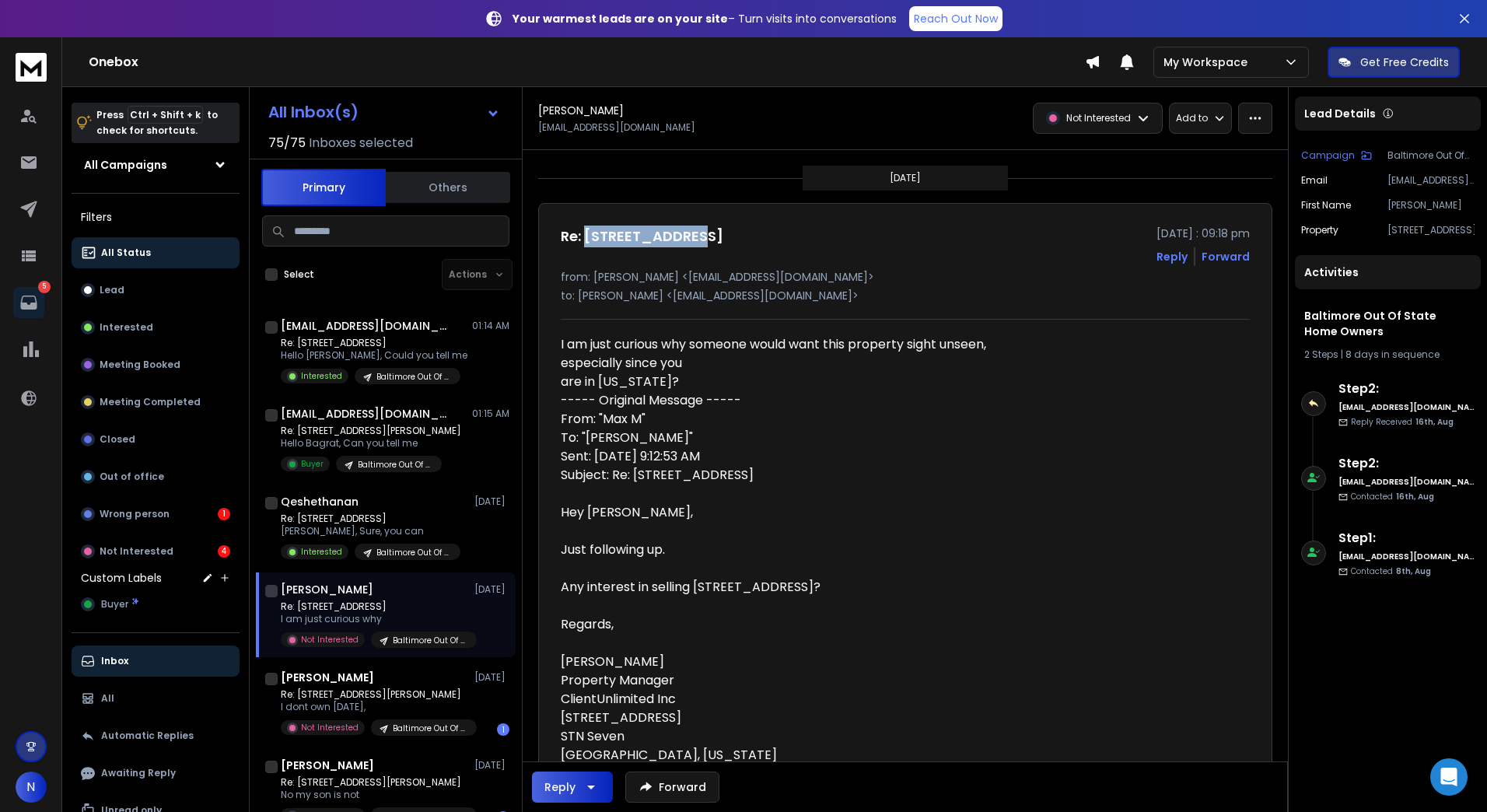
drag, startPoint x: 706, startPoint y: 227, endPoint x: 588, endPoint y: 240, distance: 118.7
click at [588, 240] on div "Re: [STREET_ADDRESS][PERSON_NAME] [DATE] : 09:18 pm Reply Forward" at bounding box center [905, 245] width 689 height 41
copy h1 "[STREET_ADDRESS]"
